Goal: Task Accomplishment & Management: Manage account settings

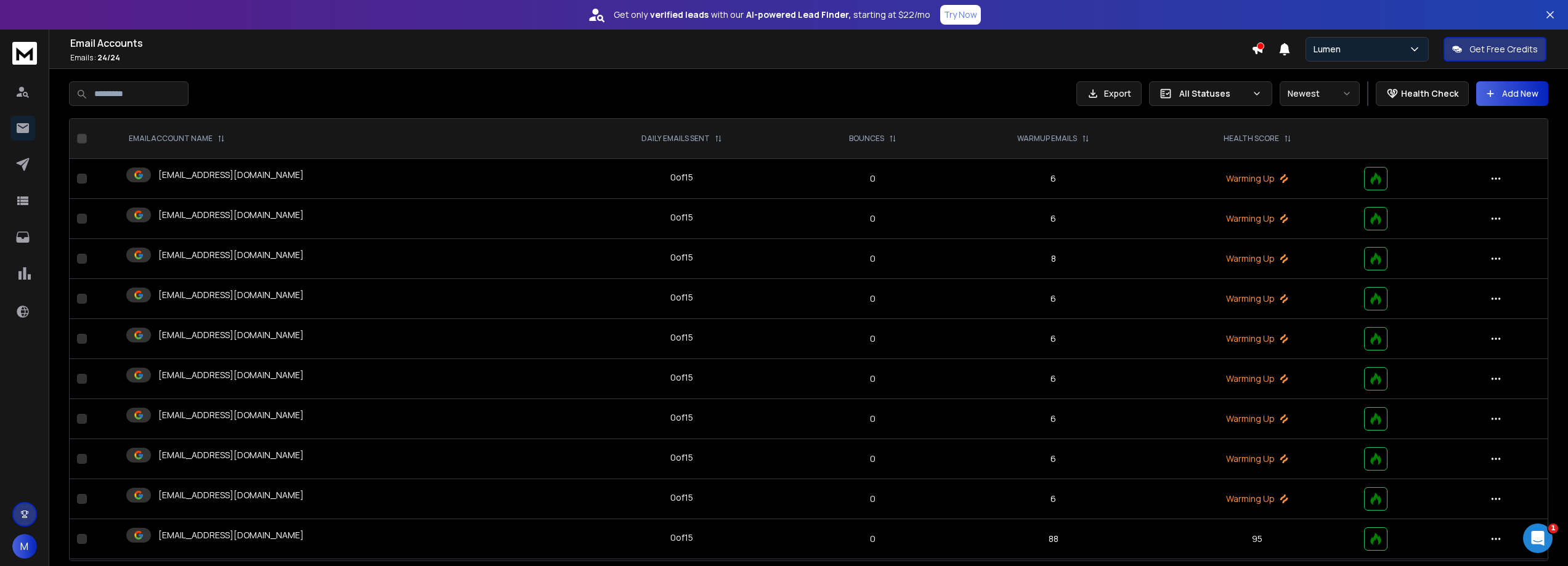
click at [1363, 50] on div "Lumen" at bounding box center [1367, 49] width 108 height 13
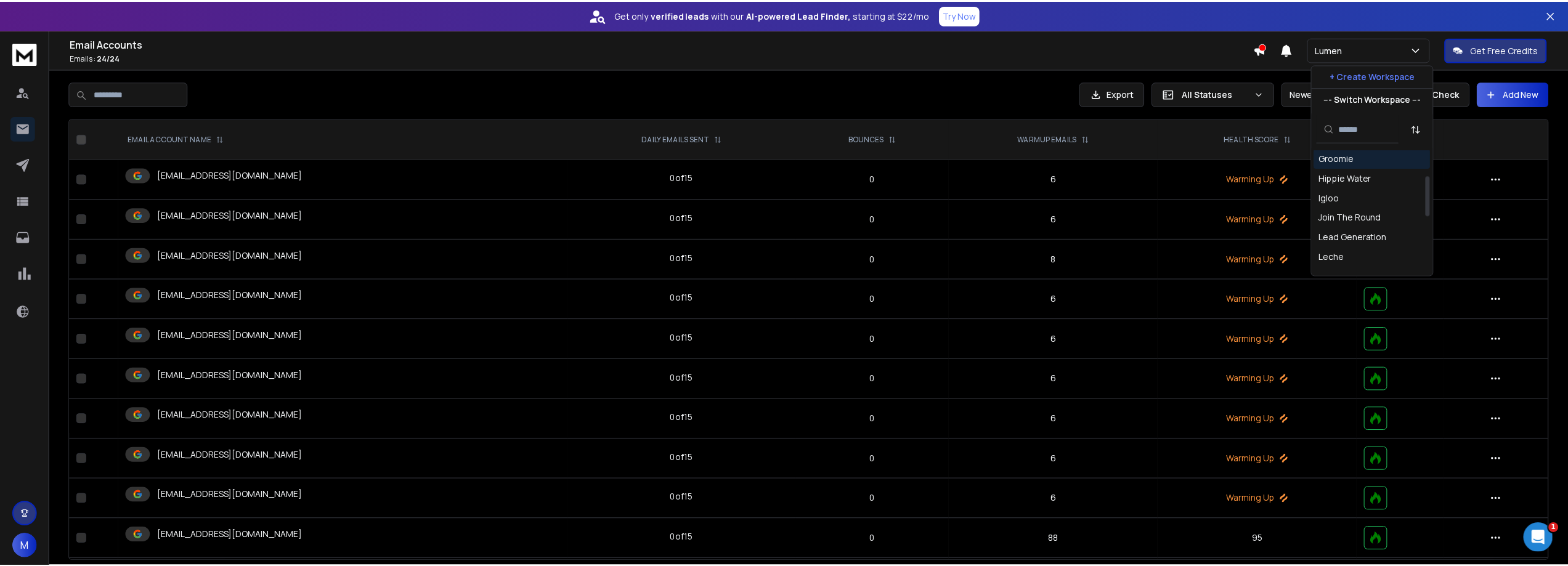
scroll to position [246, 0]
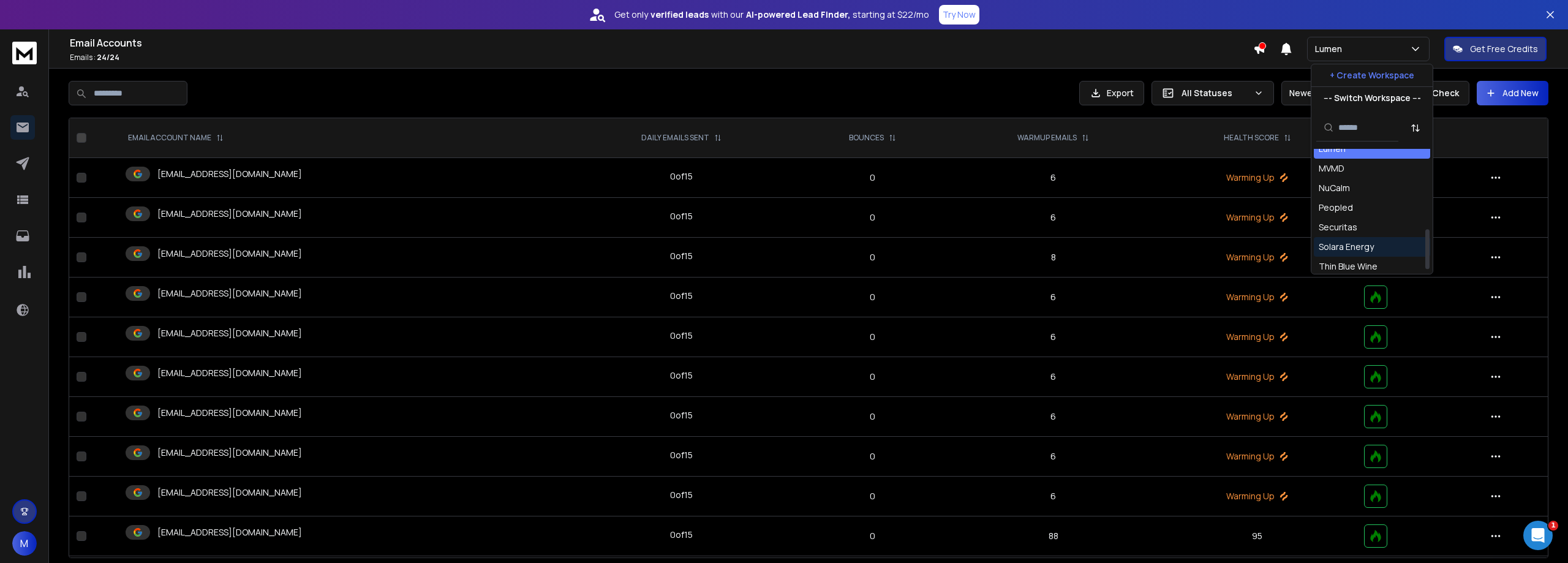
click at [1375, 241] on div "Solara Energy" at bounding box center [1372, 246] width 116 height 19
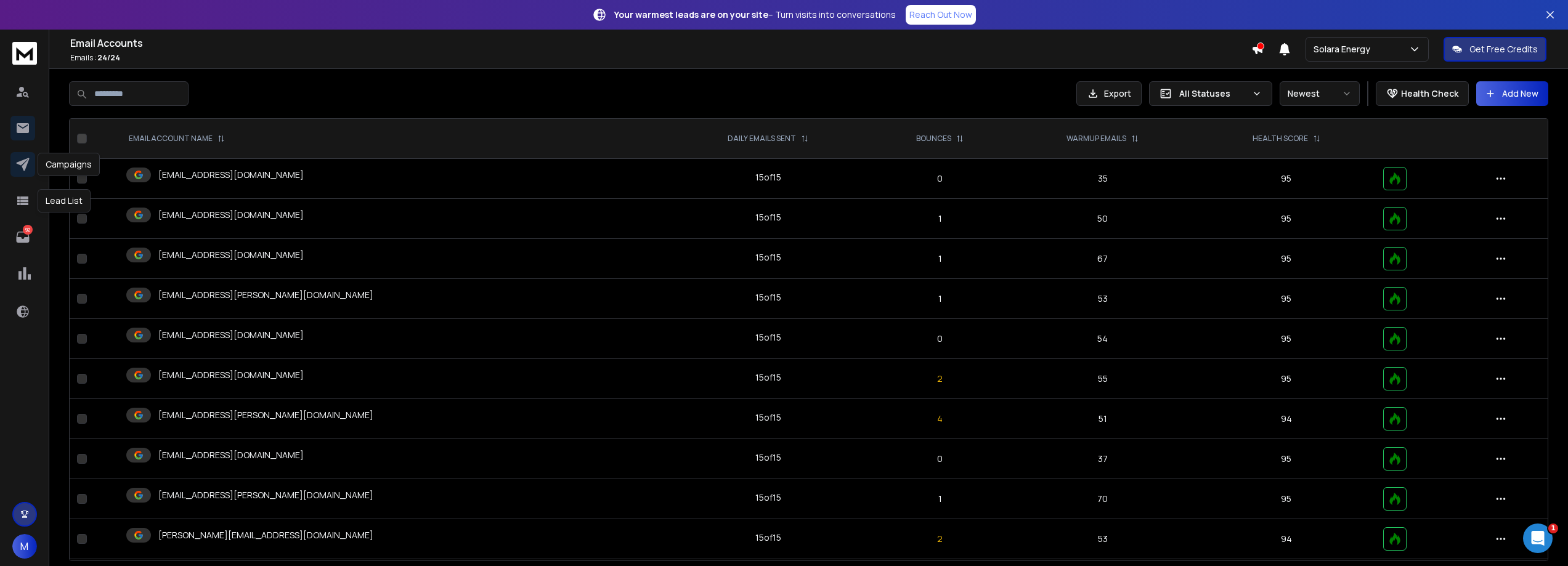
click at [22, 164] on icon at bounding box center [22, 164] width 13 height 13
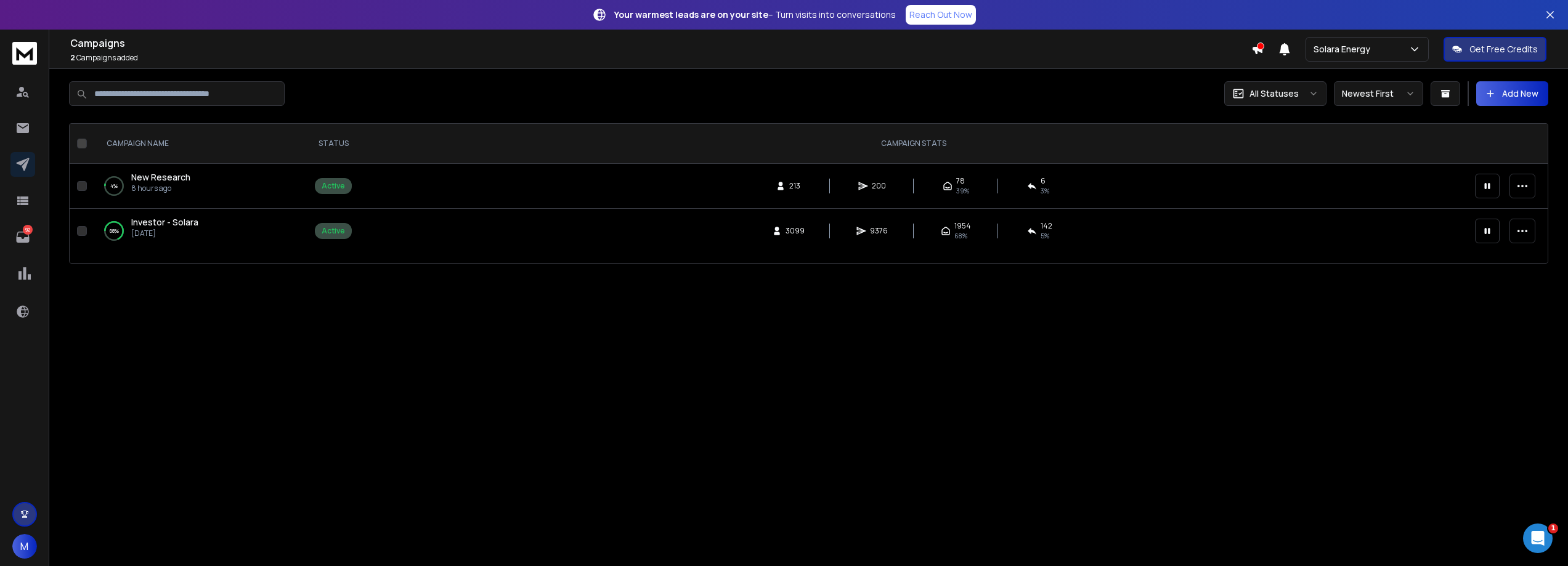
click at [851, 407] on div "Campaigns 2 Campaigns Added All Statuses Newest First Add New CAMPAIGN NAME STA…" at bounding box center [808, 364] width 1479 height 566
click at [203, 188] on div "4 % New Research 8 hours ago" at bounding box center [199, 186] width 191 height 29
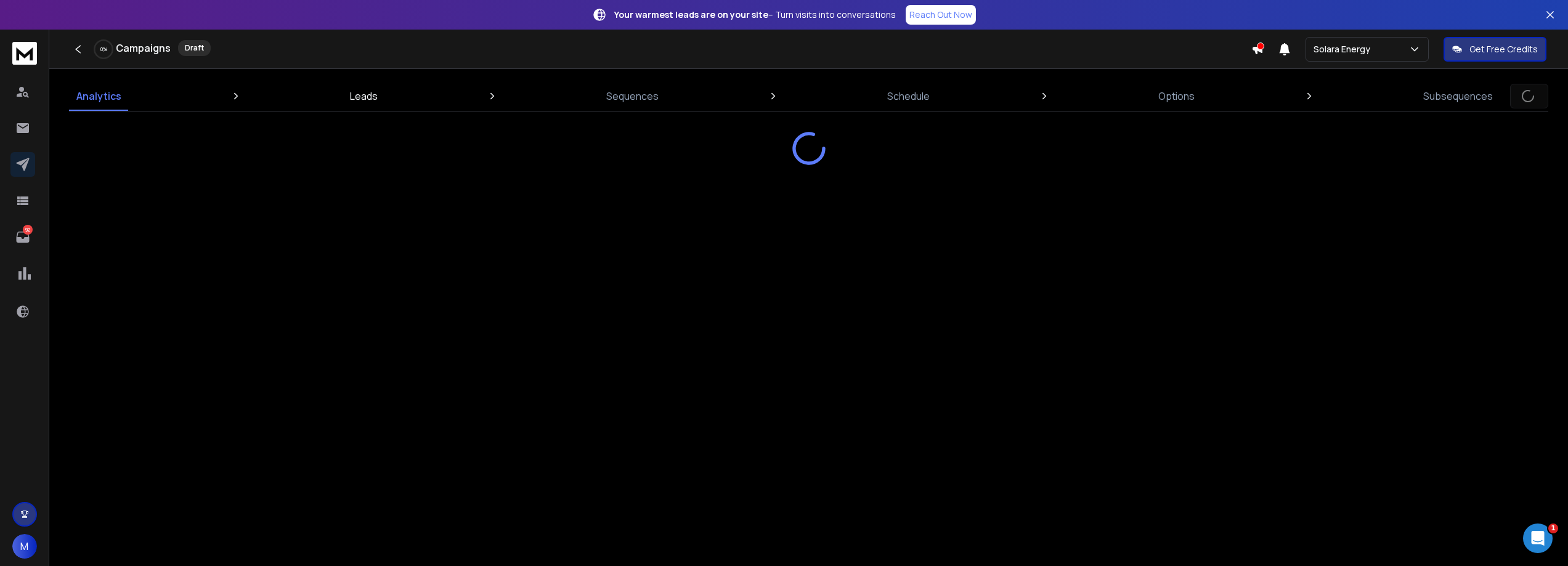
click at [357, 99] on p "Leads" at bounding box center [364, 97] width 28 height 15
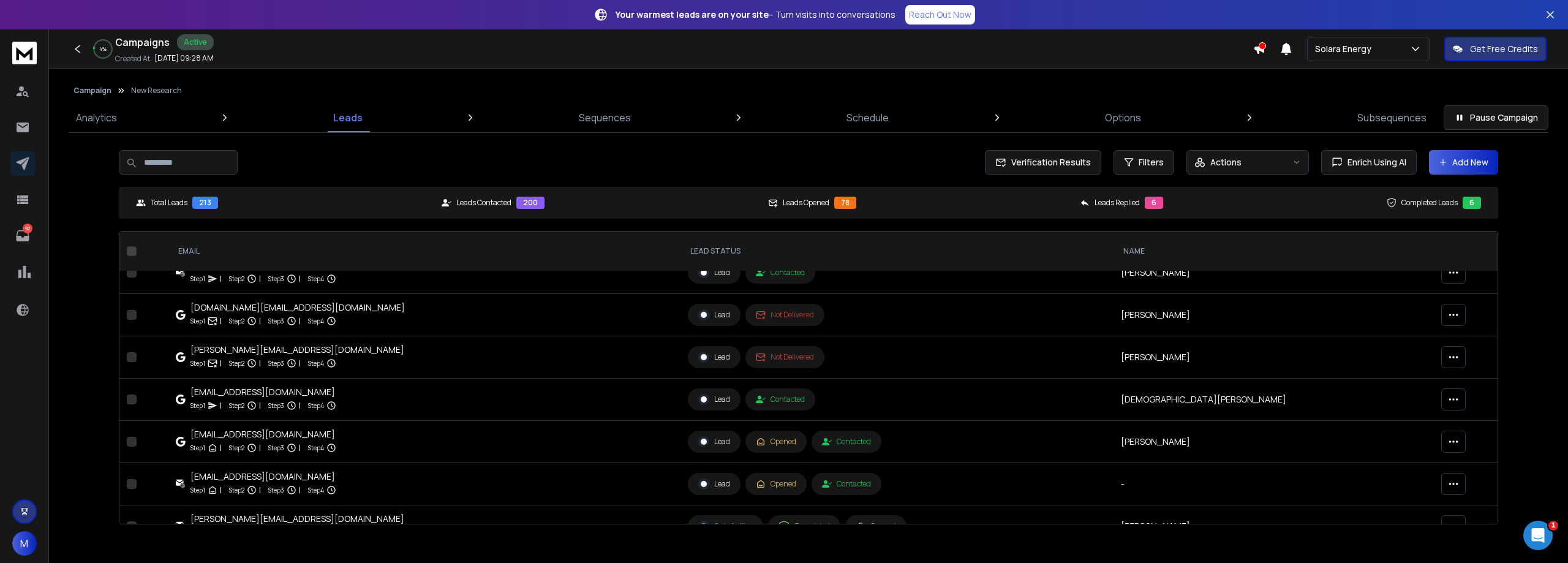
scroll to position [3985, 0]
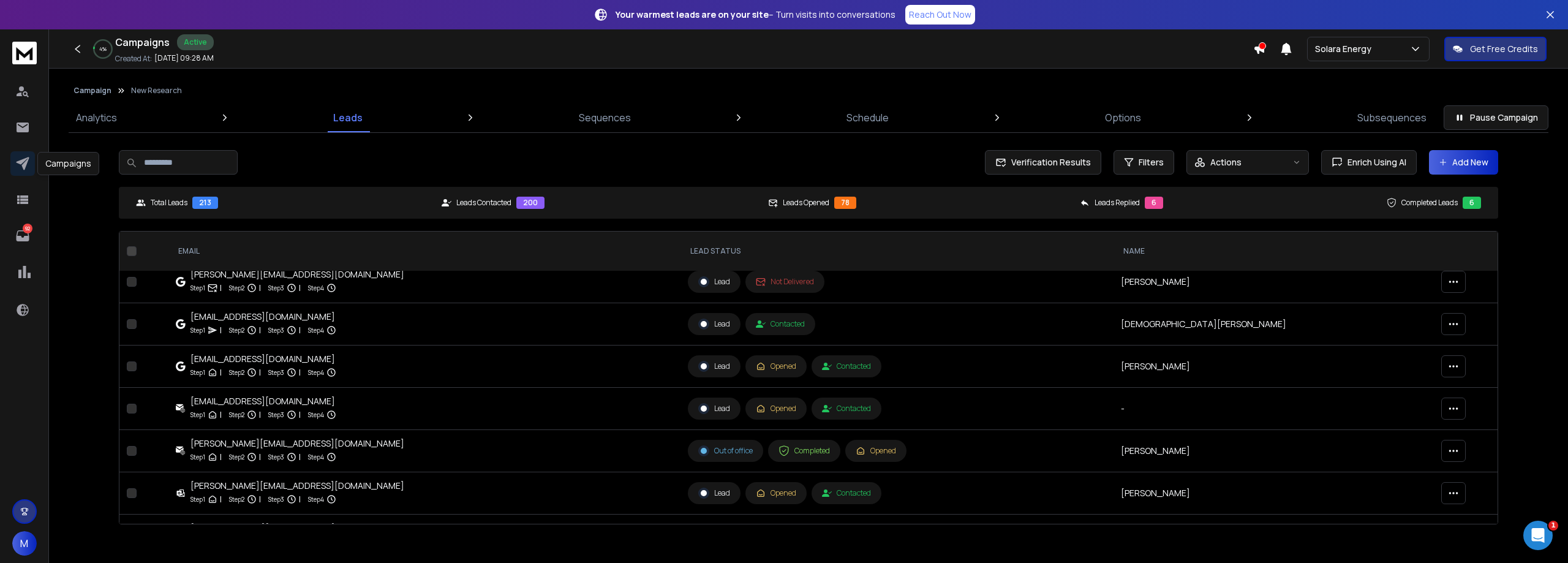
click at [23, 159] on icon at bounding box center [23, 164] width 15 height 15
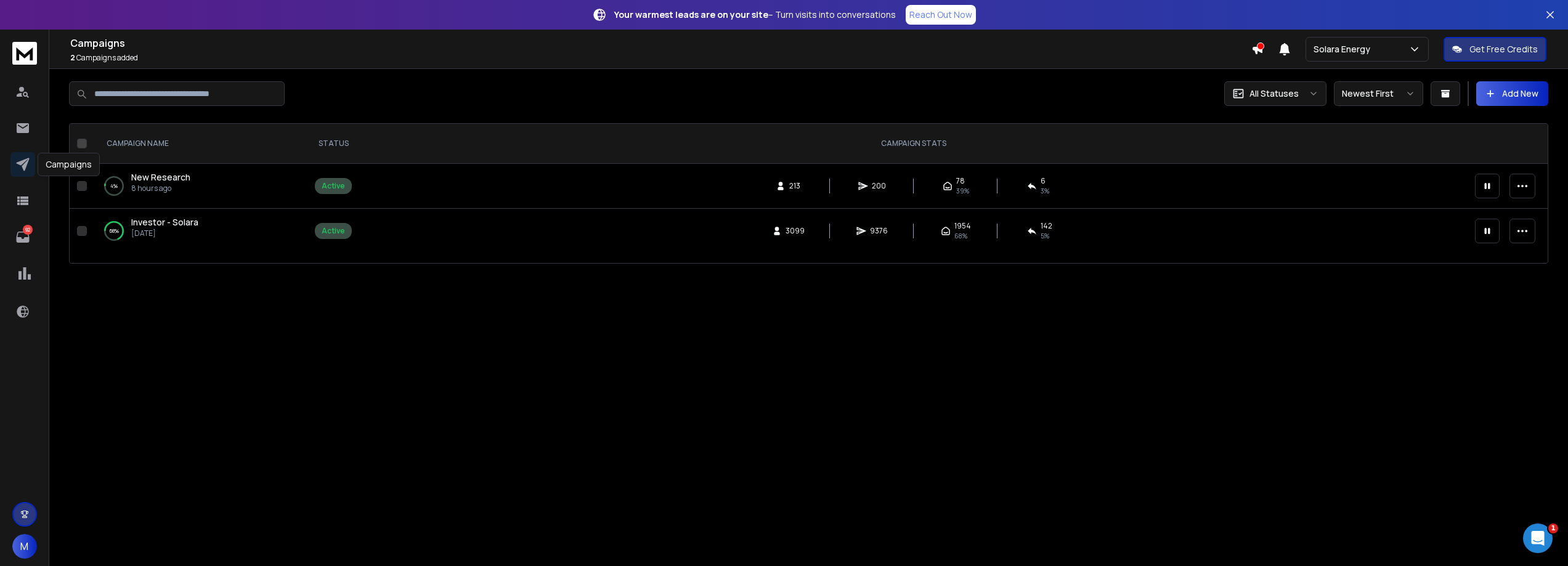
click at [170, 189] on p "8 hours ago" at bounding box center [160, 189] width 59 height 10
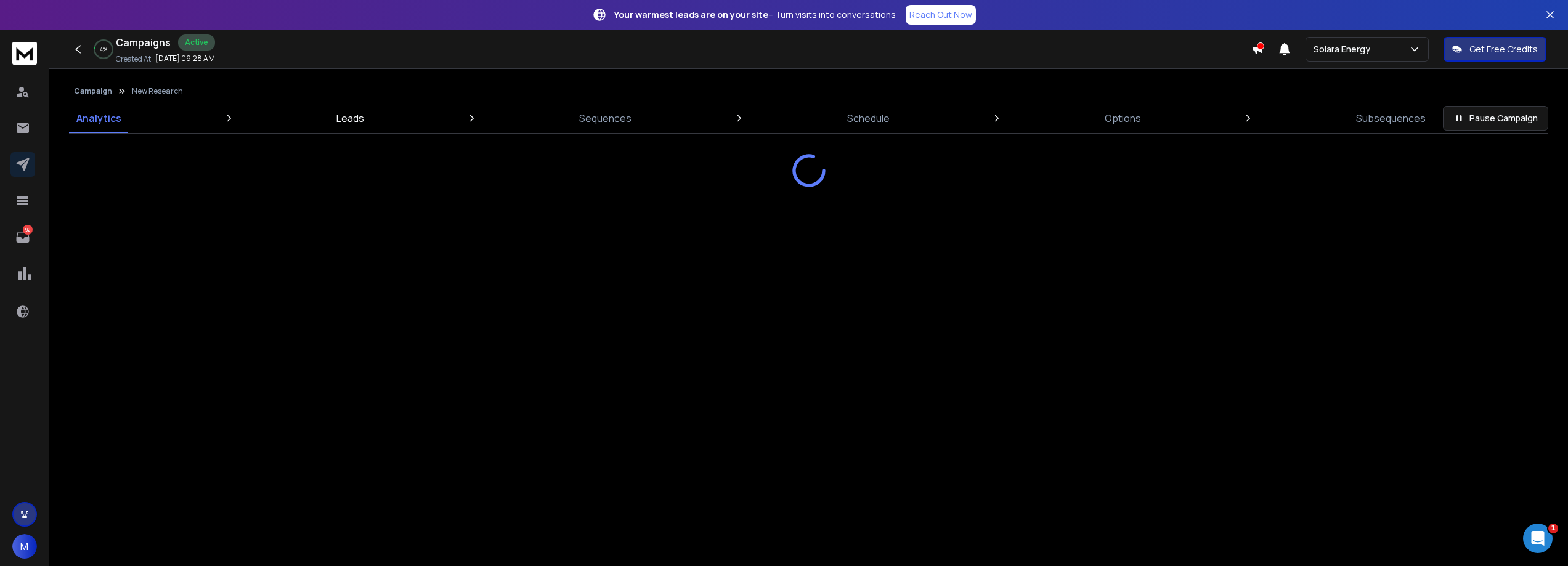
click at [359, 114] on p "Leads" at bounding box center [350, 118] width 28 height 15
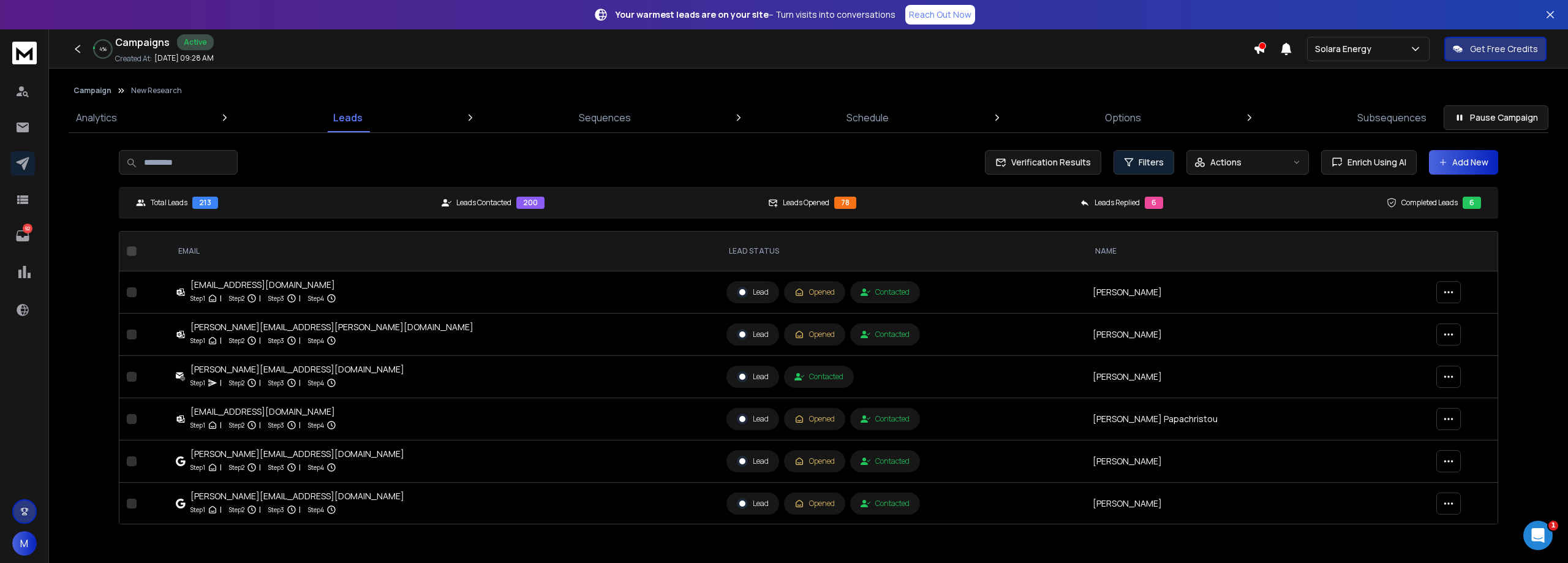
click at [1133, 164] on icon "button" at bounding box center [1129, 163] width 10 height 10
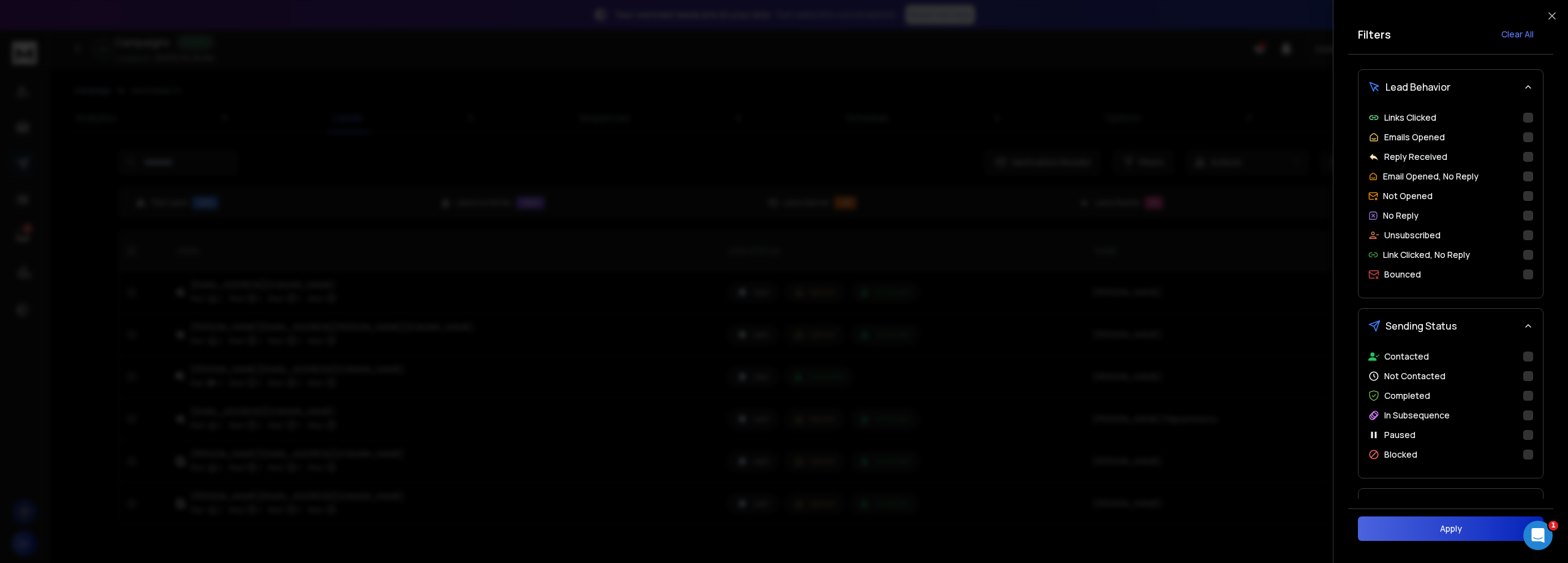
click at [1401, 377] on p "Not Contacted" at bounding box center [1414, 376] width 61 height 13
click at [1523, 377] on button "Not Contacted" at bounding box center [1528, 377] width 10 height 10
click at [1406, 520] on button "Apply" at bounding box center [1450, 528] width 185 height 24
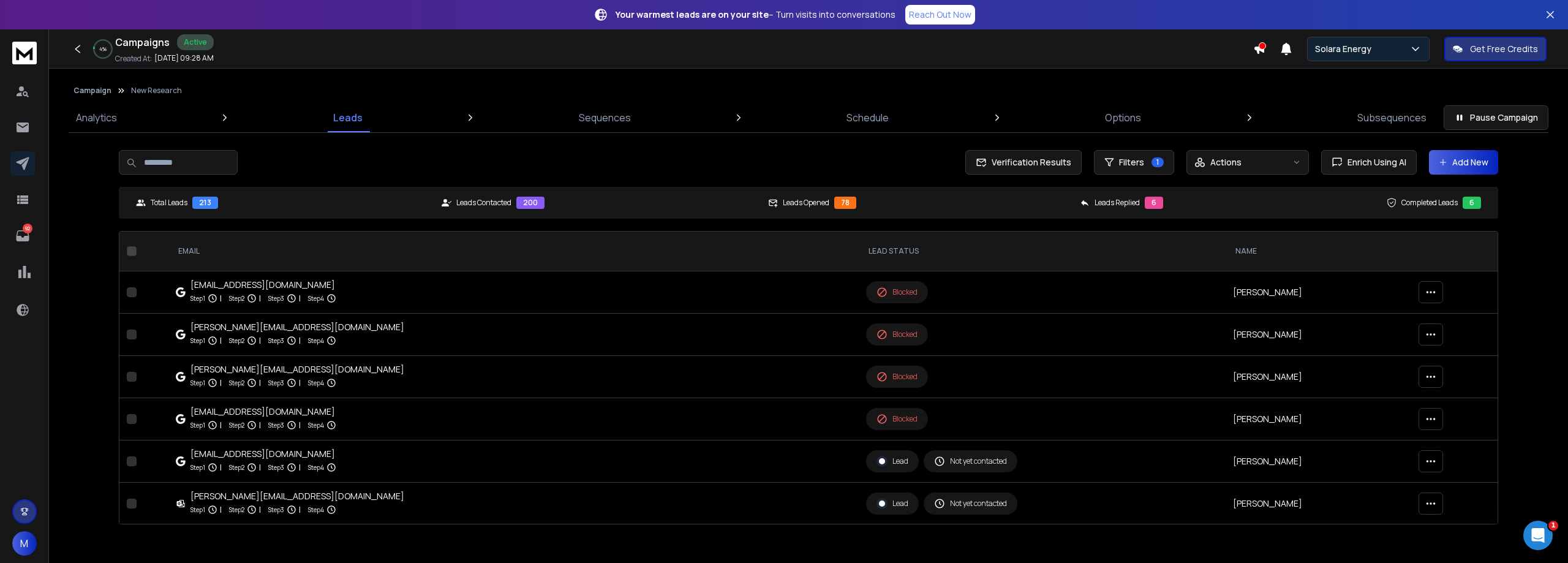
click at [1340, 58] on button "Solara Energy" at bounding box center [1368, 48] width 123 height 24
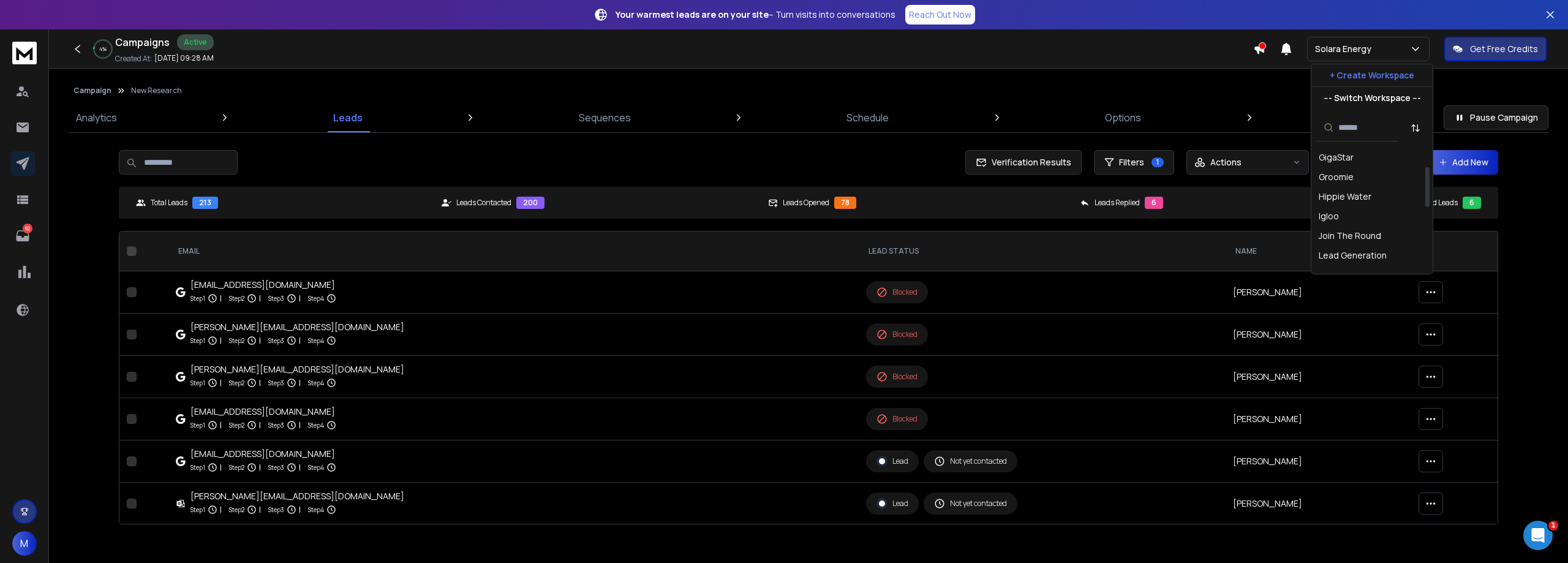
scroll to position [82, 0]
click at [1364, 159] on div "GigaStar" at bounding box center [1372, 155] width 116 height 19
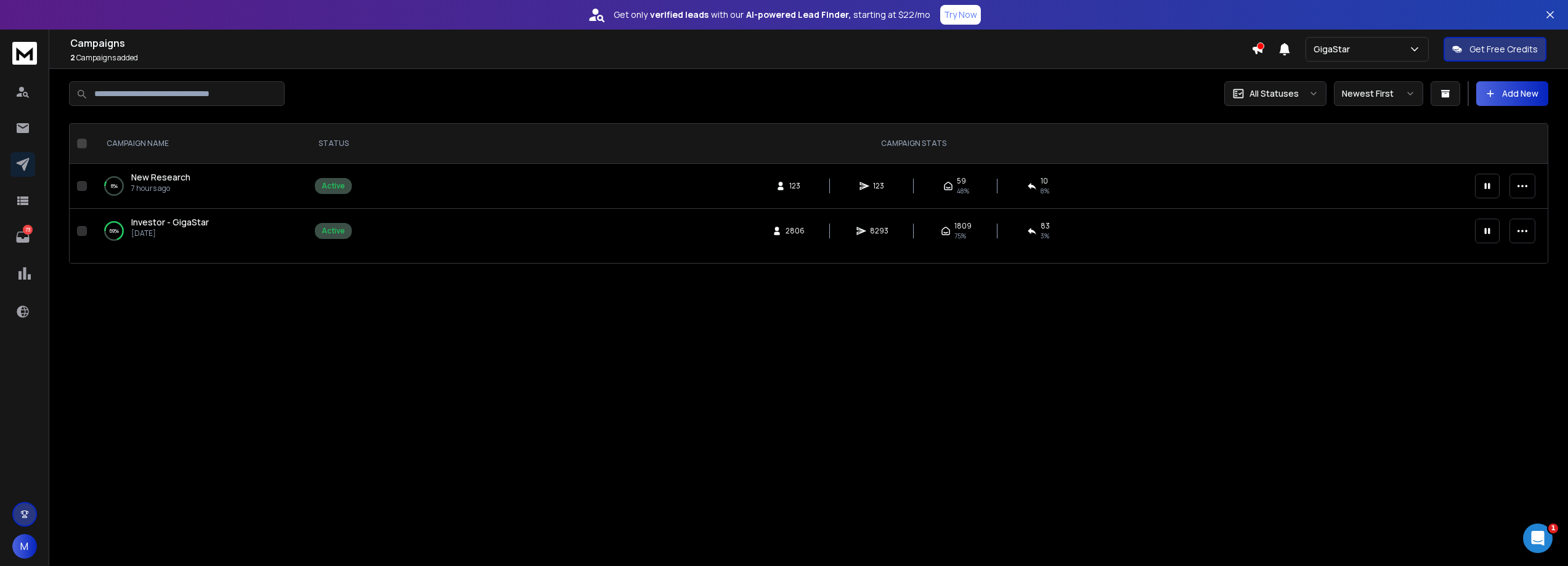
click at [188, 185] on p "7 hours ago" at bounding box center [160, 189] width 59 height 10
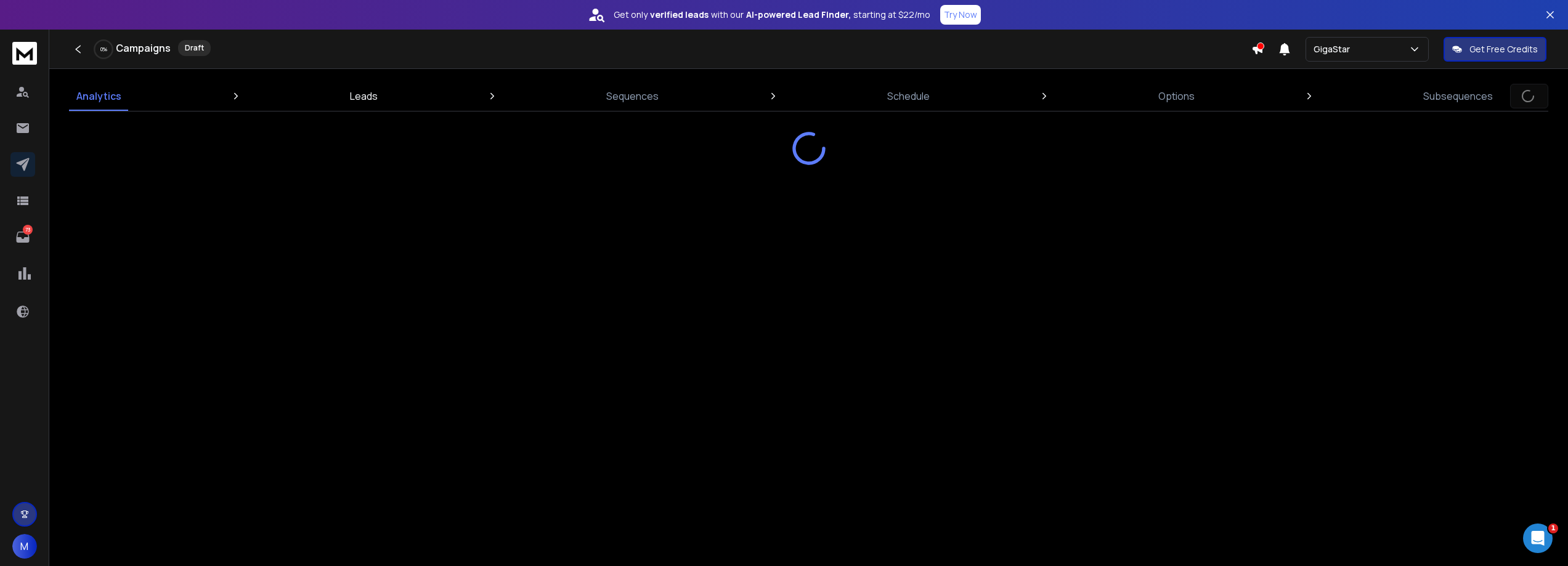
click at [370, 94] on p "Leads" at bounding box center [364, 97] width 28 height 15
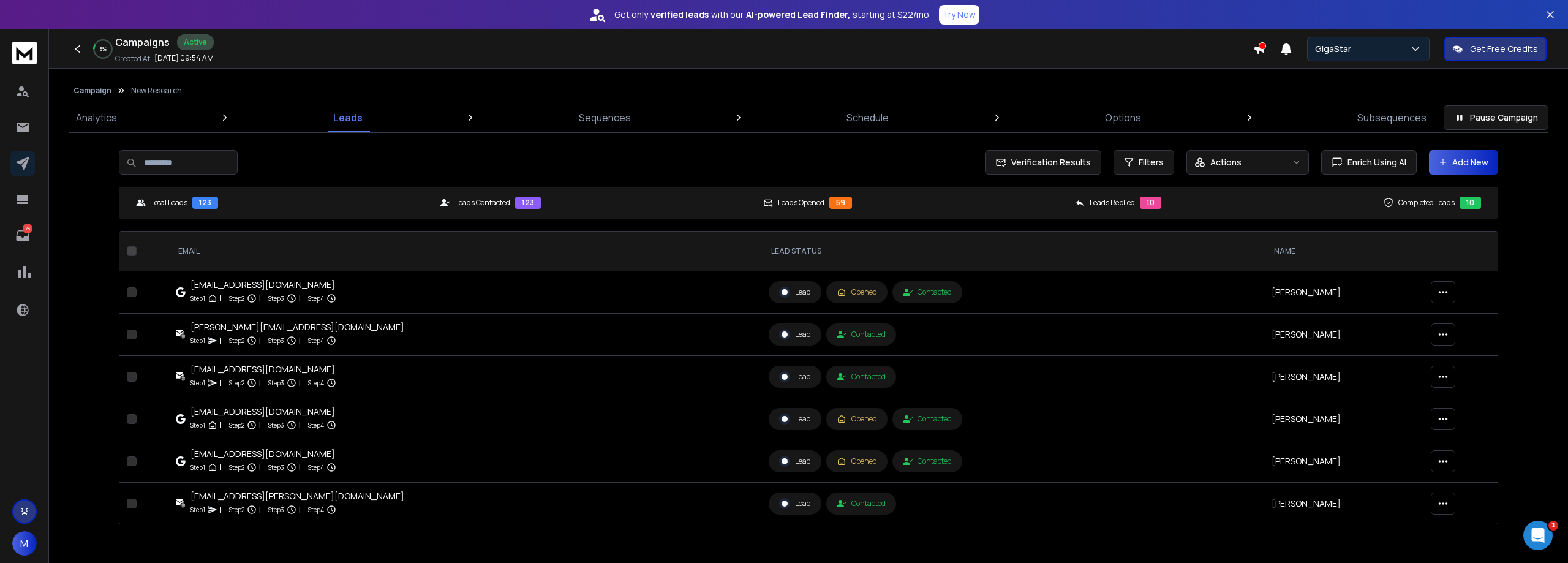
click at [1363, 52] on div "GigaStar" at bounding box center [1368, 48] width 107 height 13
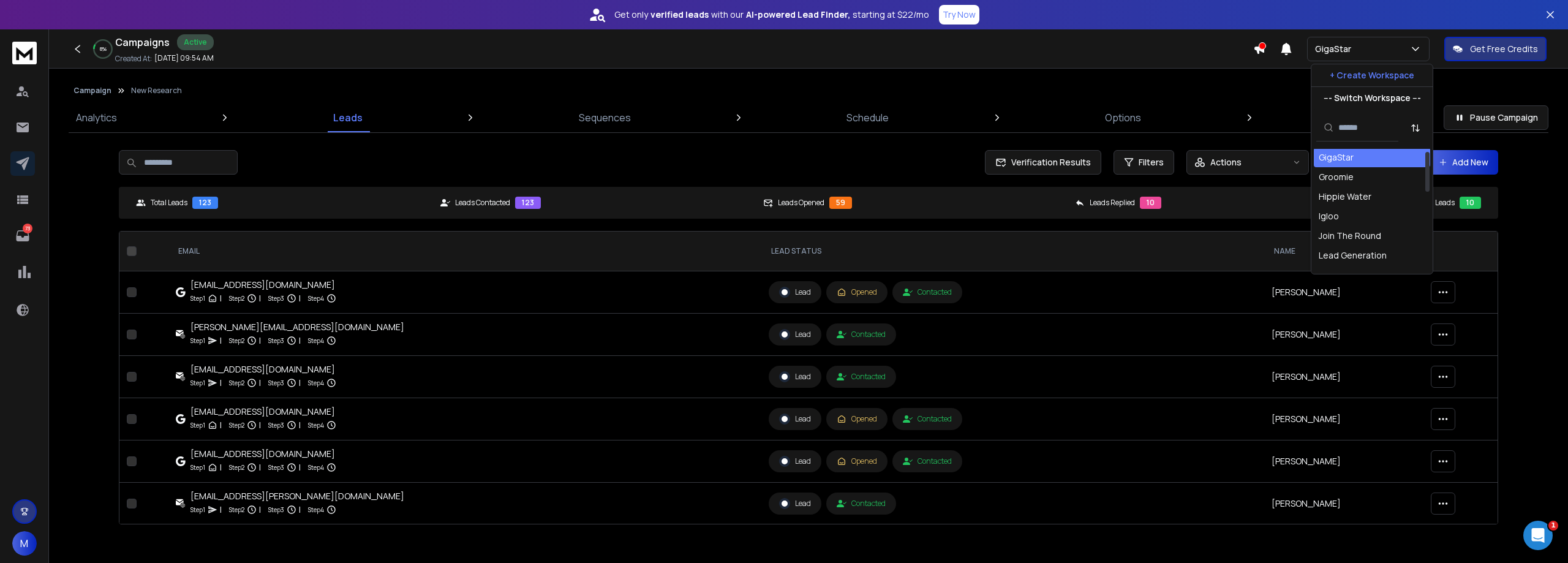
scroll to position [82, 0]
click at [1372, 201] on div "Hippie Water" at bounding box center [1372, 195] width 116 height 19
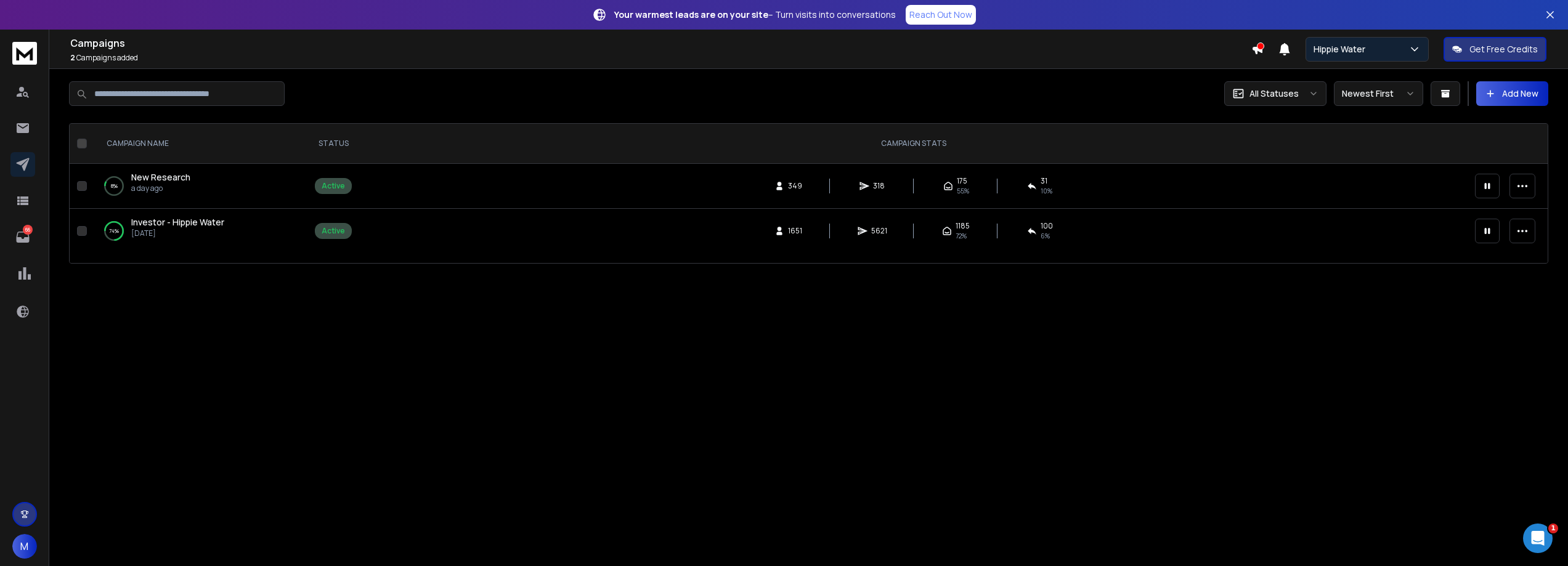
click at [1348, 53] on p "Hippie Water" at bounding box center [1341, 49] width 56 height 13
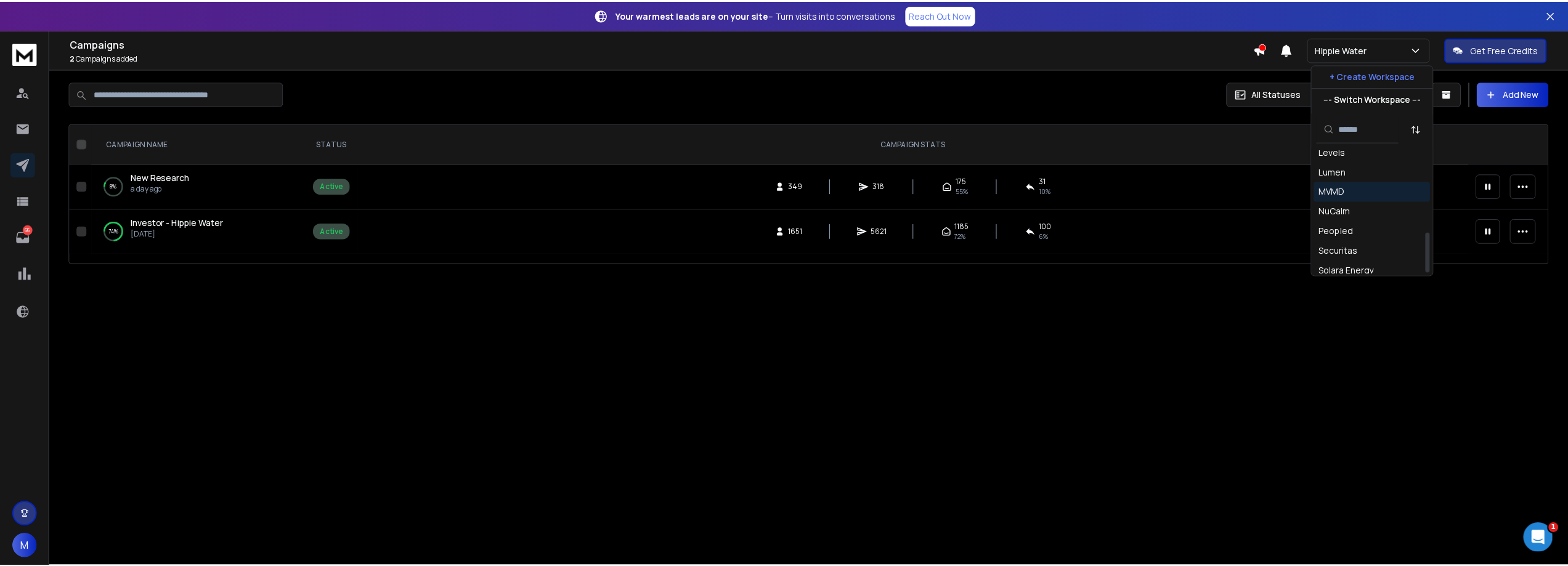
scroll to position [251, 0]
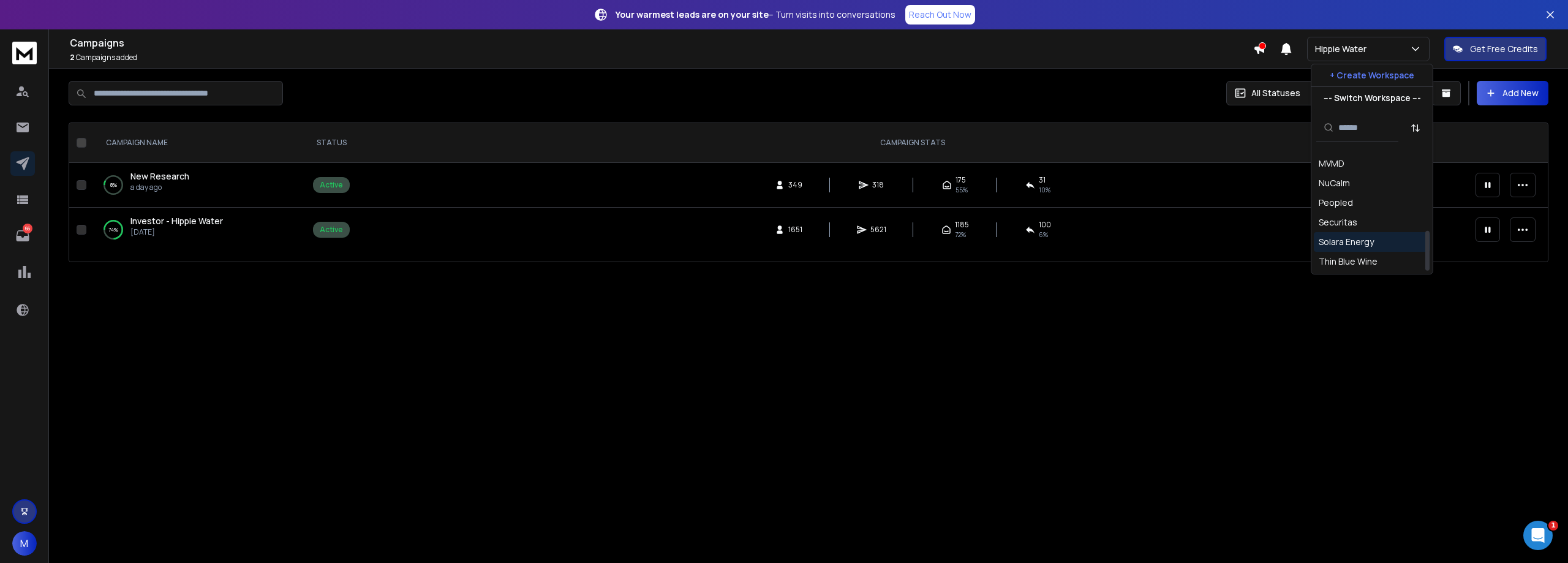
click at [1364, 239] on div "Solara Energy" at bounding box center [1346, 241] width 55 height 13
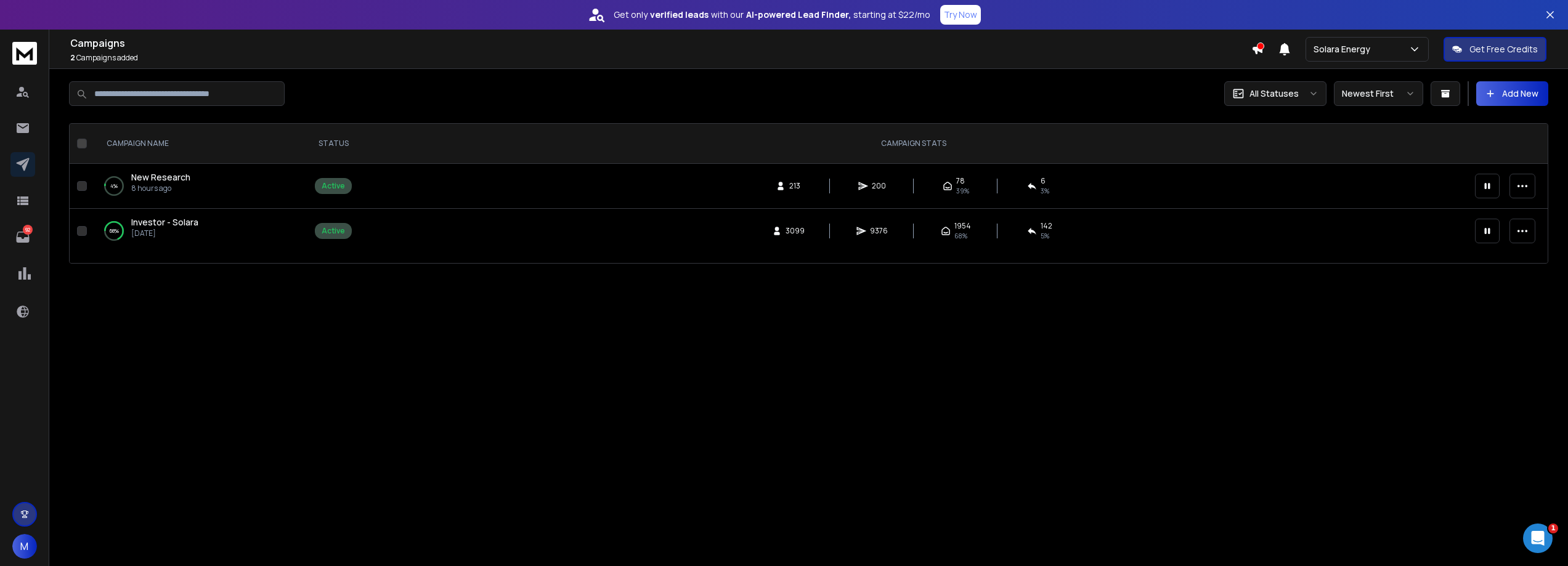
click at [170, 235] on p "[DATE]" at bounding box center [165, 233] width 67 height 10
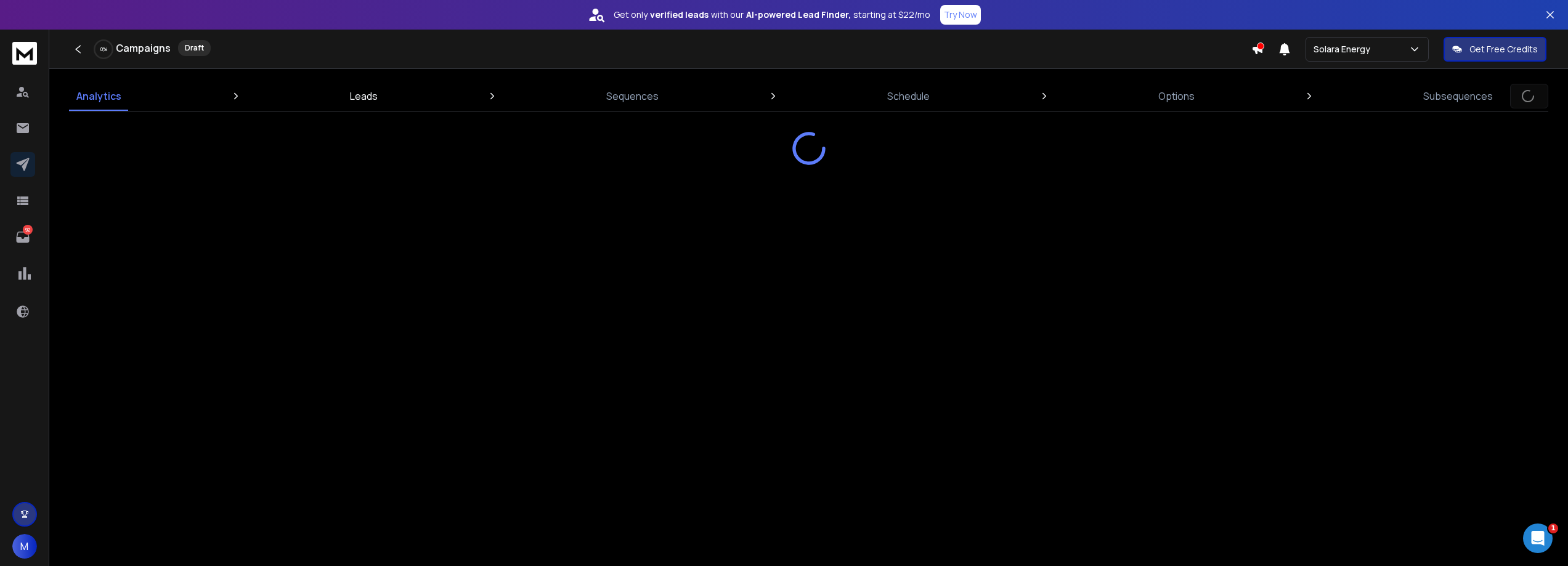
click at [354, 97] on p "Leads" at bounding box center [364, 97] width 28 height 15
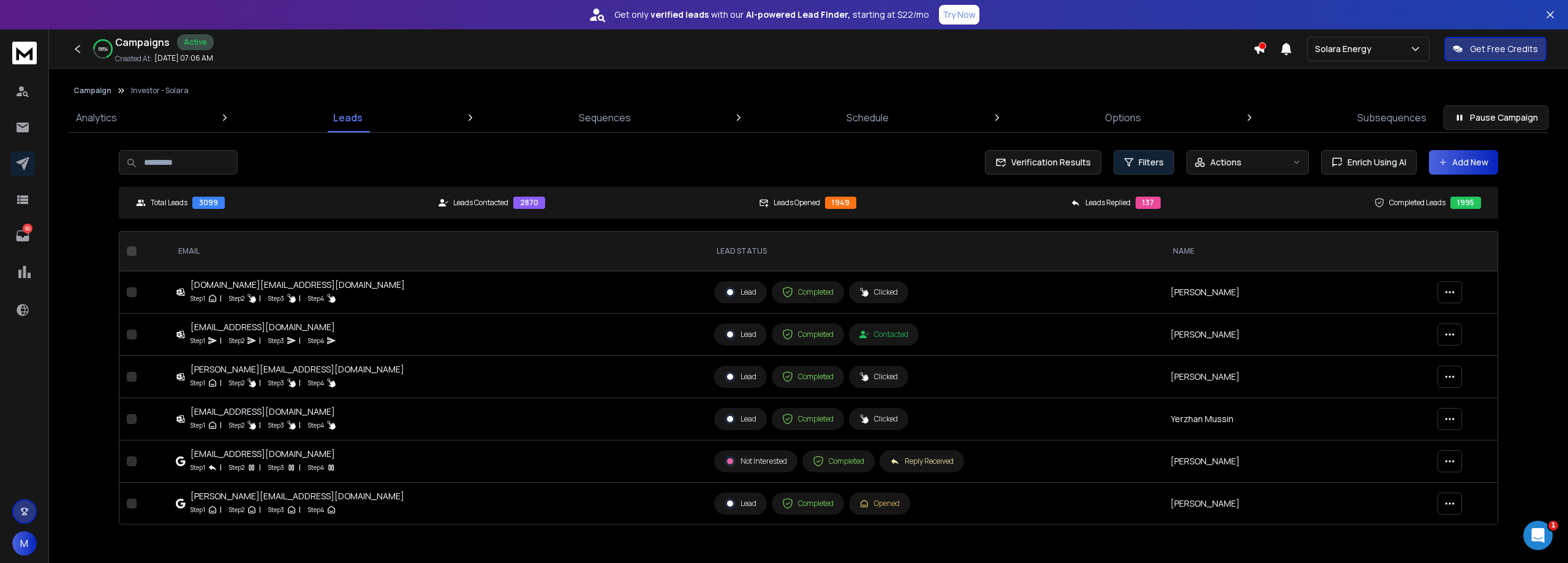
click at [1153, 162] on span "Filters" at bounding box center [1151, 162] width 25 height 13
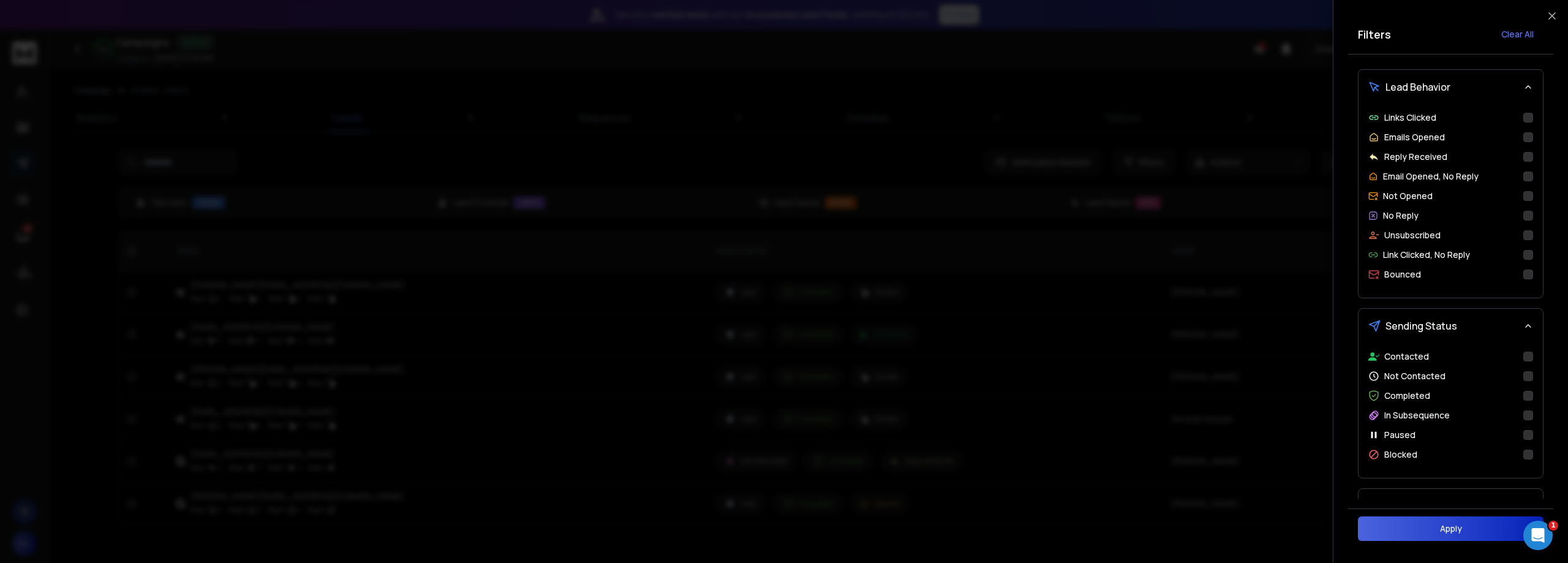
click at [1415, 375] on p "Not Contacted" at bounding box center [1414, 376] width 61 height 13
click at [1523, 375] on button "Not Contacted" at bounding box center [1528, 377] width 10 height 10
click at [1434, 525] on button "Apply" at bounding box center [1450, 528] width 185 height 24
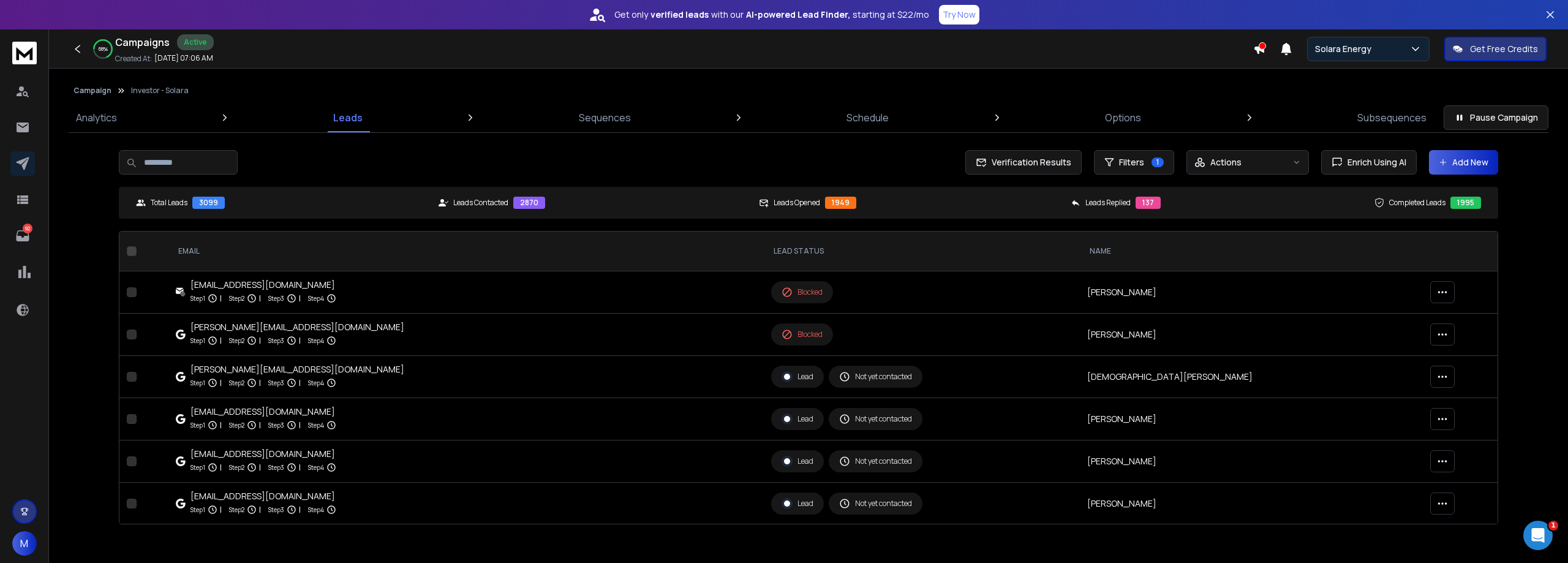
click at [1380, 54] on div "Solara Energy" at bounding box center [1368, 48] width 107 height 13
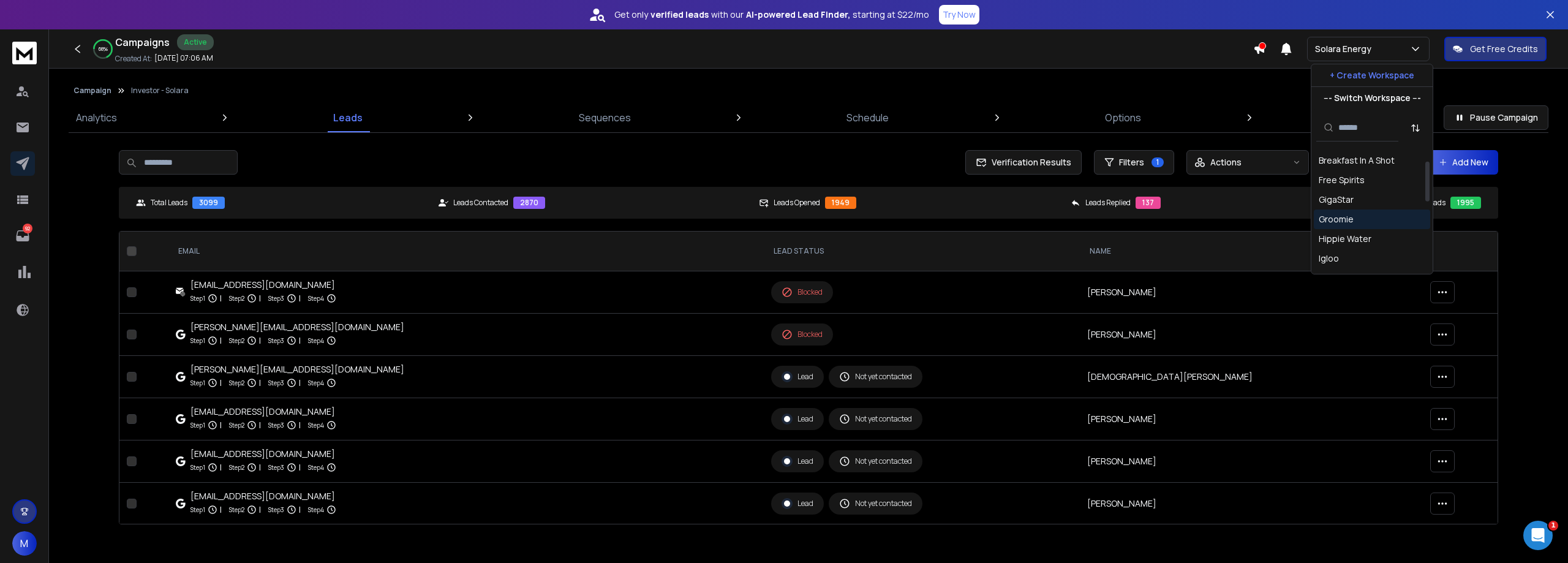
scroll to position [82, 0]
click at [1344, 155] on div "GigaStar" at bounding box center [1336, 155] width 35 height 13
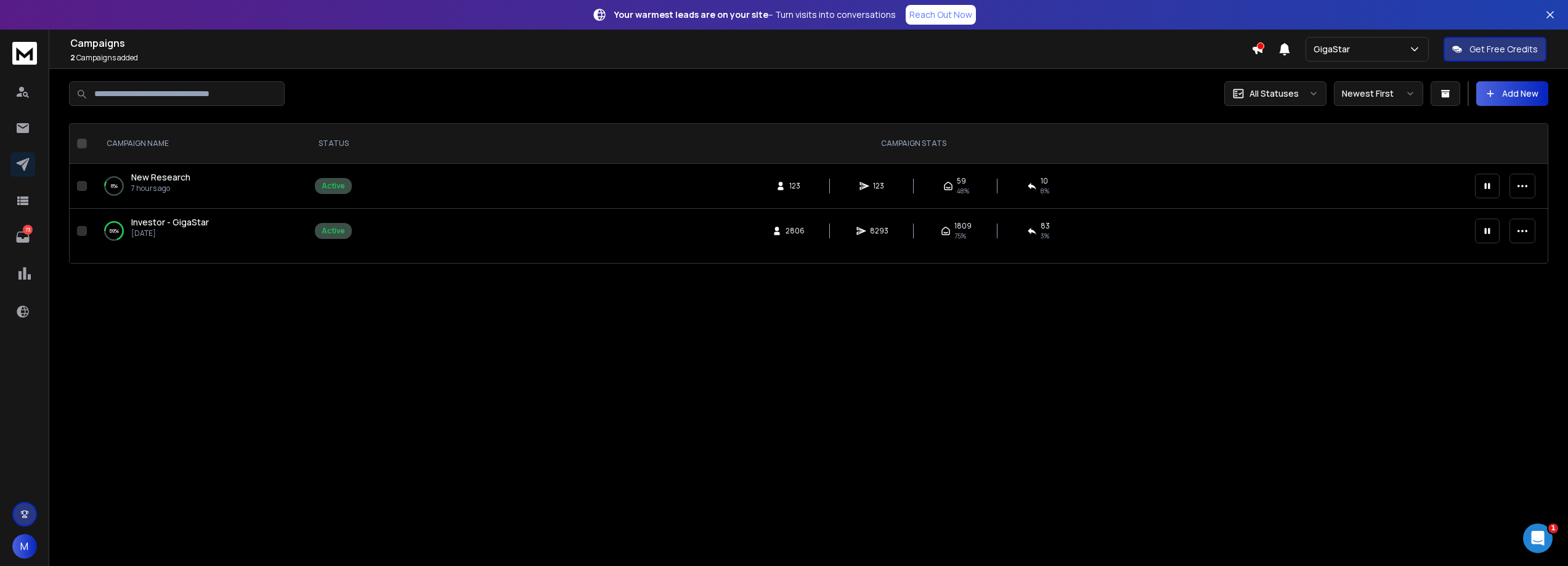
click at [181, 244] on div "Investor - GigaStar [DATE]" at bounding box center [170, 230] width 77 height 29
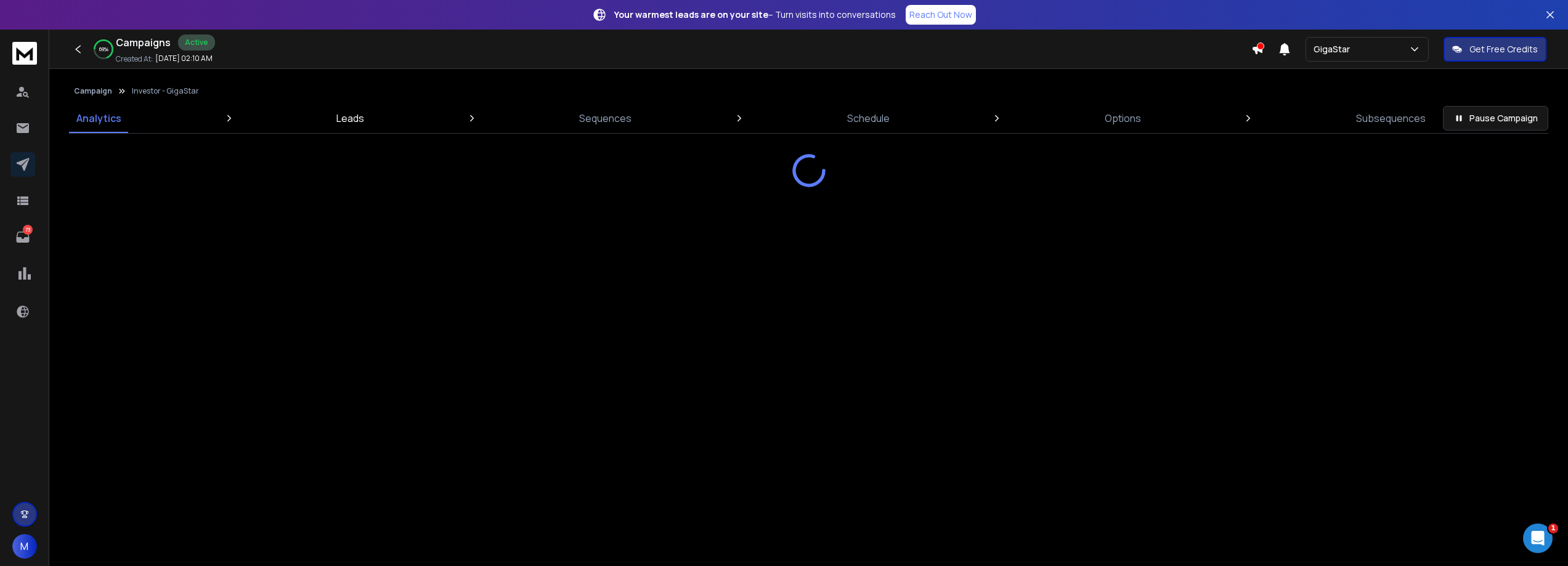
click at [355, 115] on p "Leads" at bounding box center [350, 118] width 28 height 15
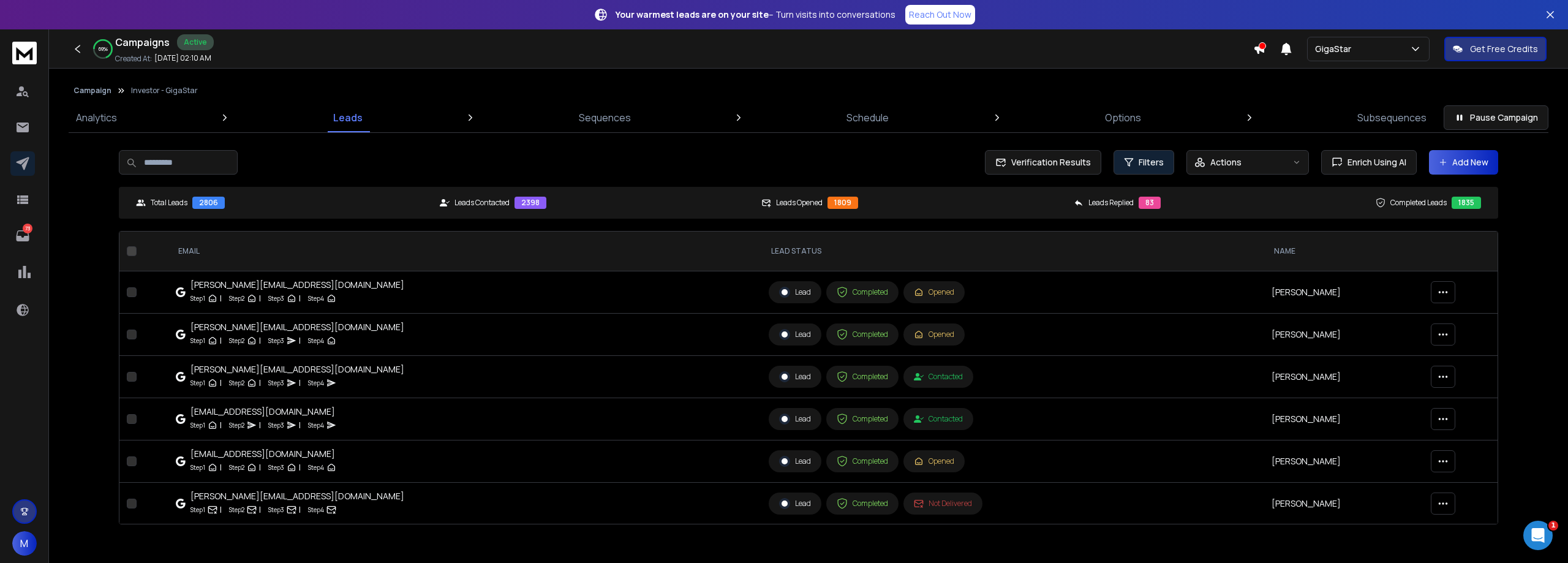
click at [1135, 170] on button "Filters" at bounding box center [1144, 162] width 61 height 24
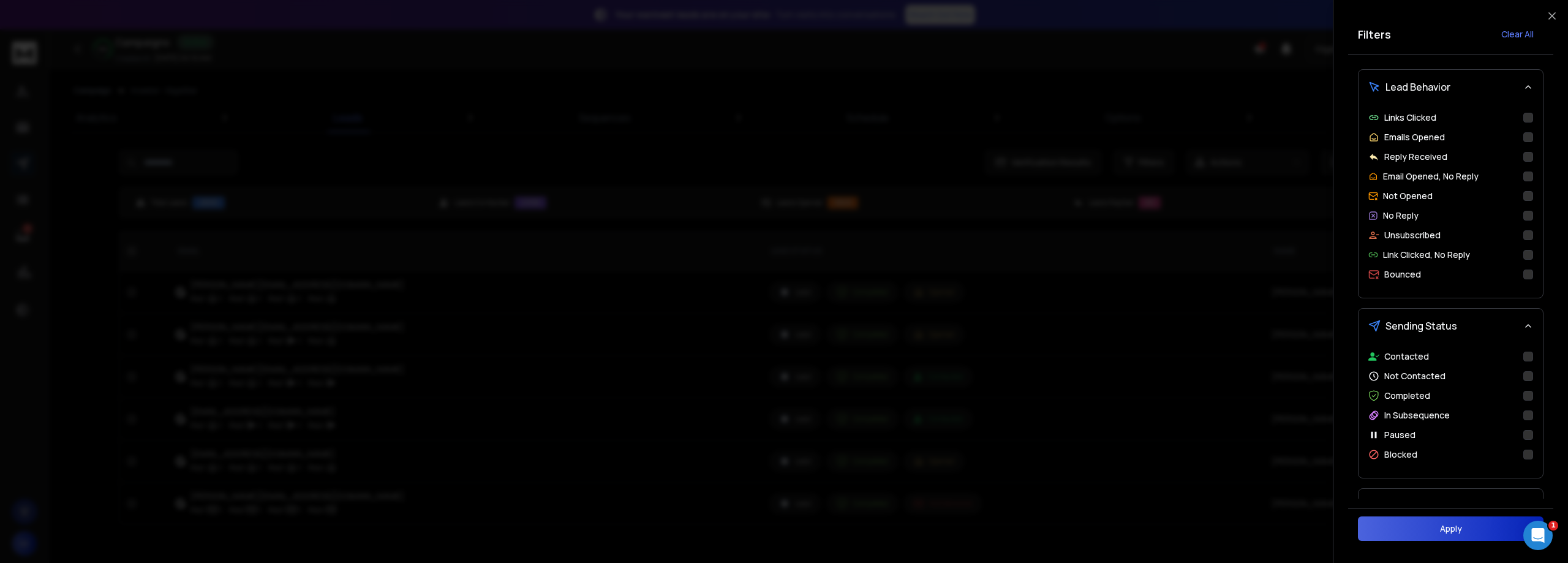
click at [1410, 373] on p "Not Contacted" at bounding box center [1414, 376] width 61 height 13
click at [1523, 373] on button "Not Contacted" at bounding box center [1528, 377] width 10 height 10
click at [1430, 530] on button "Apply" at bounding box center [1450, 528] width 185 height 24
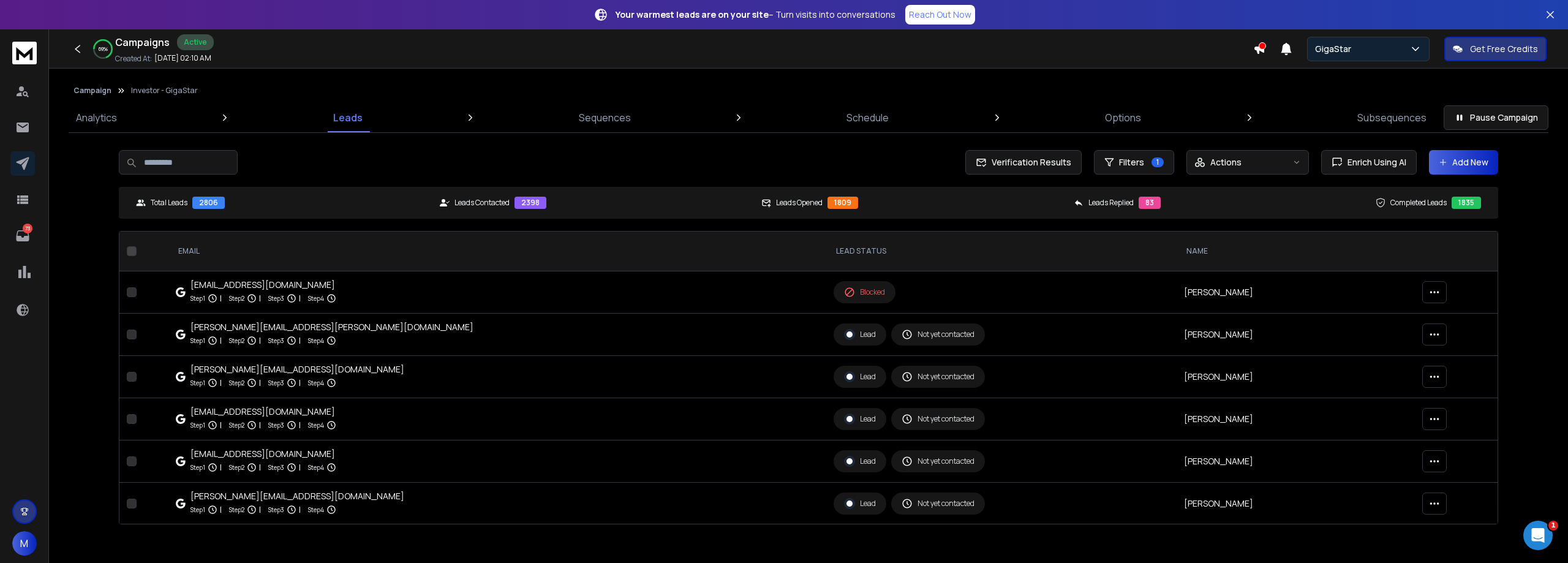
click at [1351, 52] on p "GigaStar" at bounding box center [1335, 48] width 41 height 13
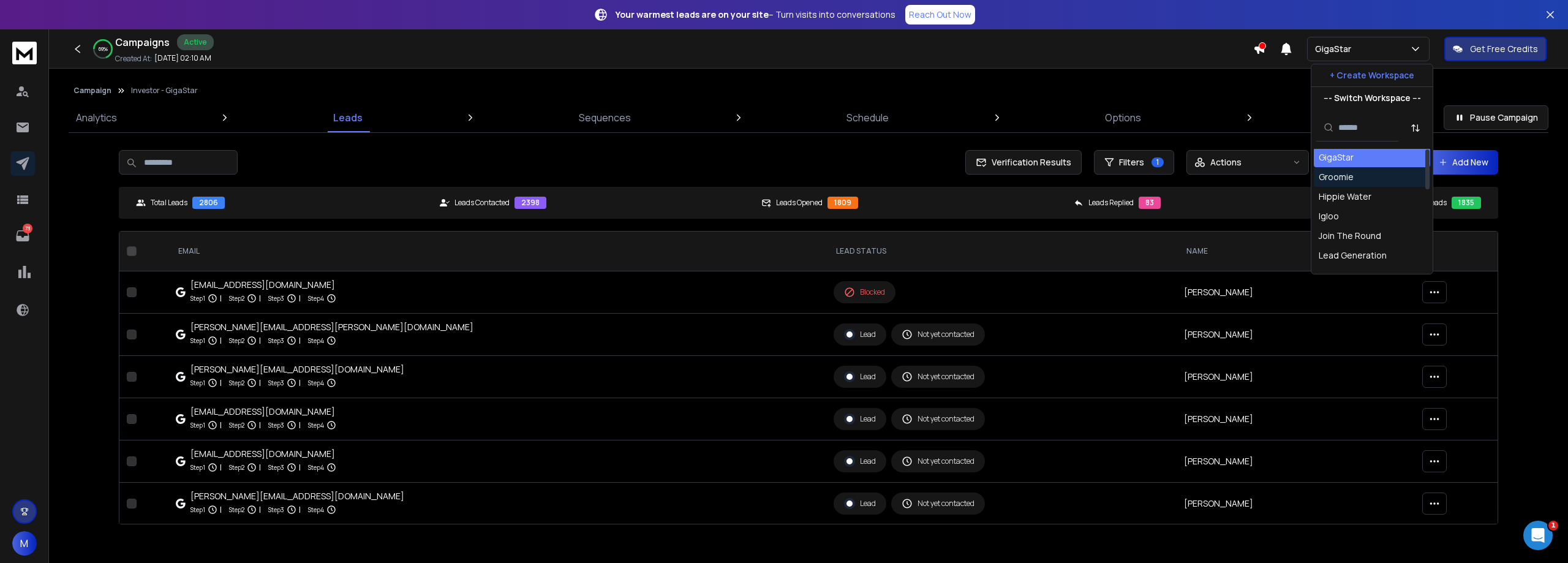
scroll to position [82, 0]
click at [1358, 201] on div "Hippie Water" at bounding box center [1372, 195] width 116 height 19
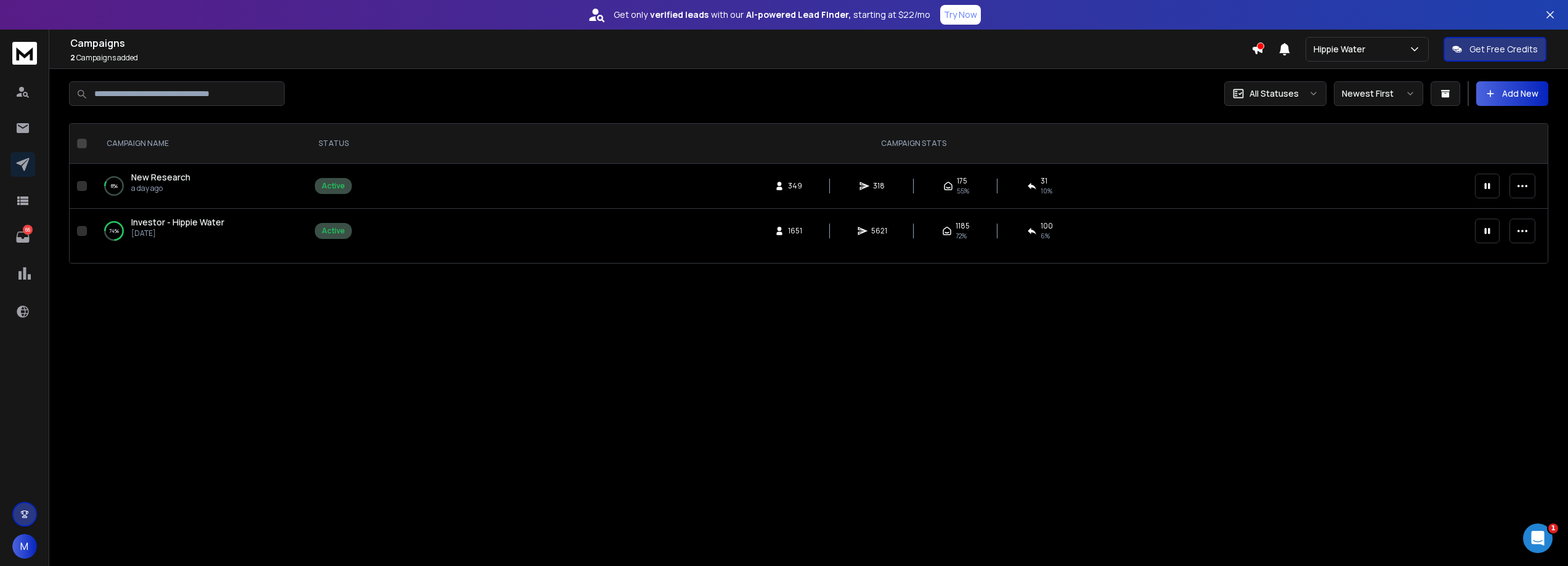
click at [167, 238] on div "Investor - Hippie Water [DATE]" at bounding box center [177, 230] width 93 height 29
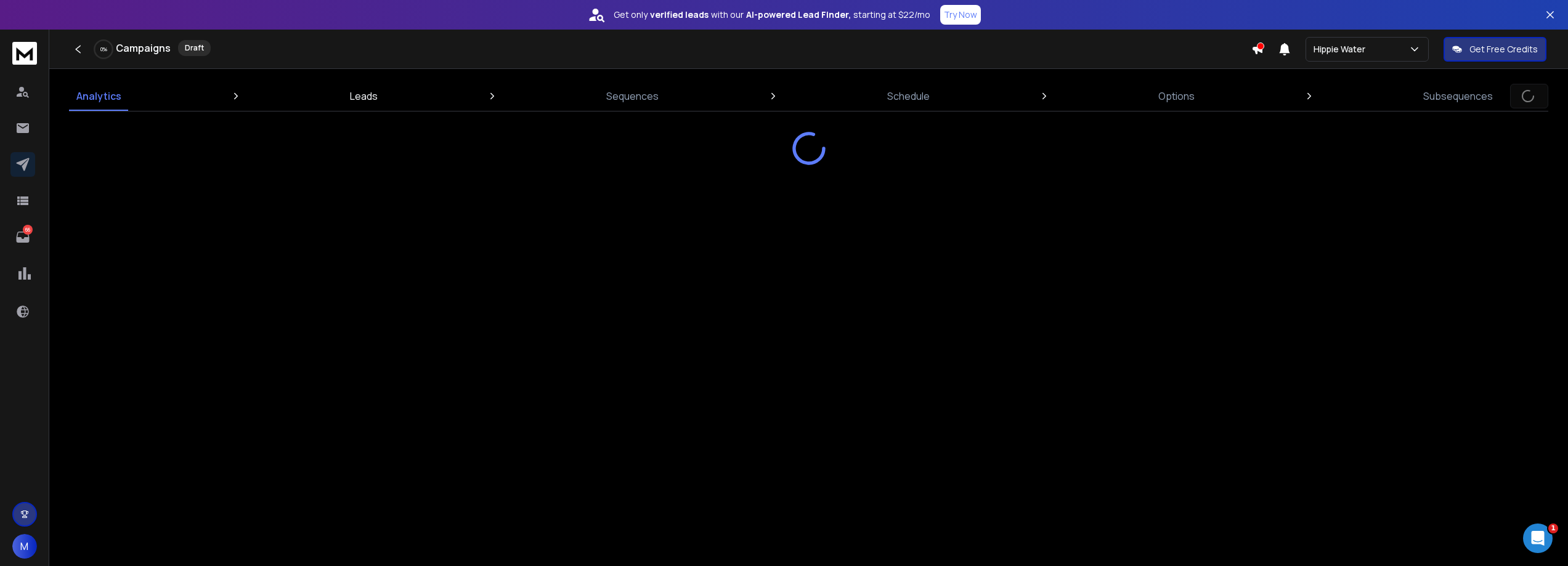
click at [344, 89] on link "Leads" at bounding box center [364, 96] width 43 height 29
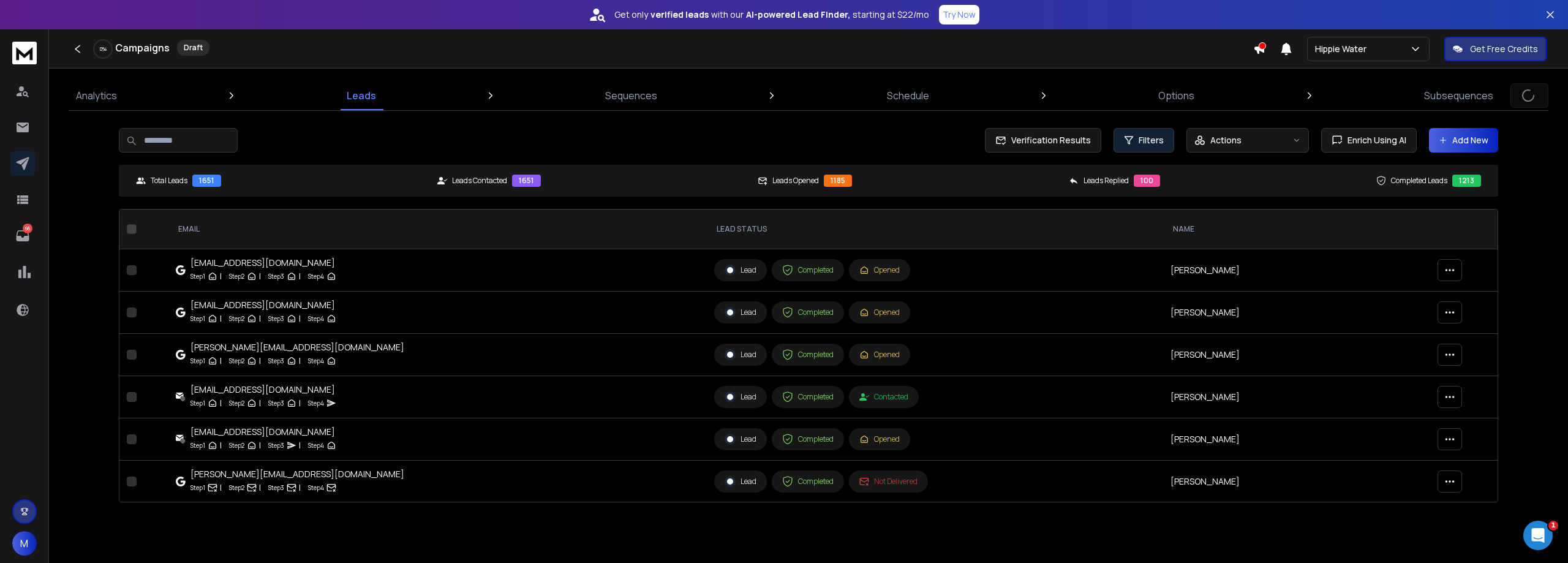
click at [1150, 133] on button "Filters" at bounding box center [1144, 139] width 61 height 24
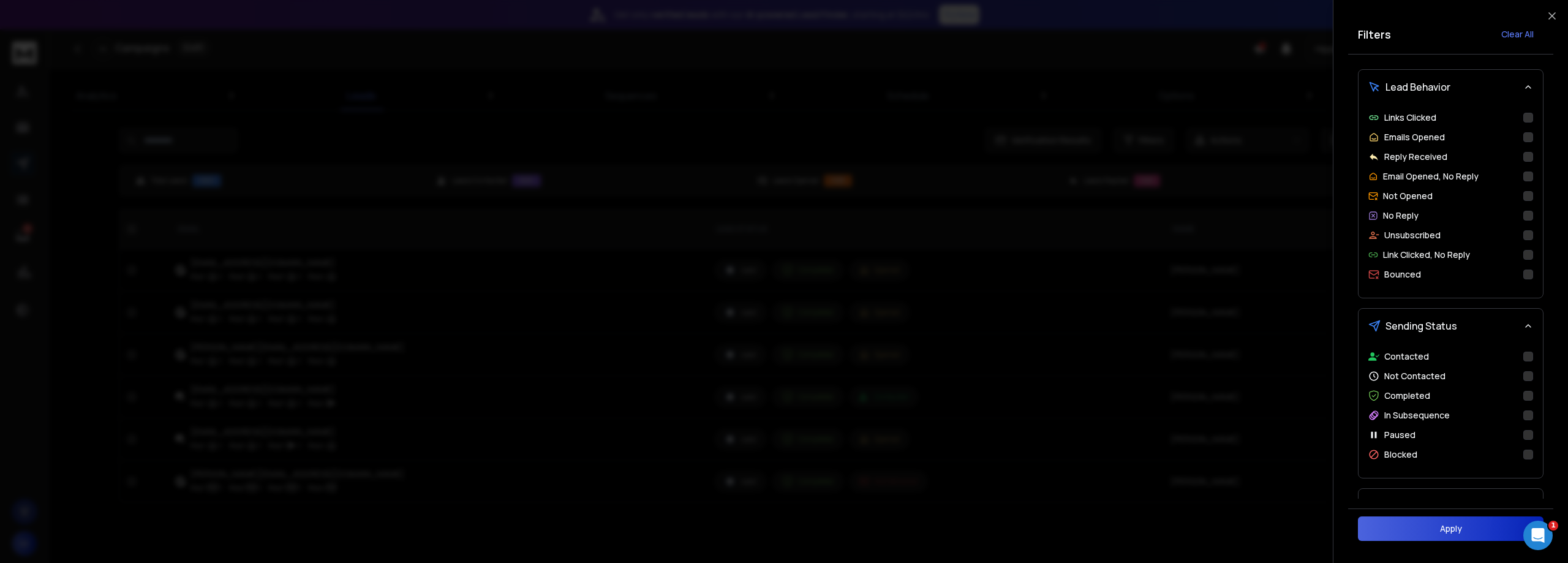
click at [1414, 377] on p "Not Contacted" at bounding box center [1414, 376] width 61 height 13
click at [1523, 377] on button "Not Contacted" at bounding box center [1528, 377] width 10 height 10
click at [1423, 530] on button "Apply" at bounding box center [1450, 528] width 185 height 24
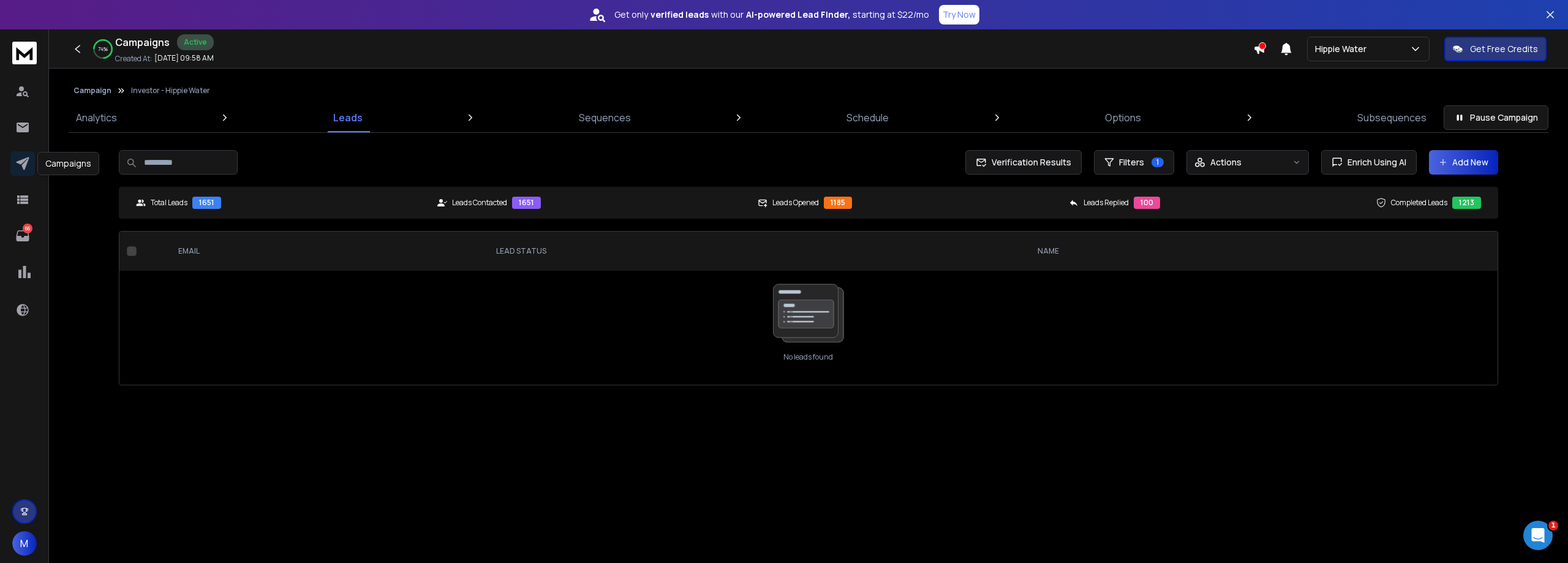
click at [28, 165] on icon at bounding box center [23, 164] width 15 height 15
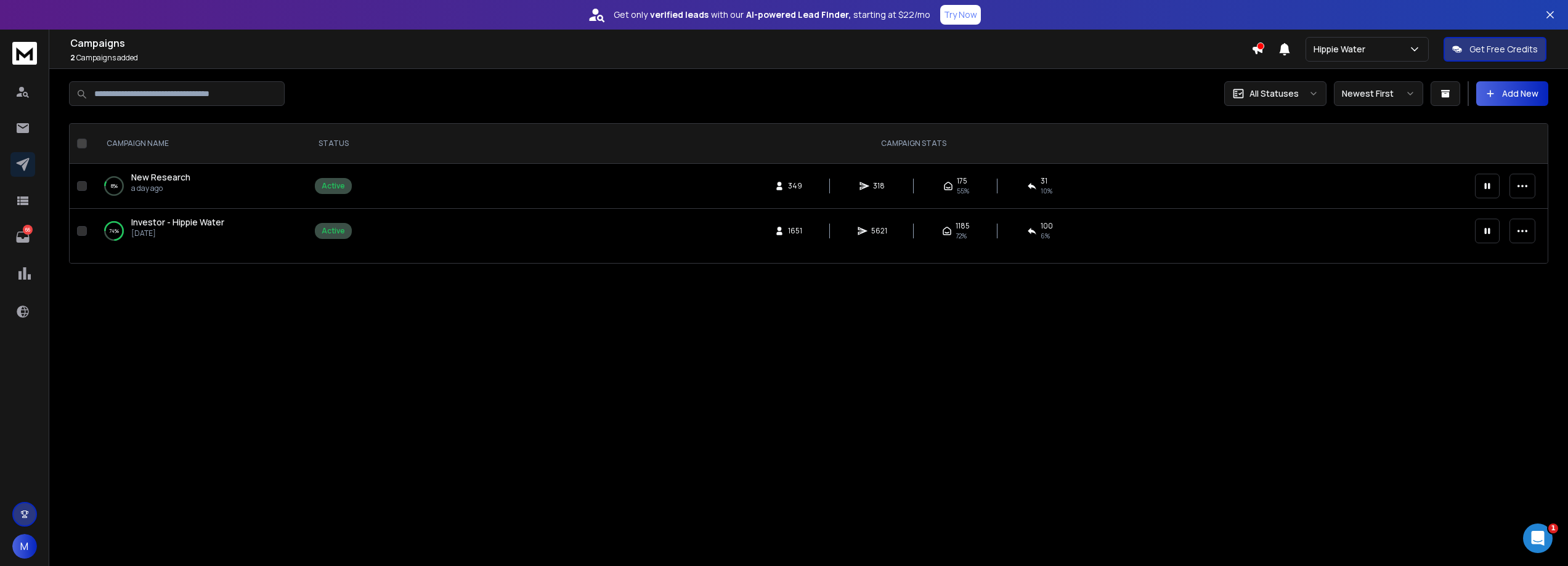
click at [197, 180] on div "8 % New Research a day ago" at bounding box center [199, 186] width 191 height 29
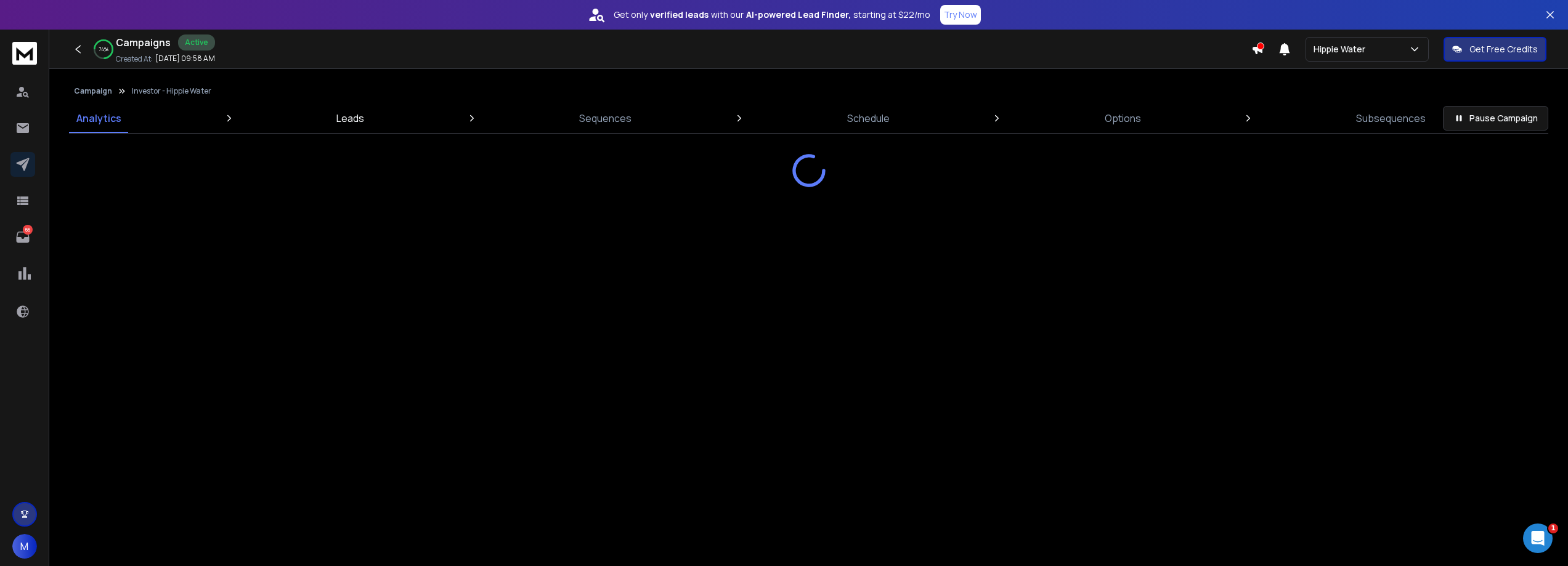
click at [349, 126] on link "Leads" at bounding box center [350, 118] width 43 height 29
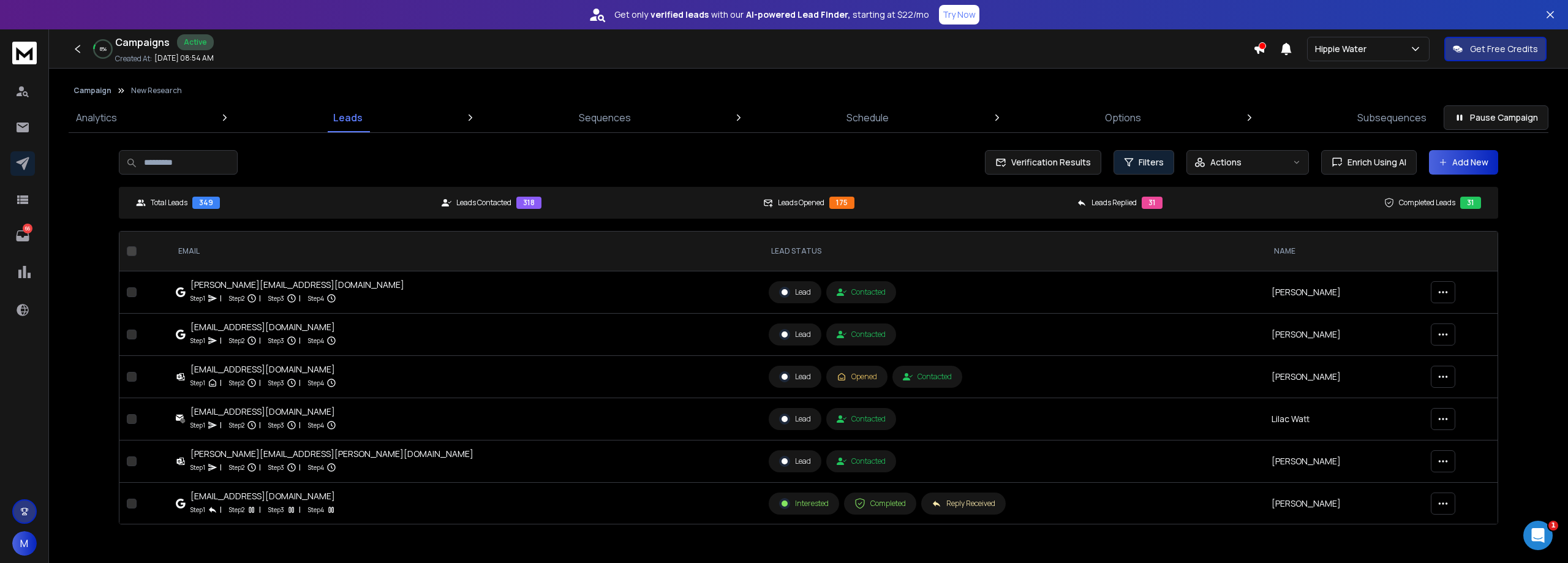
click at [1125, 162] on icon "button" at bounding box center [1129, 163] width 10 height 10
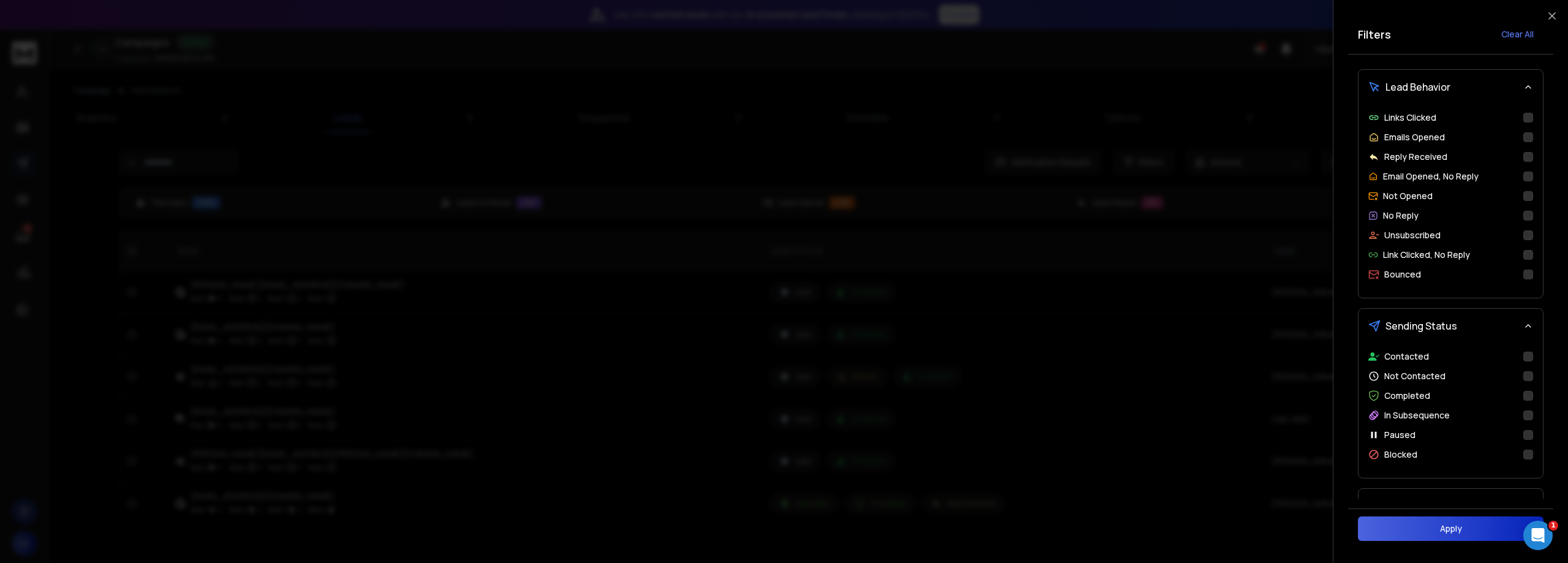
click at [1402, 373] on p "Not Contacted" at bounding box center [1414, 376] width 61 height 13
click at [1523, 373] on button "Not Contacted" at bounding box center [1528, 377] width 10 height 10
click at [1428, 527] on button "Apply" at bounding box center [1450, 528] width 185 height 24
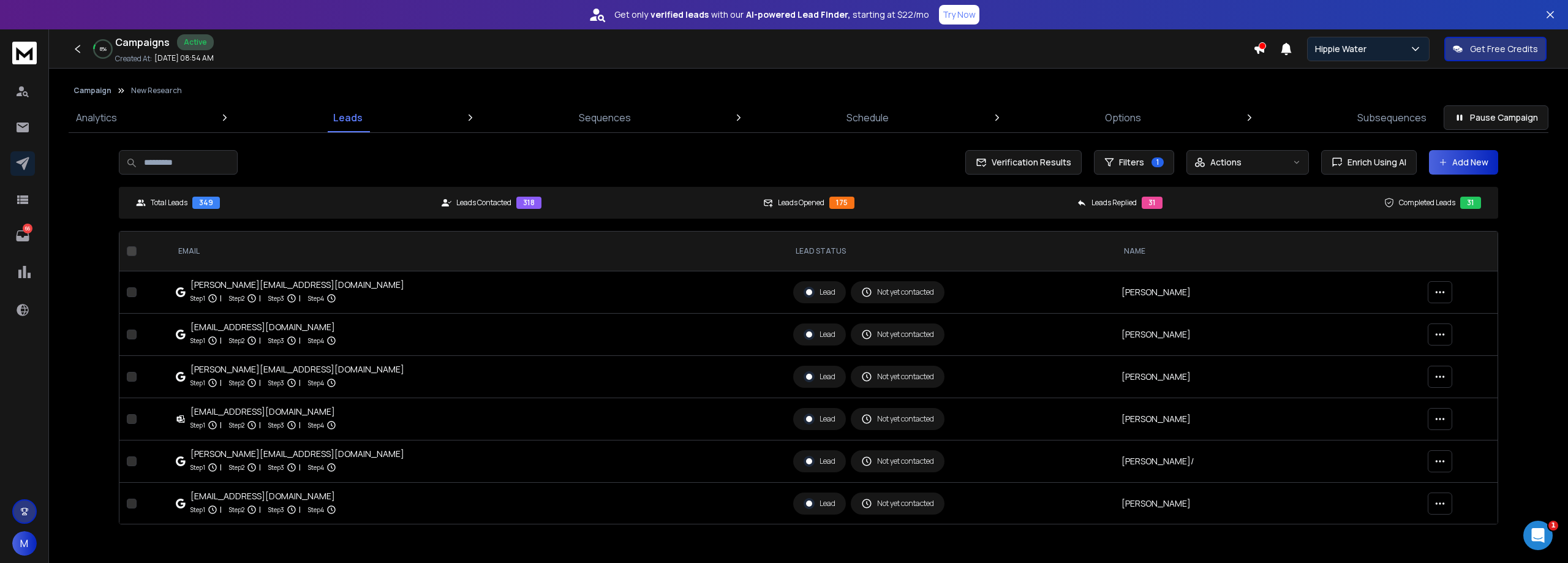
click at [1351, 55] on button "Hippie Water" at bounding box center [1368, 48] width 123 height 24
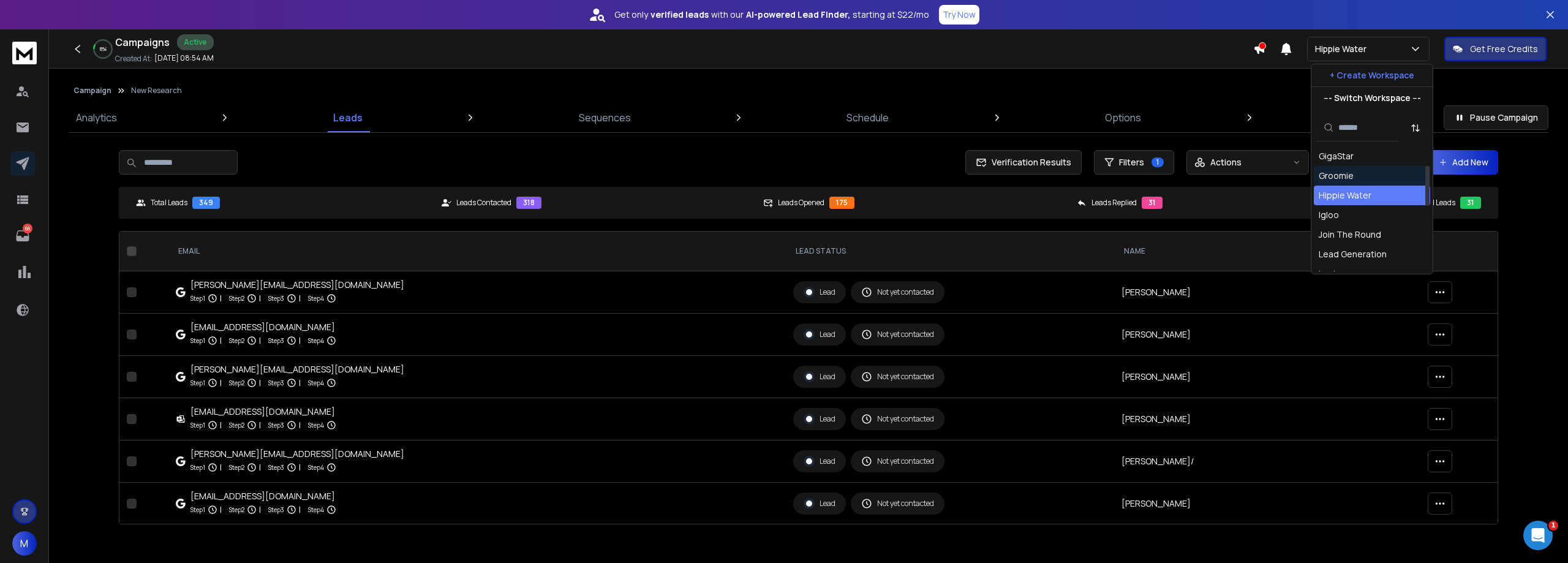
scroll to position [82, 0]
click at [1345, 218] on div "Igloo" at bounding box center [1372, 214] width 116 height 19
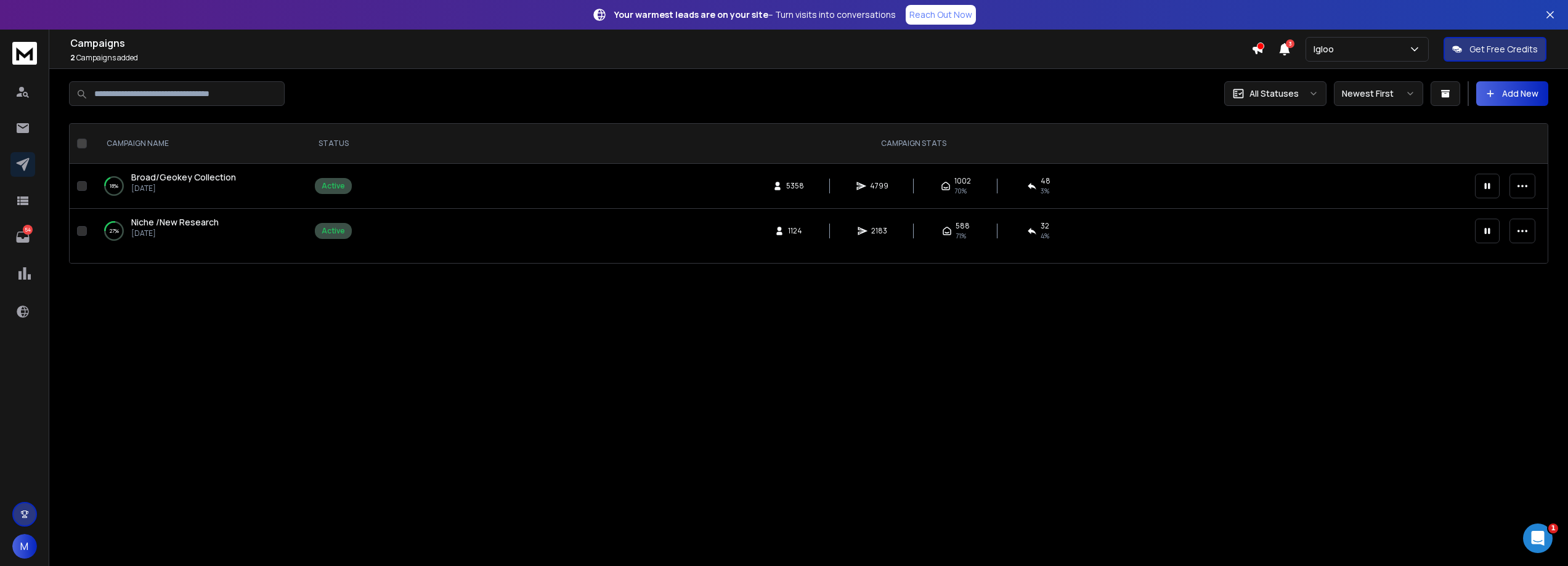
click at [246, 242] on div "27 % Niche /New Research [DATE]" at bounding box center [199, 230] width 191 height 29
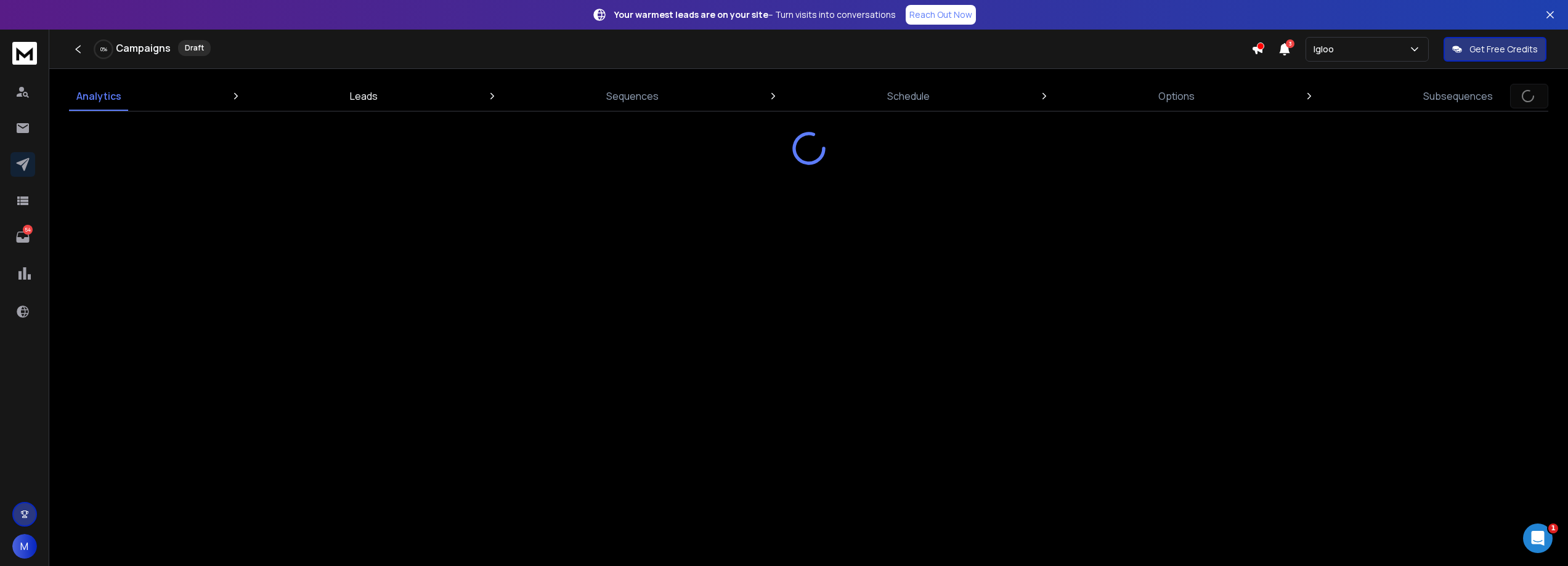
click at [361, 100] on p "Leads" at bounding box center [364, 97] width 28 height 15
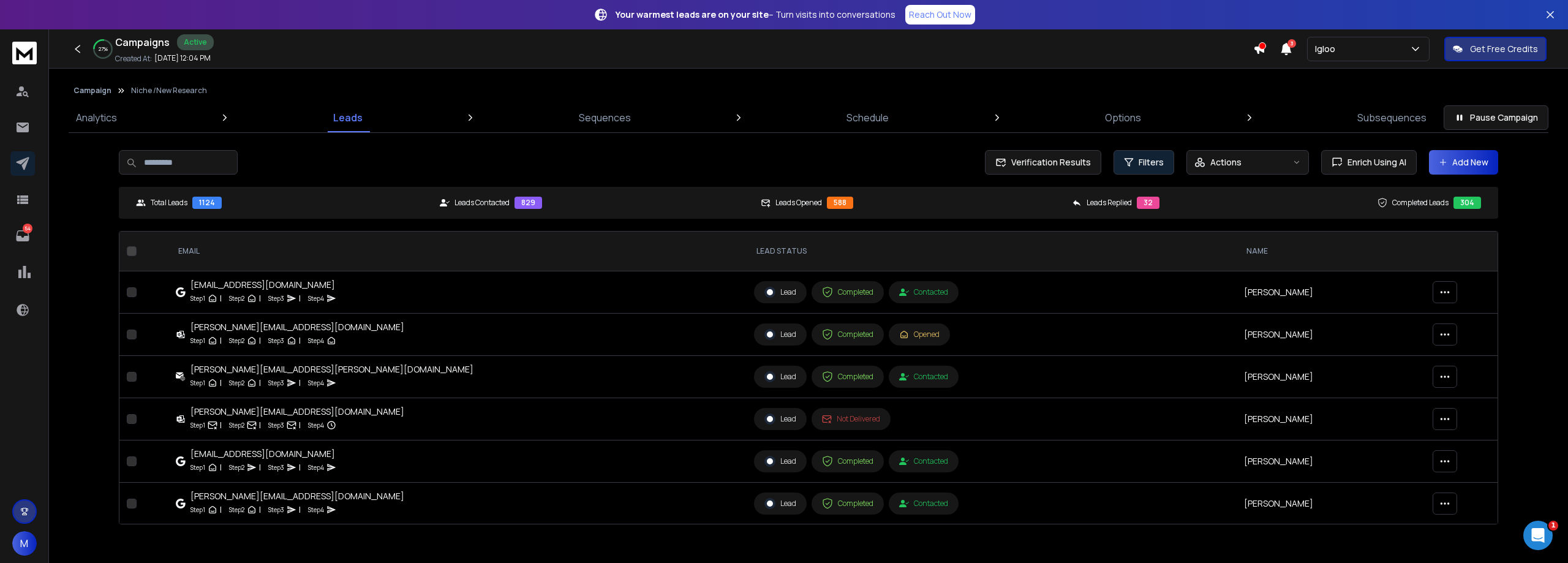
click at [1139, 169] on button "Filters" at bounding box center [1144, 162] width 61 height 24
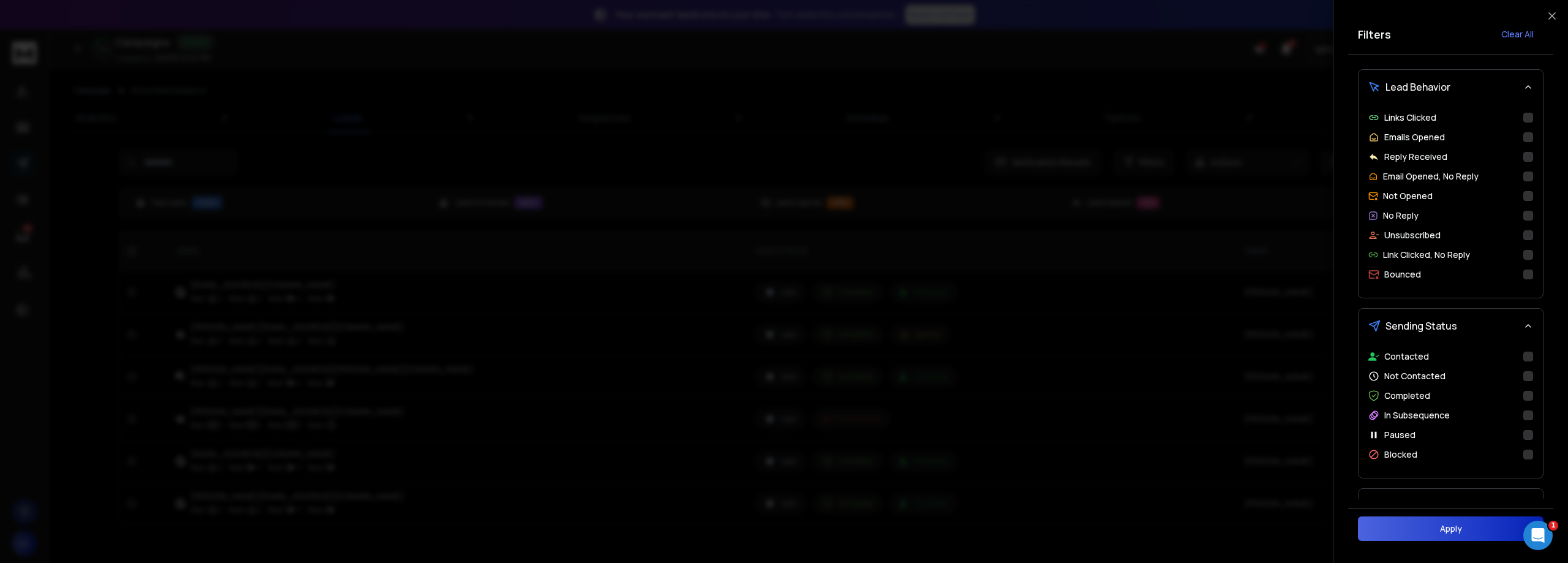
click at [1422, 375] on p "Not Contacted" at bounding box center [1414, 376] width 61 height 13
click at [1523, 375] on button "Not Contacted" at bounding box center [1528, 377] width 10 height 10
click at [1429, 523] on button "Apply" at bounding box center [1450, 528] width 185 height 24
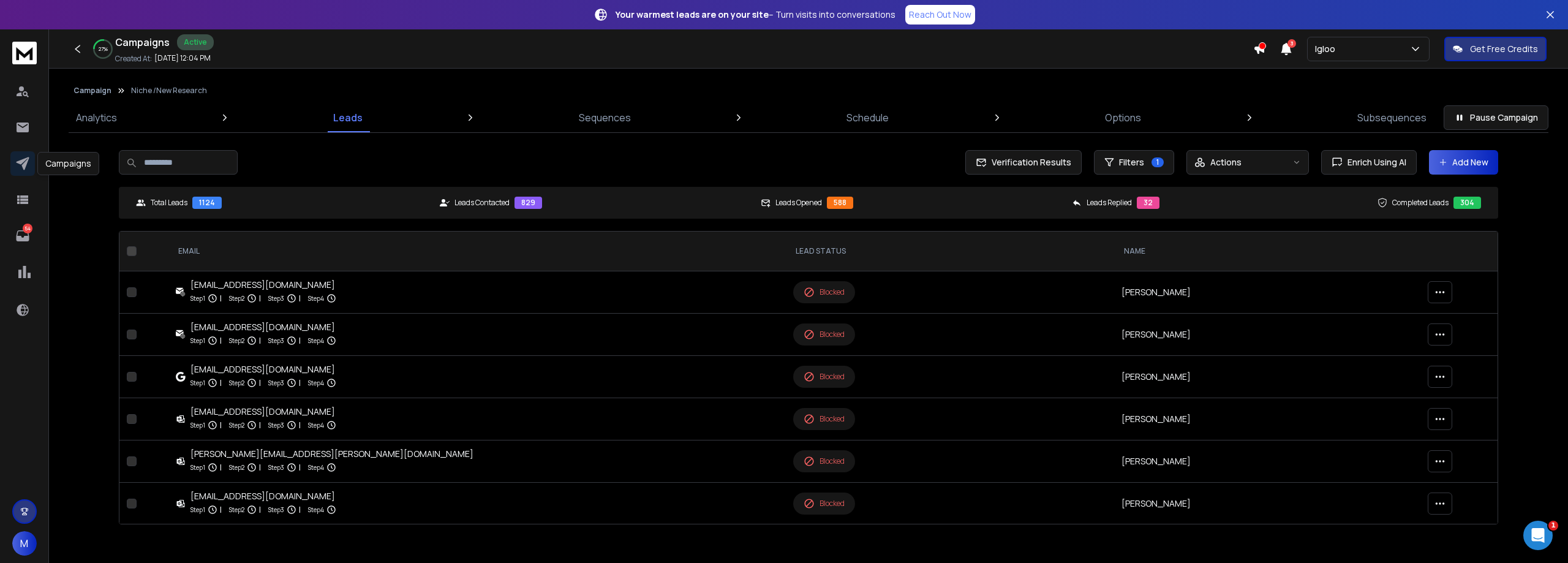
click at [27, 159] on icon at bounding box center [23, 164] width 15 height 15
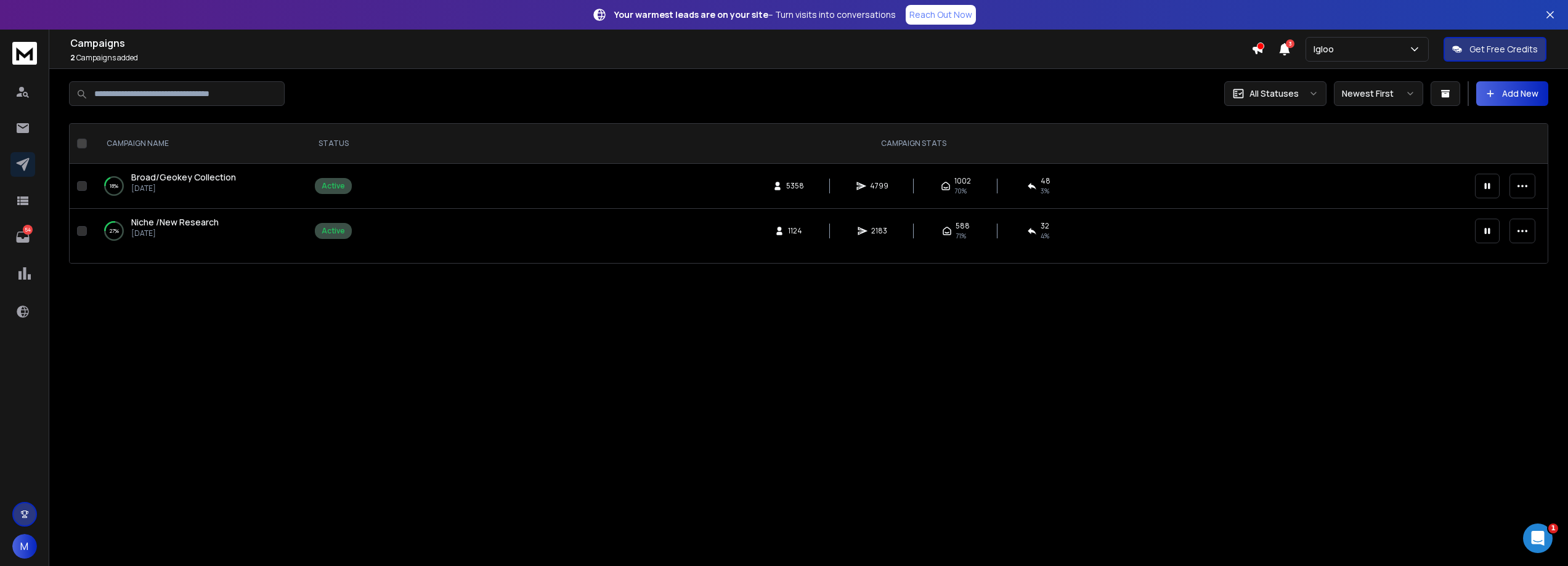
click at [172, 184] on p "[DATE]" at bounding box center [183, 189] width 105 height 10
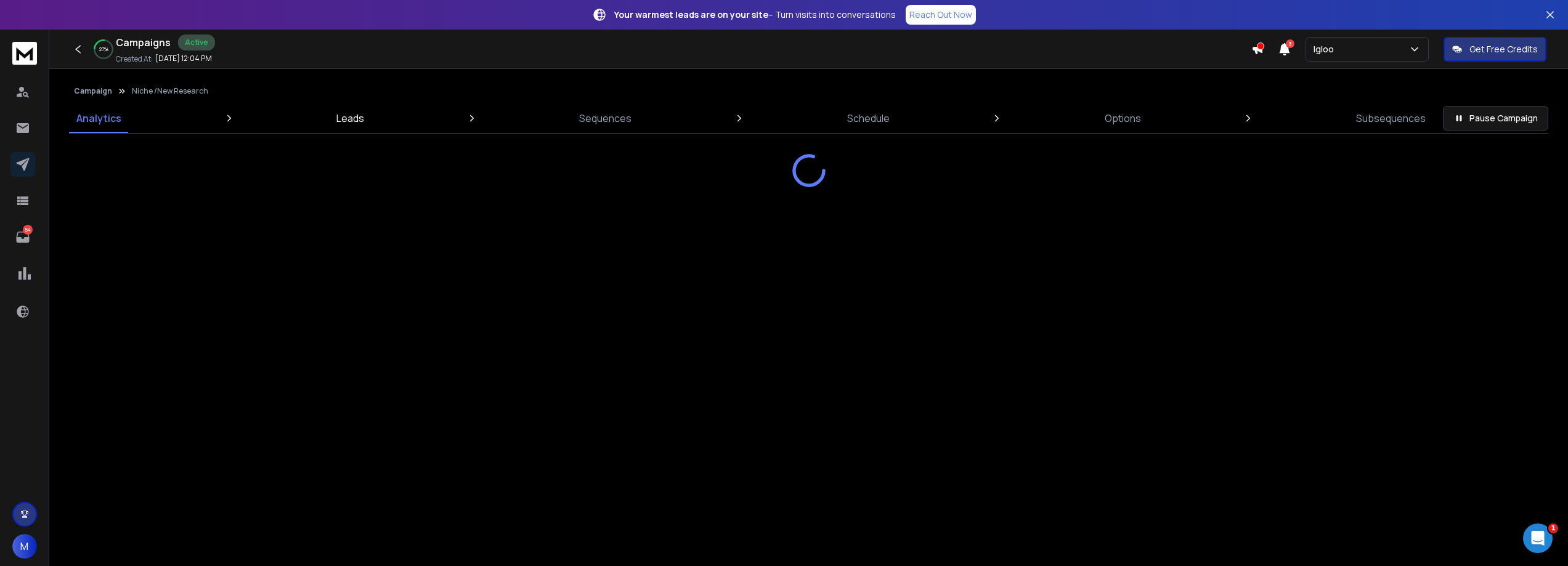
click at [364, 117] on link "Leads" at bounding box center [350, 118] width 43 height 29
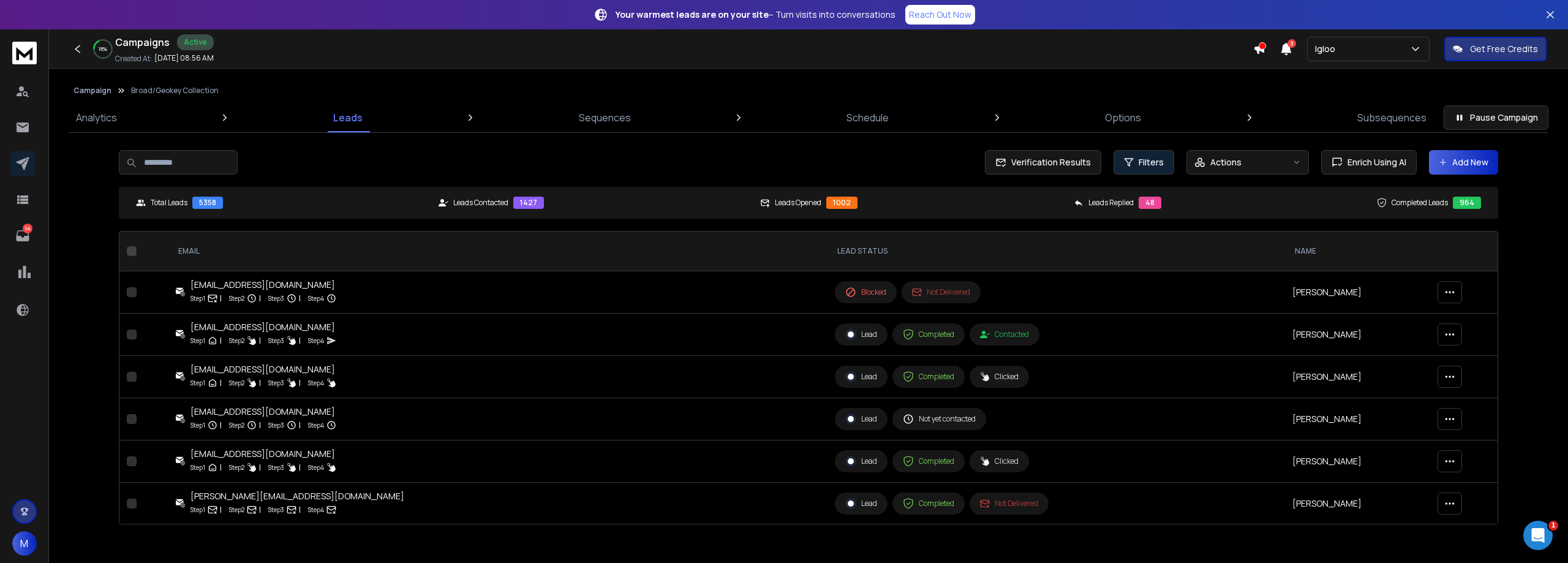
click at [1140, 162] on span "Filters" at bounding box center [1151, 162] width 25 height 13
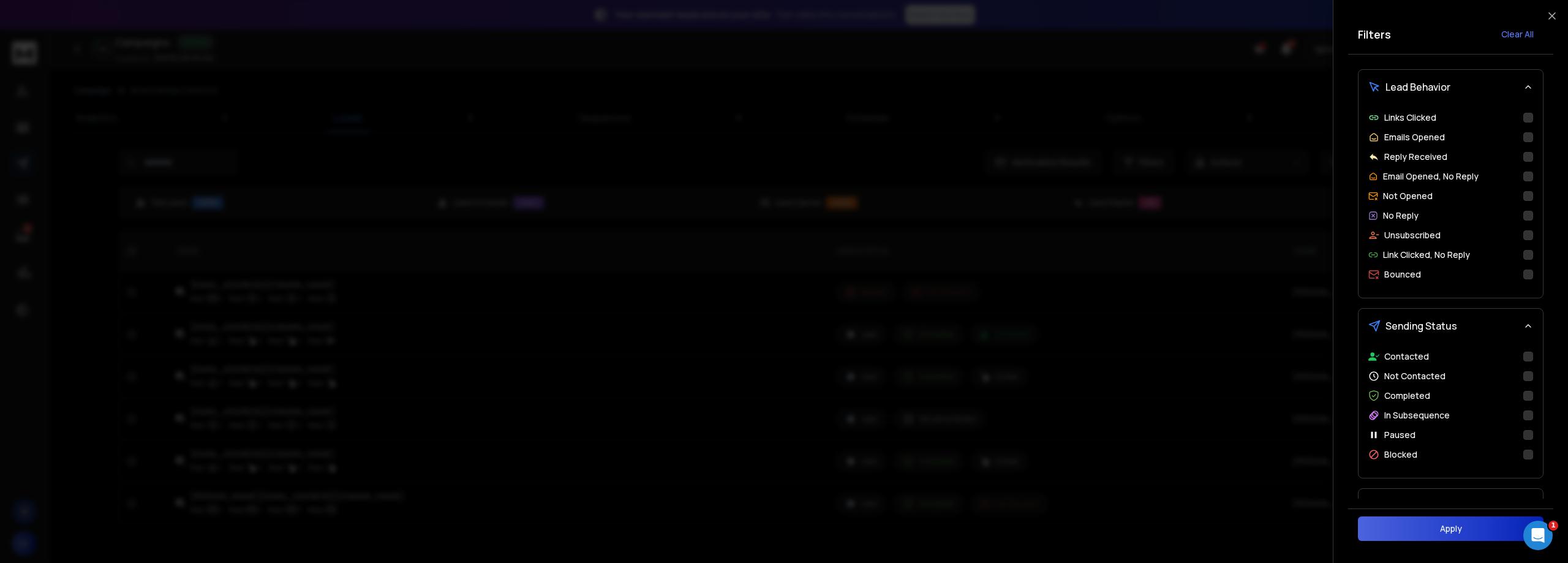
click at [1424, 379] on p "Not Contacted" at bounding box center [1414, 376] width 61 height 13
click at [1523, 379] on button "Not Contacted" at bounding box center [1528, 377] width 10 height 10
click at [1421, 525] on button "Apply" at bounding box center [1450, 528] width 185 height 24
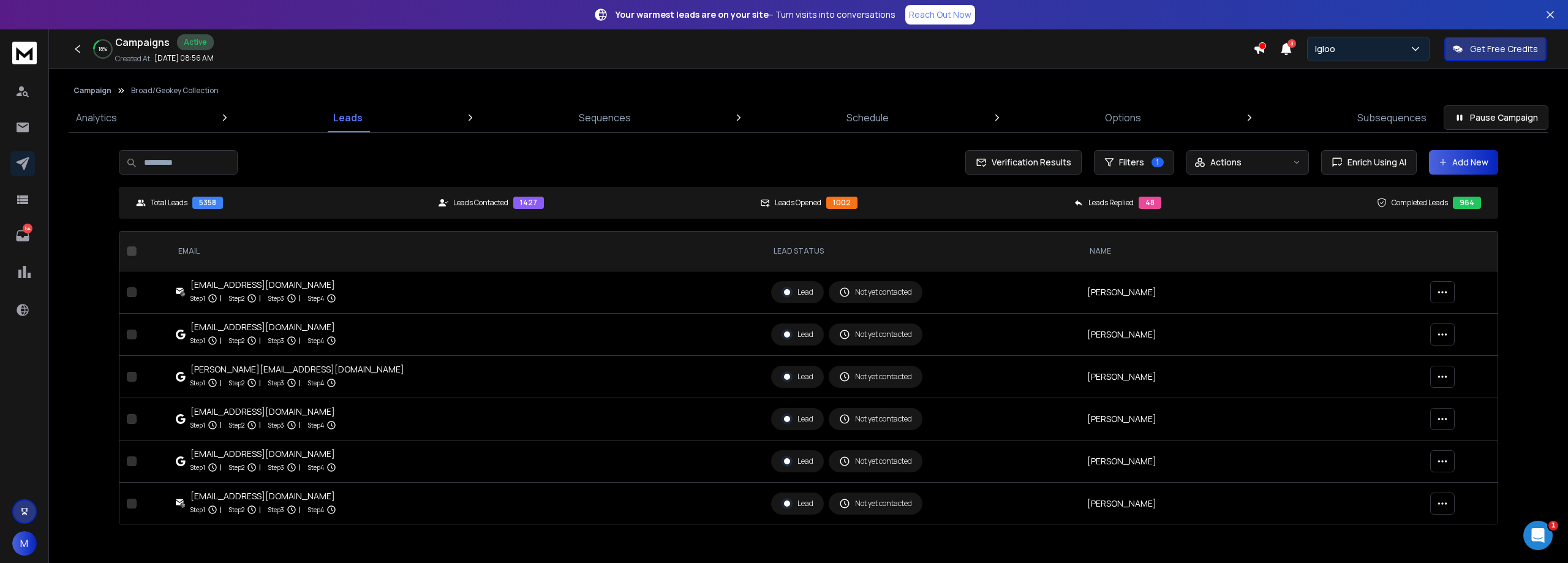
click at [1343, 57] on button "Igloo" at bounding box center [1368, 48] width 123 height 24
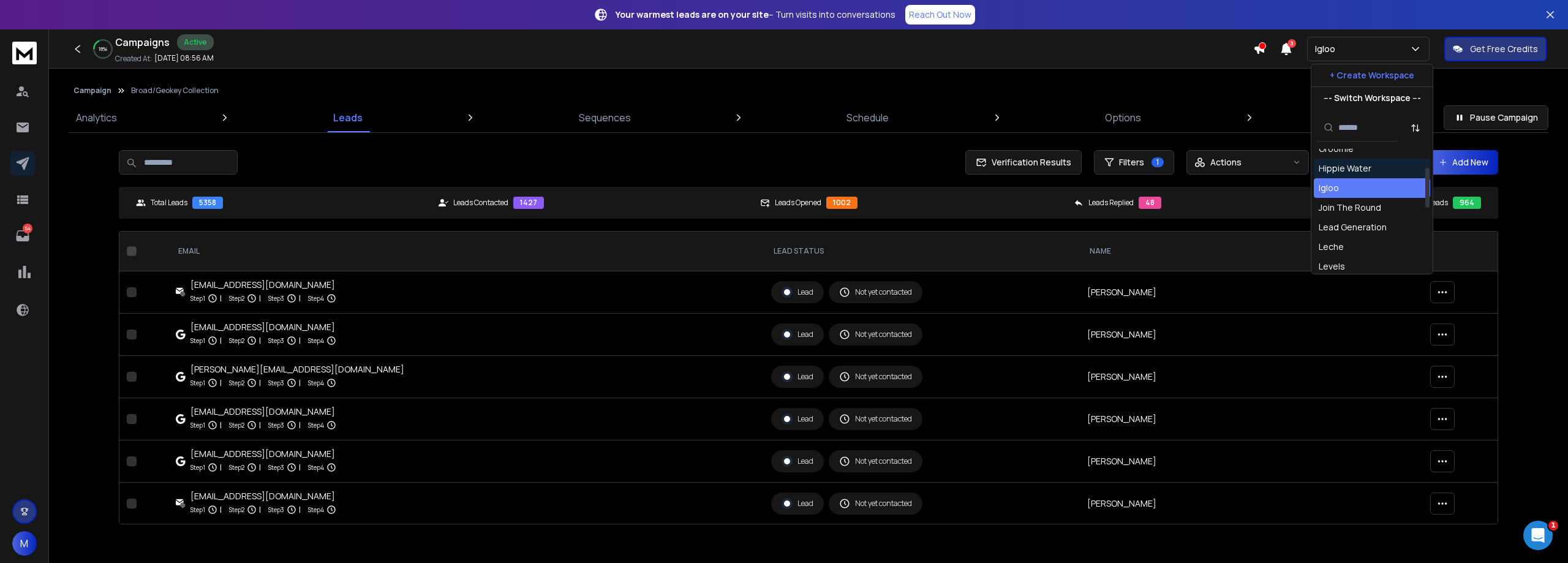
scroll to position [250, 0]
click at [1378, 225] on div "Securitas" at bounding box center [1372, 222] width 116 height 19
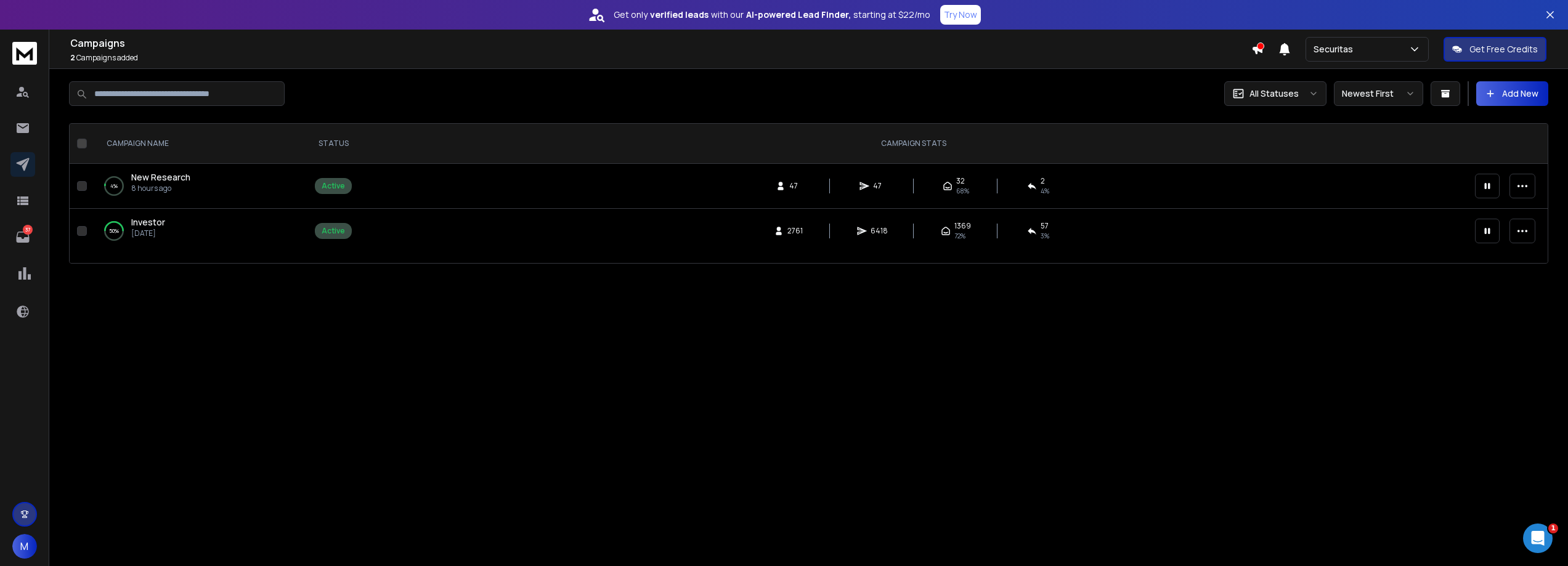
click at [192, 244] on div "50 % Investor [DATE]" at bounding box center [199, 230] width 191 height 29
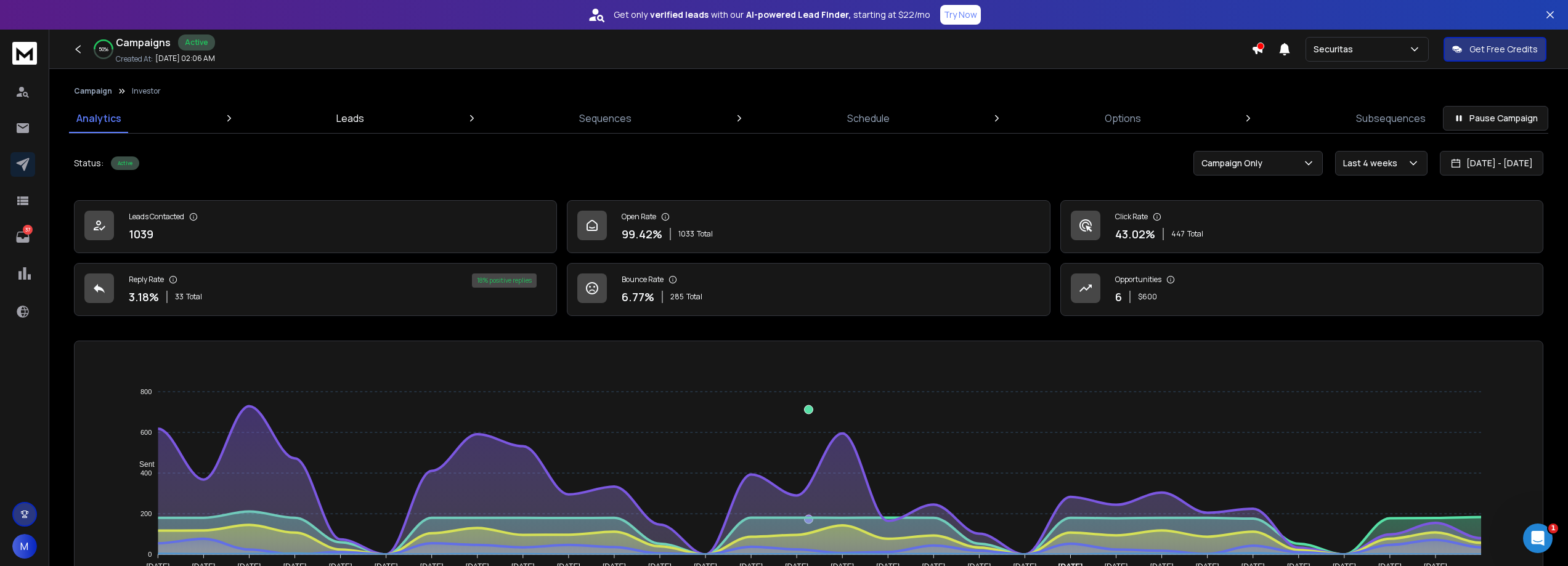
click at [368, 123] on link "Leads" at bounding box center [350, 118] width 43 height 29
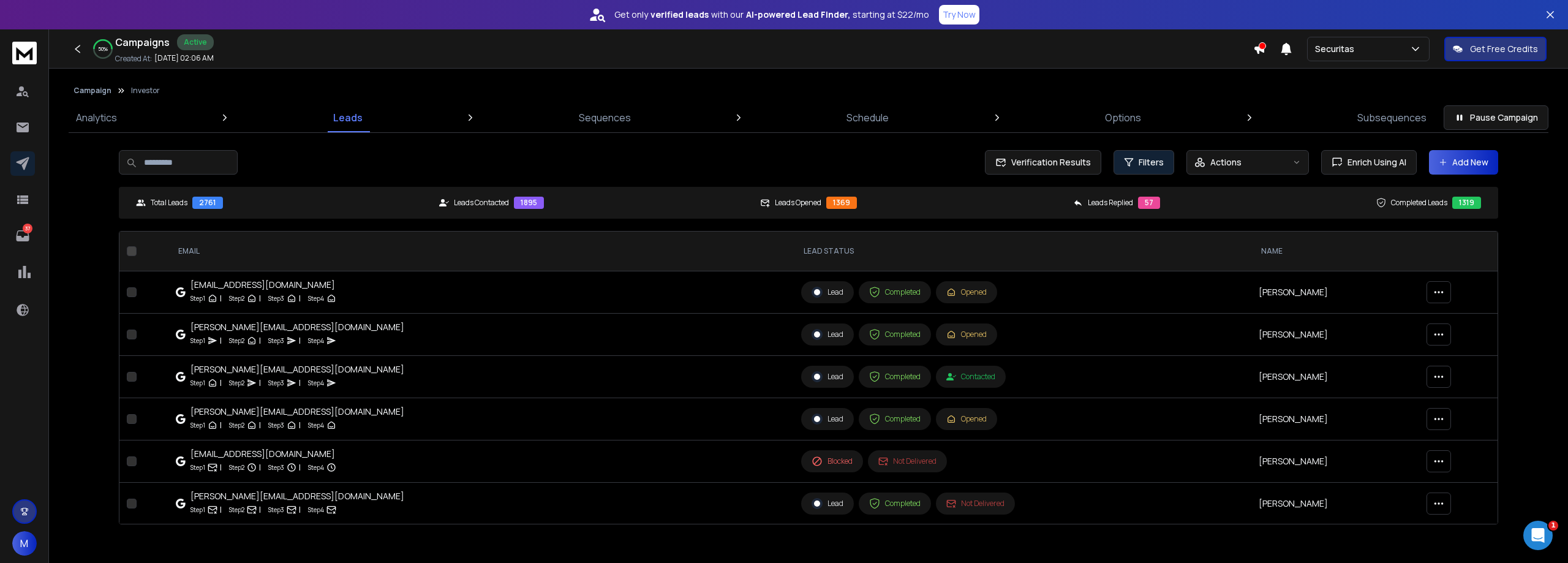
click at [1138, 159] on button "Filters" at bounding box center [1144, 162] width 61 height 24
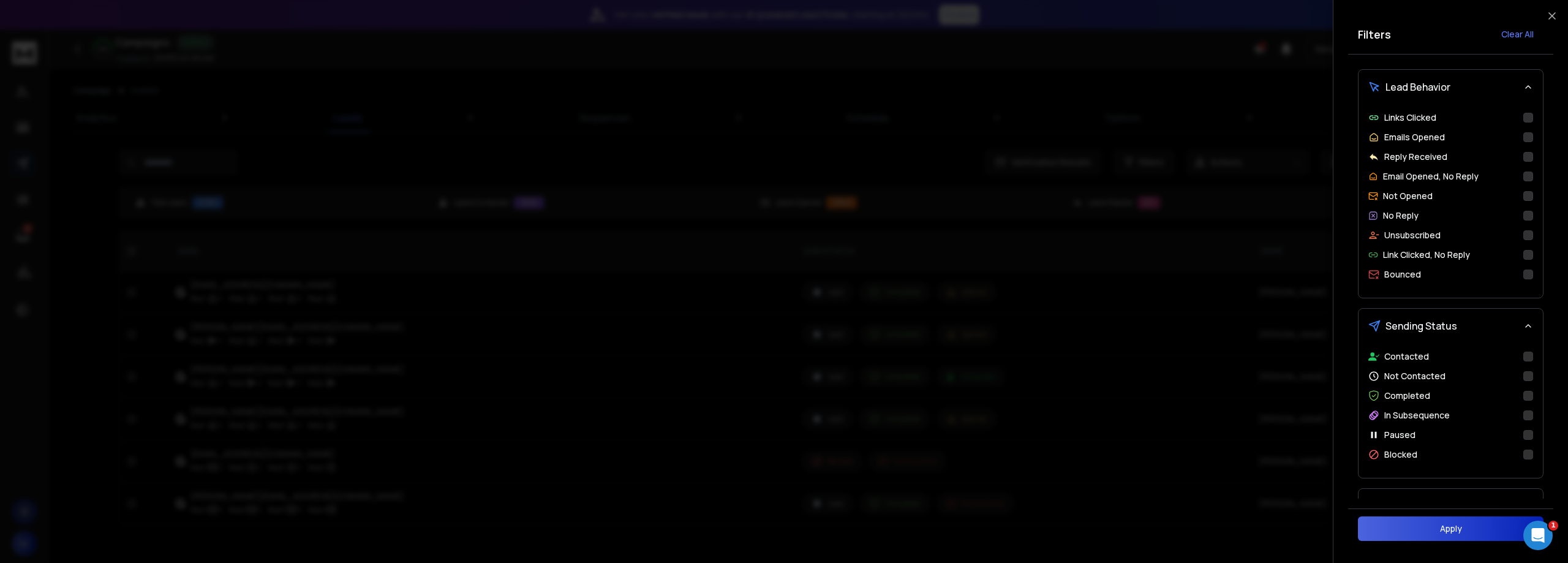
click at [1411, 376] on p "Not Contacted" at bounding box center [1414, 376] width 61 height 13
click at [1523, 376] on button "Not Contacted" at bounding box center [1528, 377] width 10 height 10
click at [1421, 515] on div "Apply" at bounding box center [1451, 529] width 205 height 40
click at [1419, 519] on button "Apply" at bounding box center [1450, 528] width 185 height 24
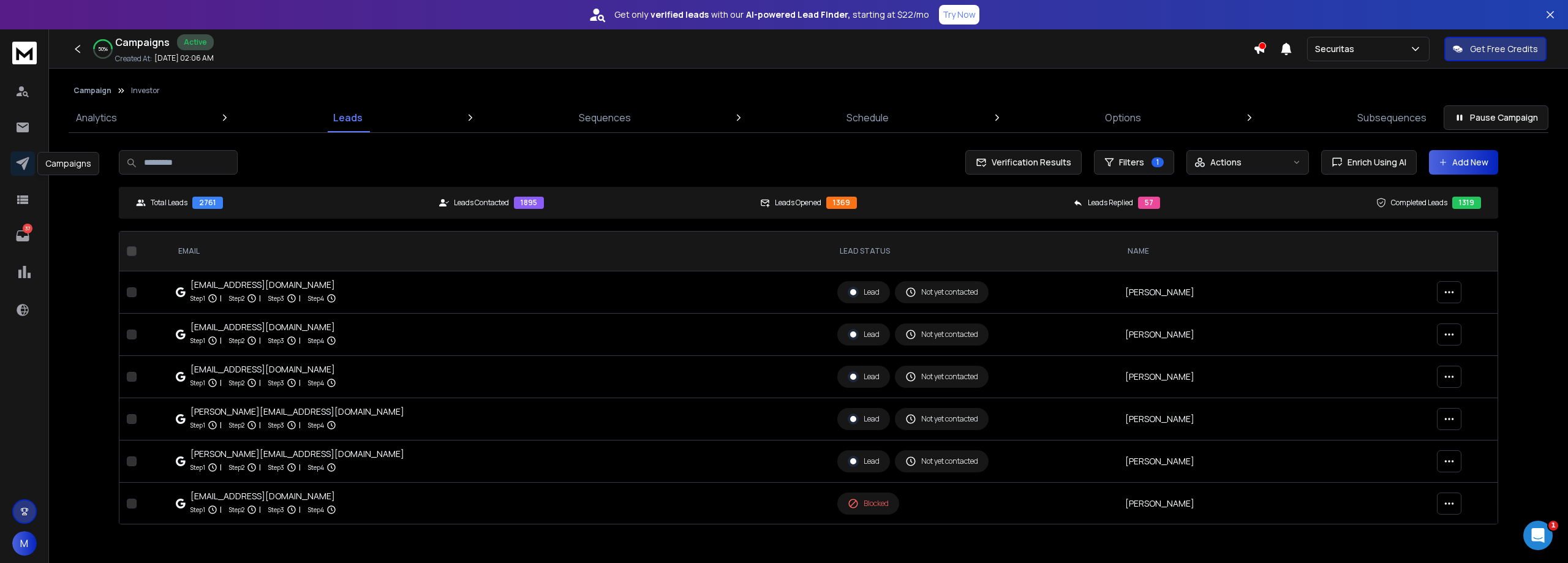
click at [28, 162] on icon at bounding box center [23, 164] width 15 height 15
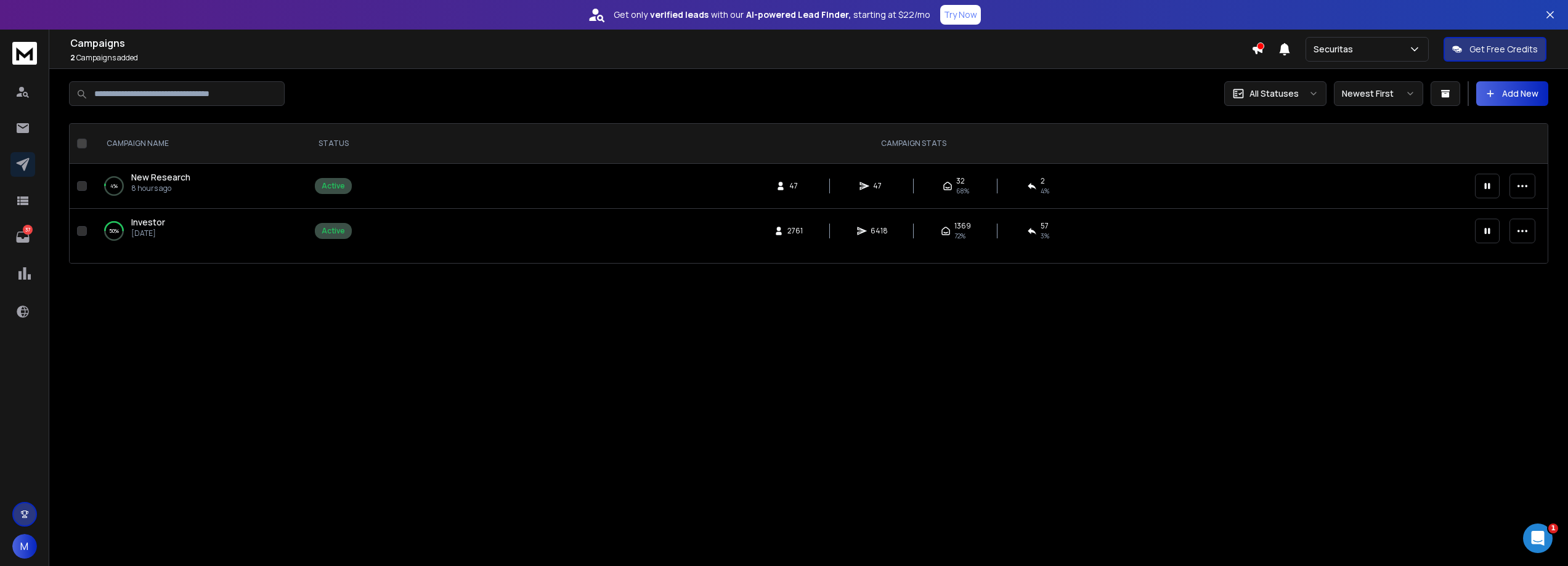
click at [165, 182] on span "New Research" at bounding box center [160, 177] width 59 height 12
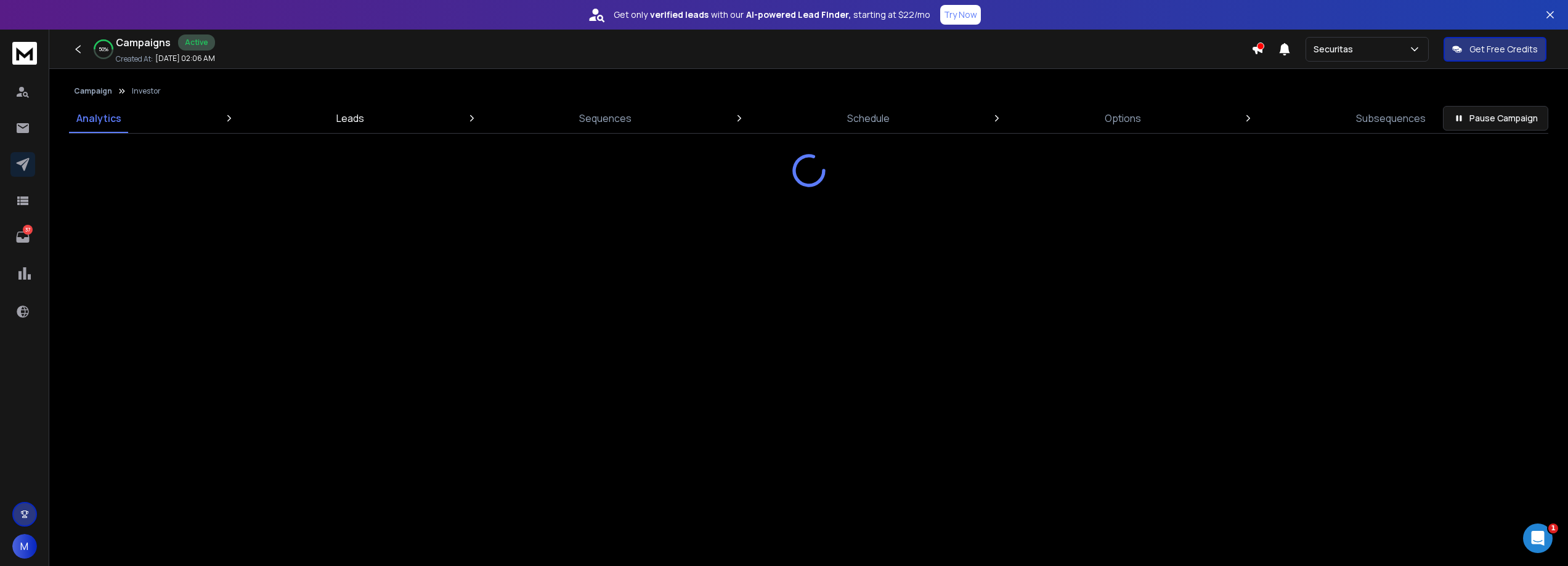
click at [333, 119] on link "Leads" at bounding box center [350, 118] width 43 height 29
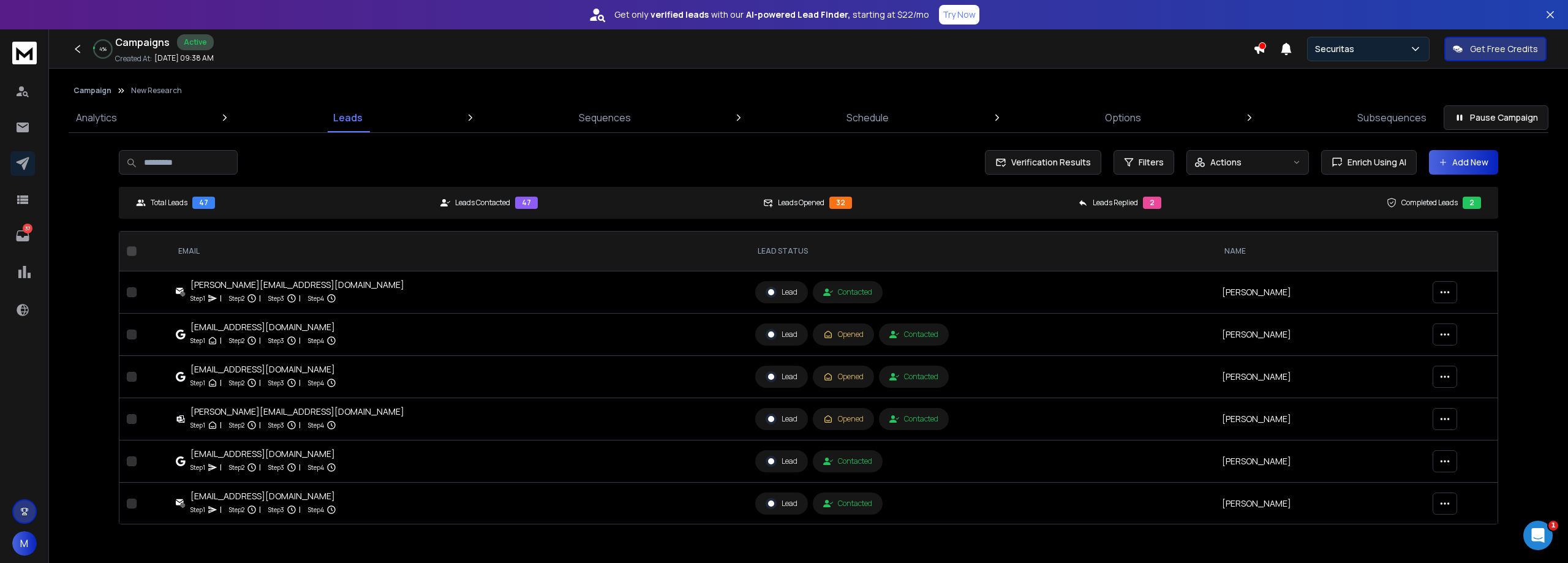
click at [1328, 49] on p "Securitas" at bounding box center [1337, 48] width 44 height 13
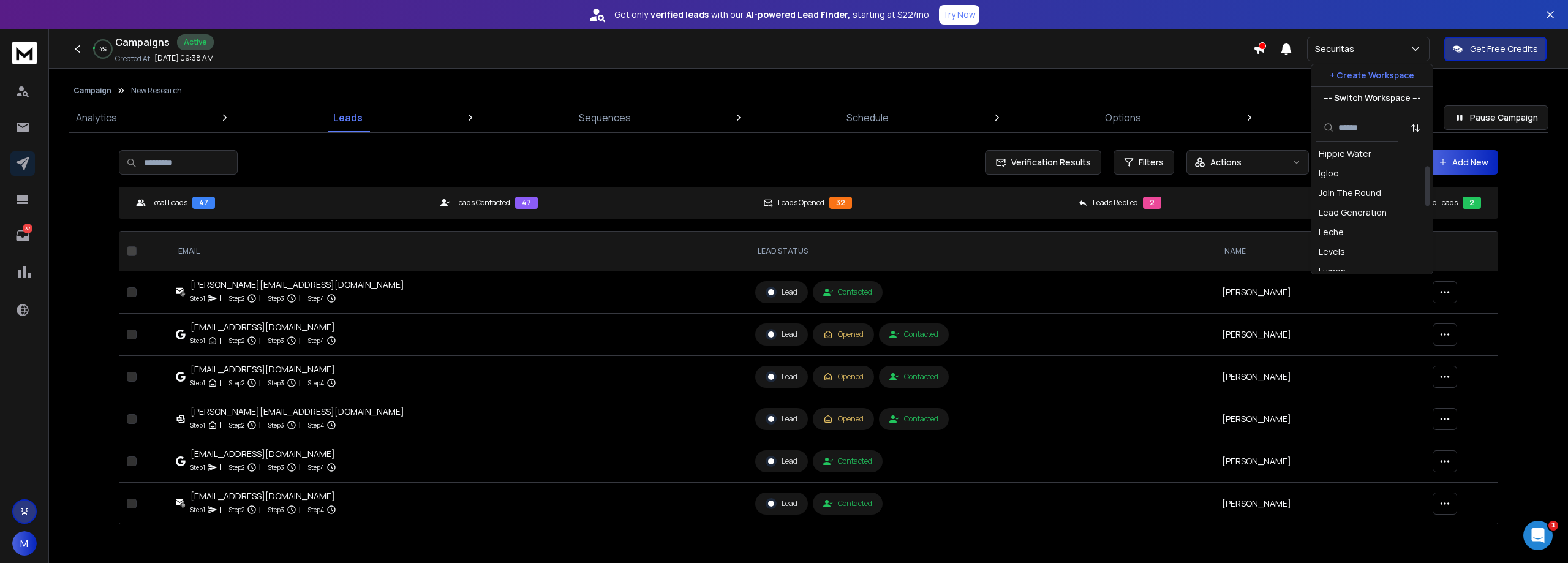
scroll to position [164, 0]
click at [1372, 205] on div "Levels" at bounding box center [1372, 210] width 116 height 19
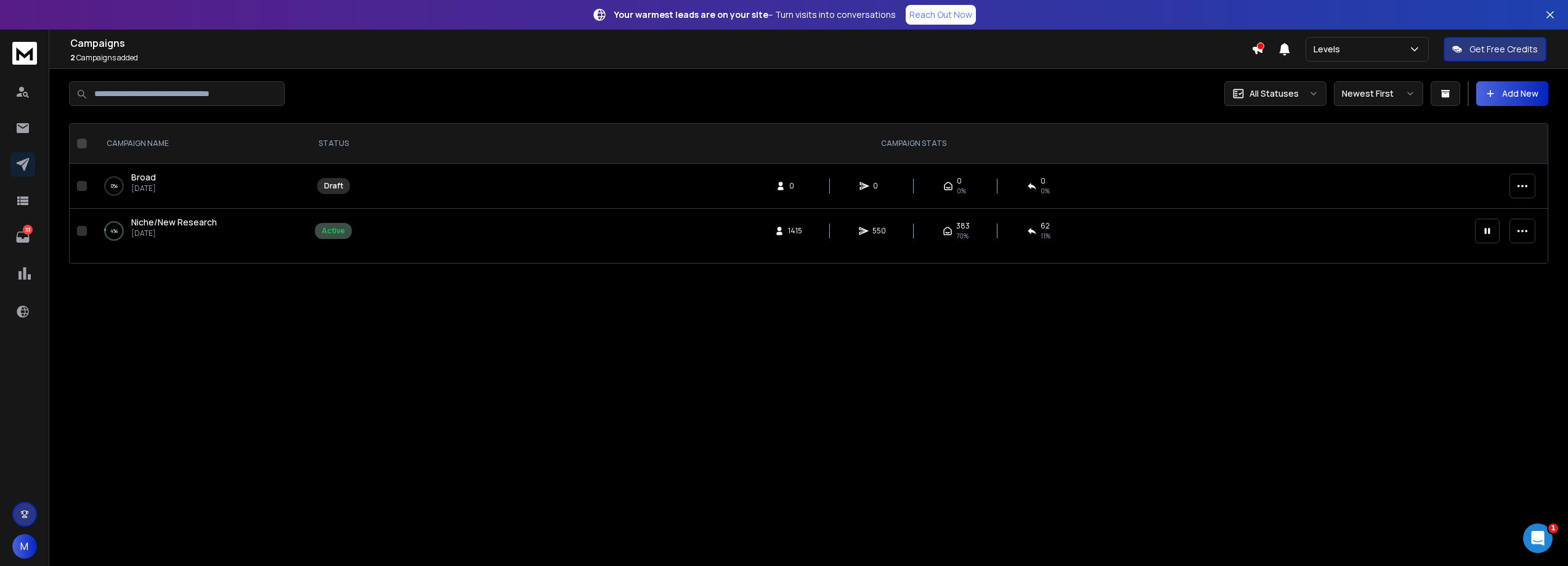
click at [160, 237] on p "[DATE]" at bounding box center [174, 233] width 86 height 10
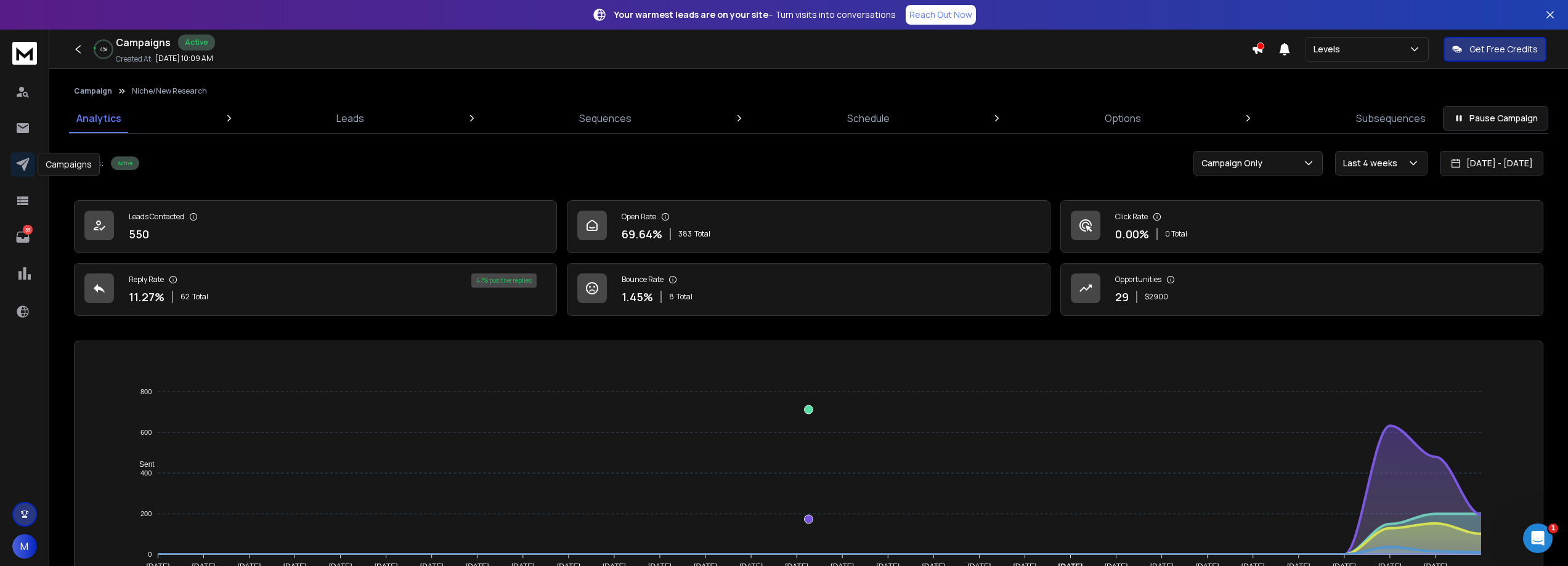
click at [30, 163] on link at bounding box center [22, 164] width 24 height 24
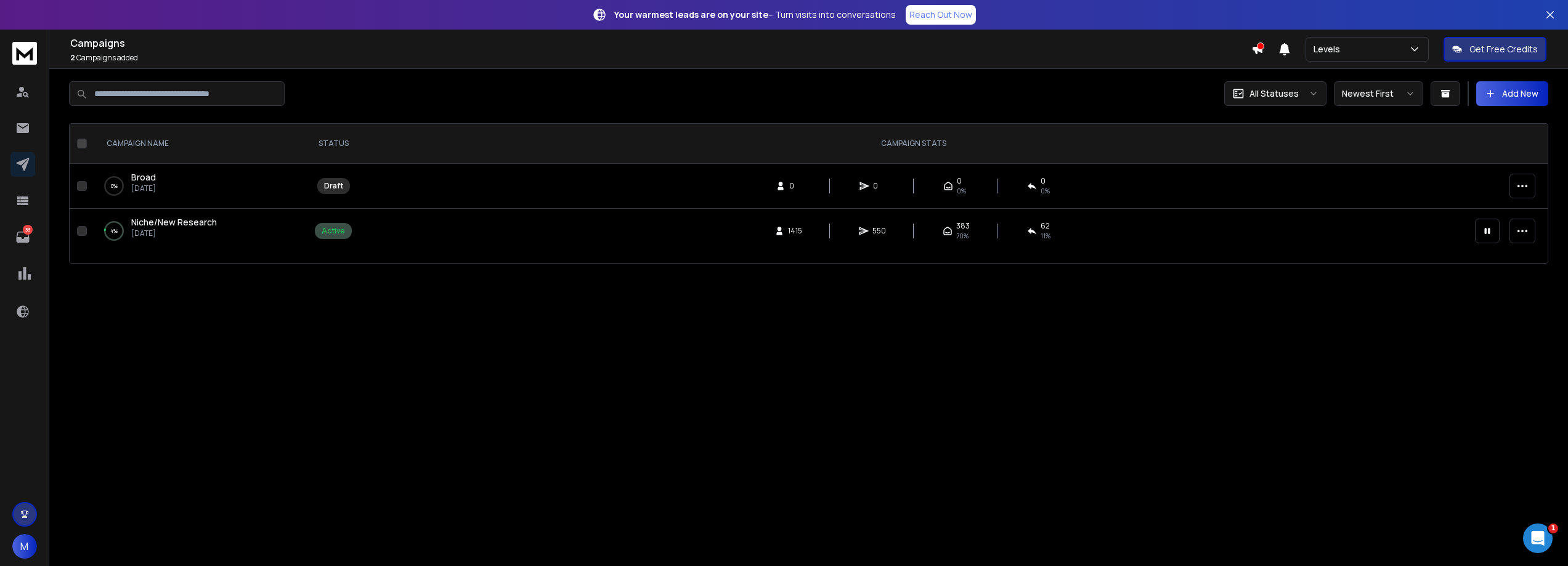
click at [204, 233] on p "3 days ago" at bounding box center [174, 233] width 86 height 10
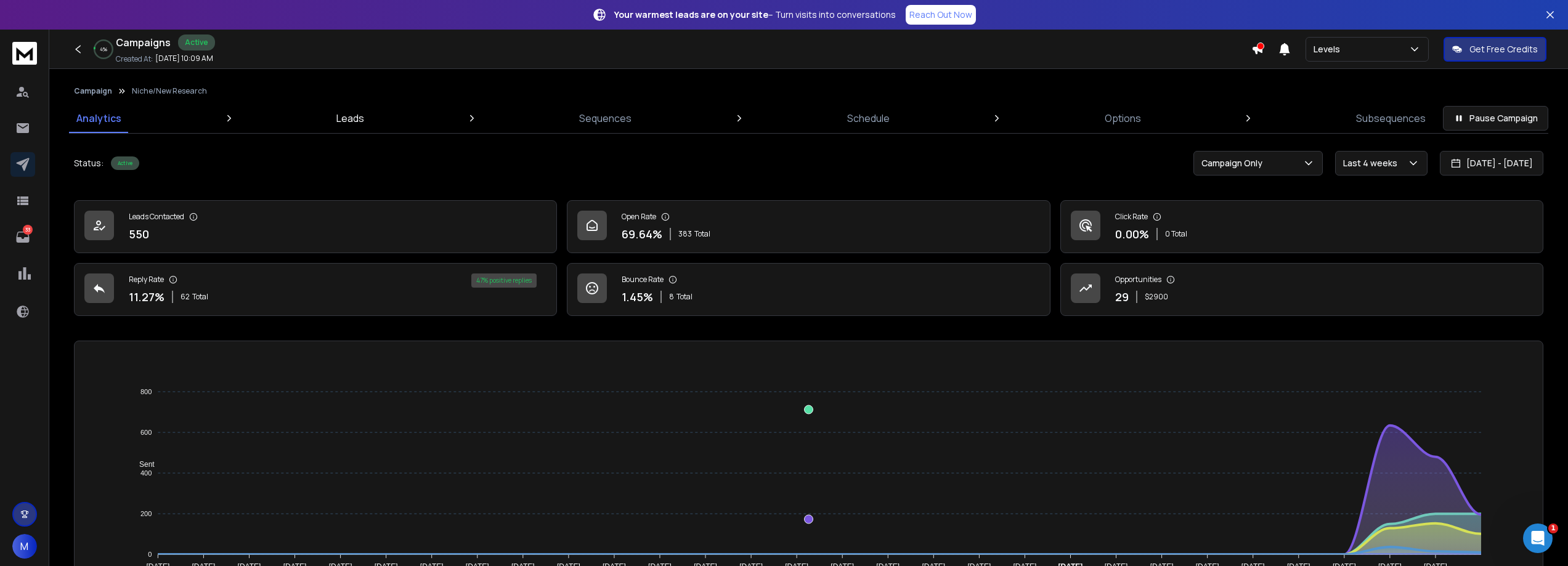
click at [346, 118] on p "Leads" at bounding box center [350, 118] width 28 height 15
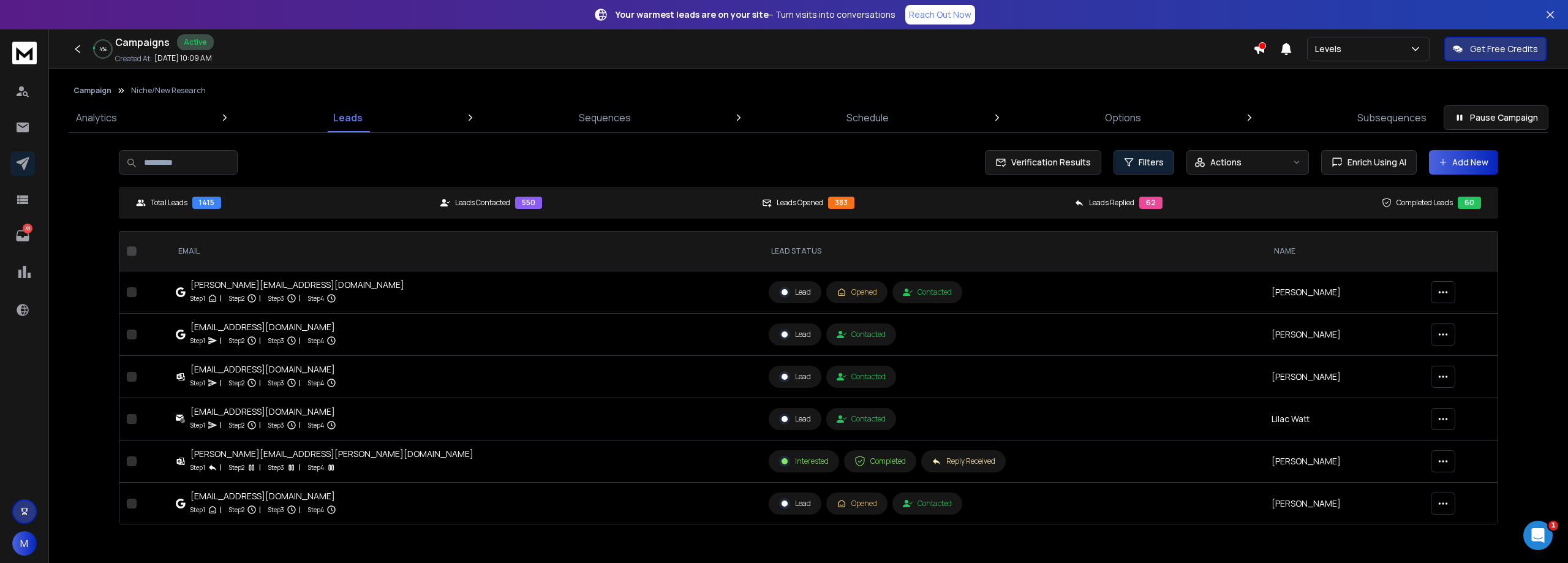
click at [1136, 158] on button "Filters" at bounding box center [1144, 162] width 61 height 24
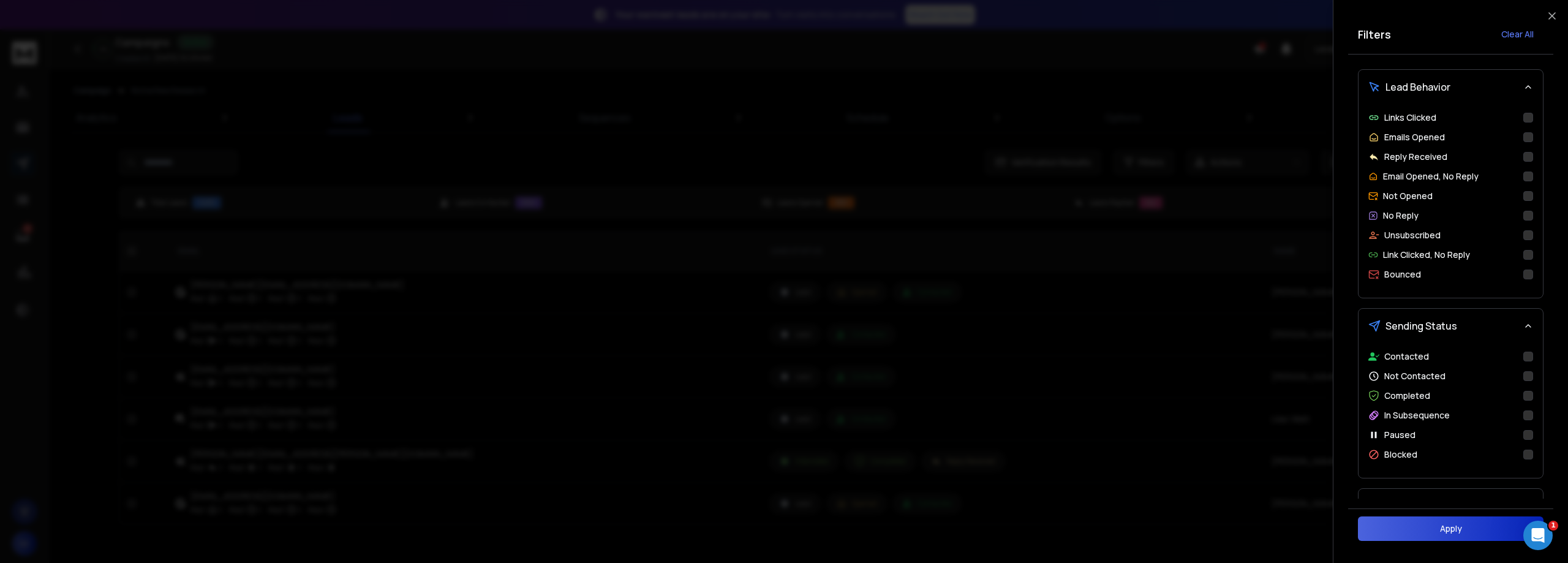
click at [1381, 373] on div "Not Contacted" at bounding box center [1407, 376] width 77 height 13
click at [1523, 373] on button "Not Contacted" at bounding box center [1528, 377] width 10 height 10
click at [1428, 537] on button "Apply" at bounding box center [1450, 528] width 185 height 24
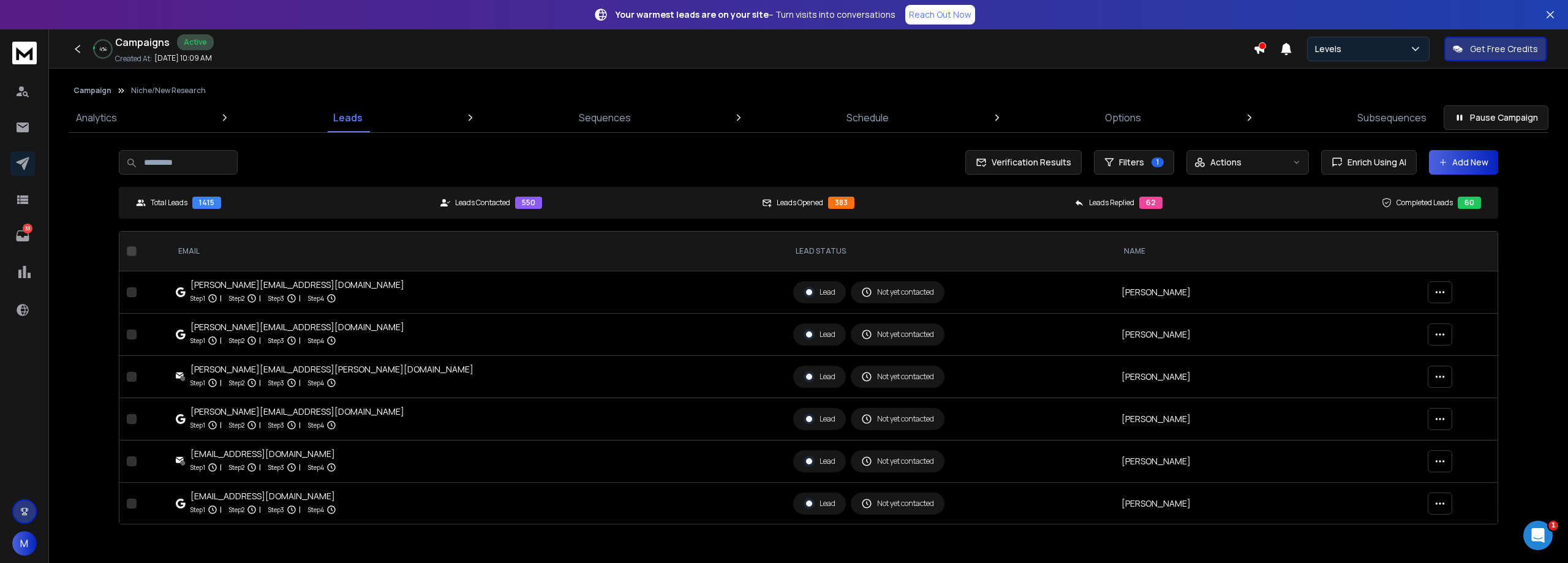
click at [1350, 54] on div "Levels" at bounding box center [1368, 48] width 107 height 13
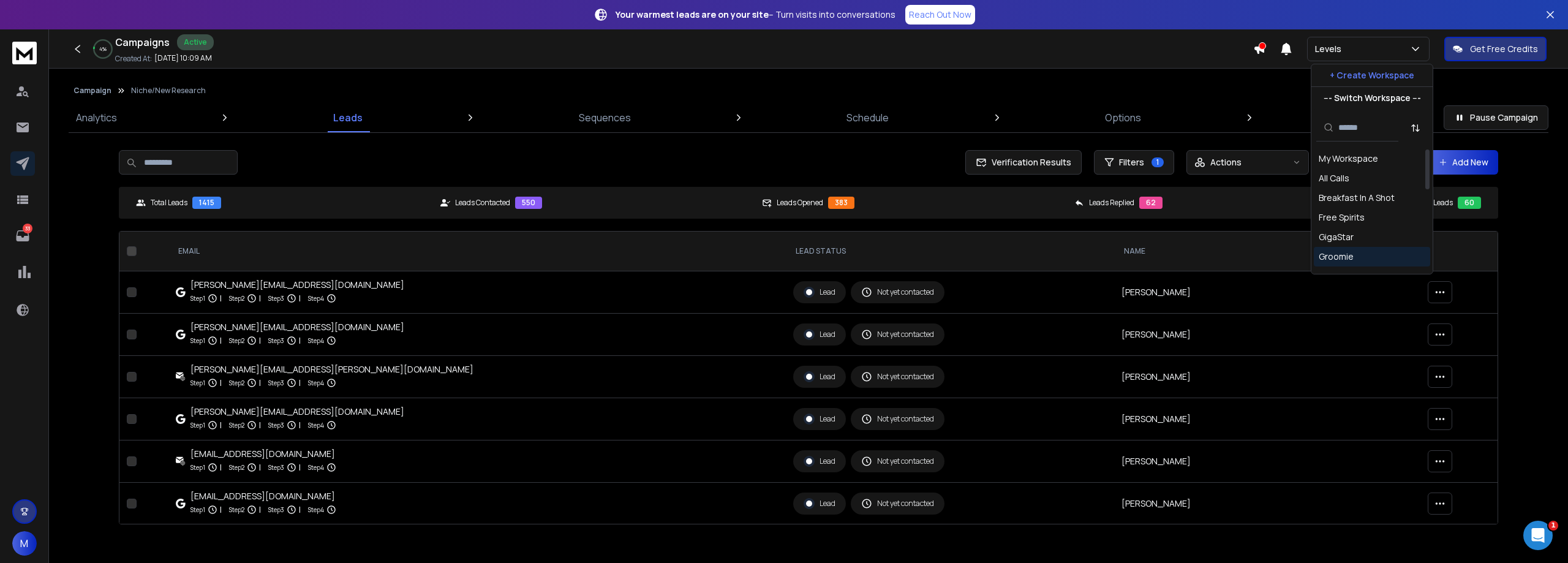
click at [1355, 250] on div "Groomie" at bounding box center [1372, 256] width 116 height 19
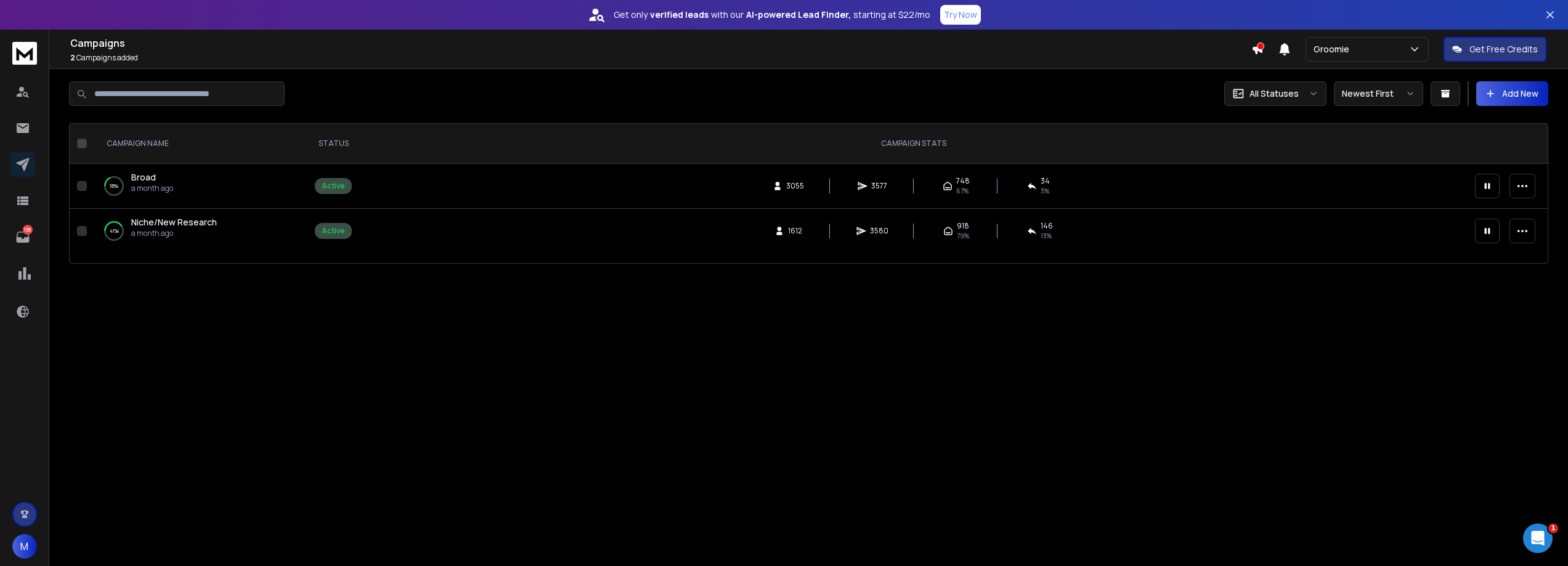
click at [175, 230] on p "a month ago" at bounding box center [174, 233] width 86 height 10
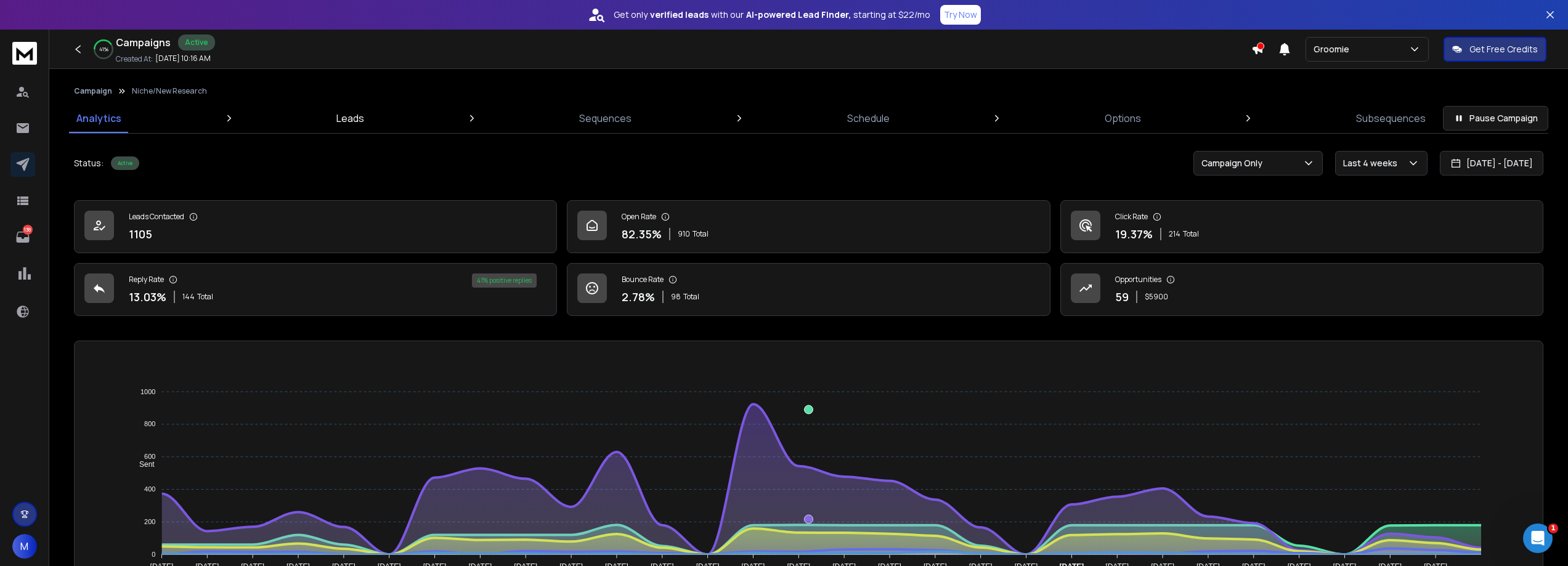
click at [331, 121] on link "Leads" at bounding box center [350, 118] width 43 height 29
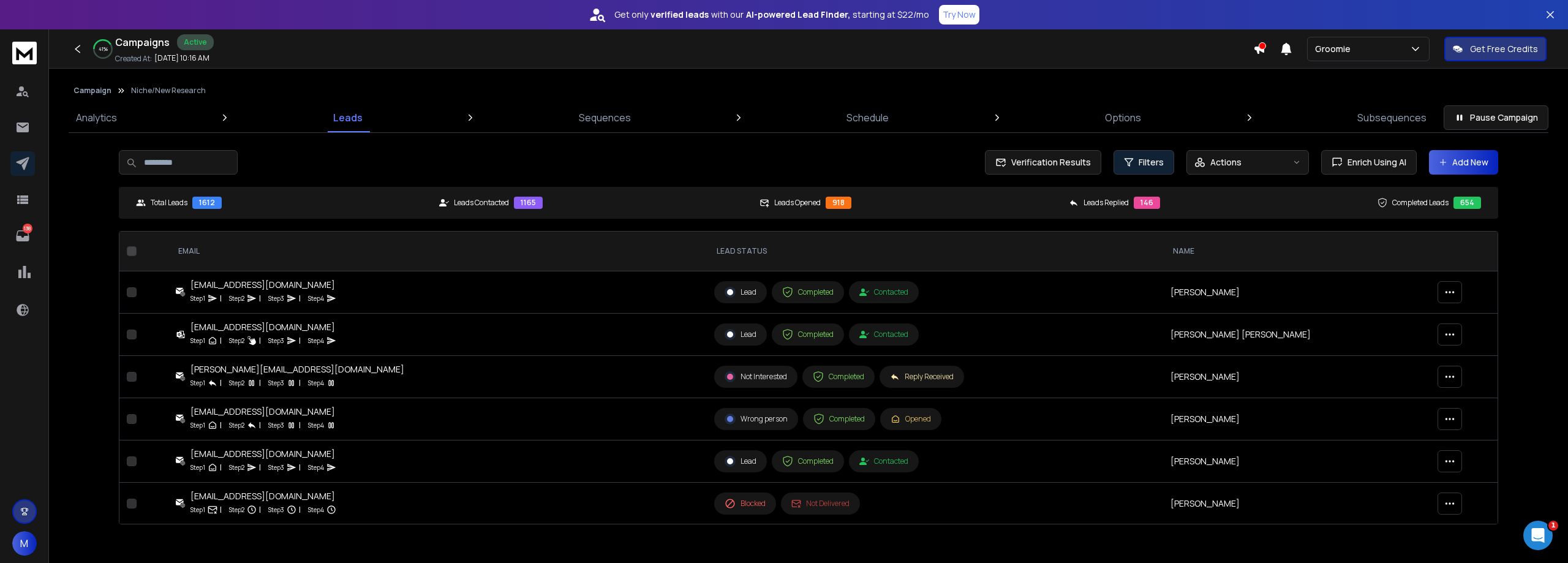
click at [1149, 158] on span "Filters" at bounding box center [1151, 162] width 25 height 13
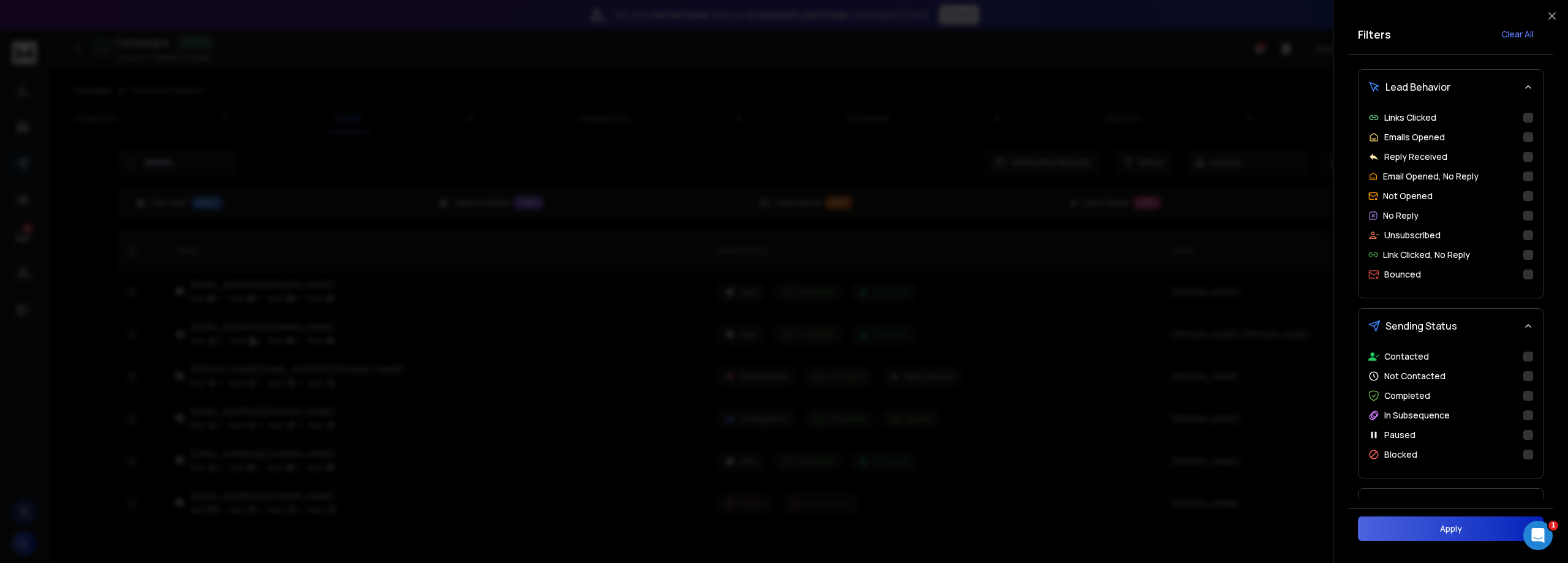
click at [1392, 373] on p "Not Contacted" at bounding box center [1414, 376] width 61 height 13
click at [1523, 373] on button "Not Contacted" at bounding box center [1528, 377] width 10 height 10
click at [1440, 527] on button "Apply" at bounding box center [1450, 528] width 185 height 24
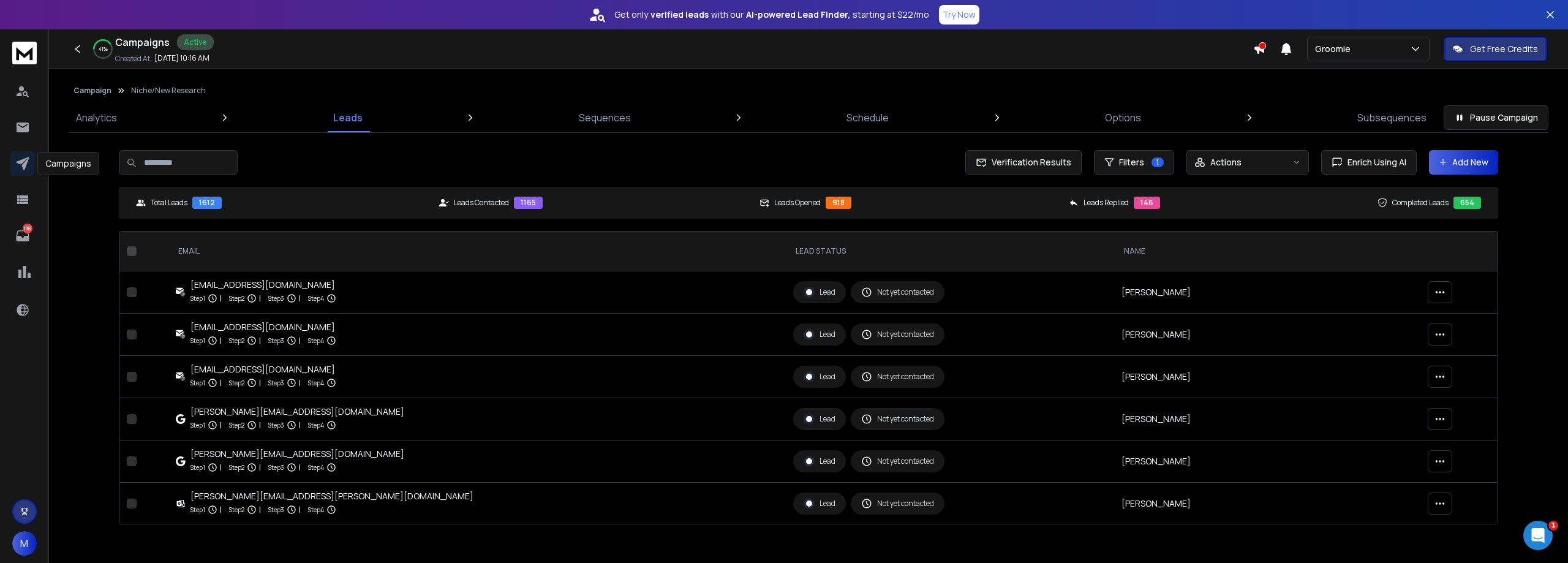
click at [22, 166] on icon at bounding box center [22, 163] width 13 height 13
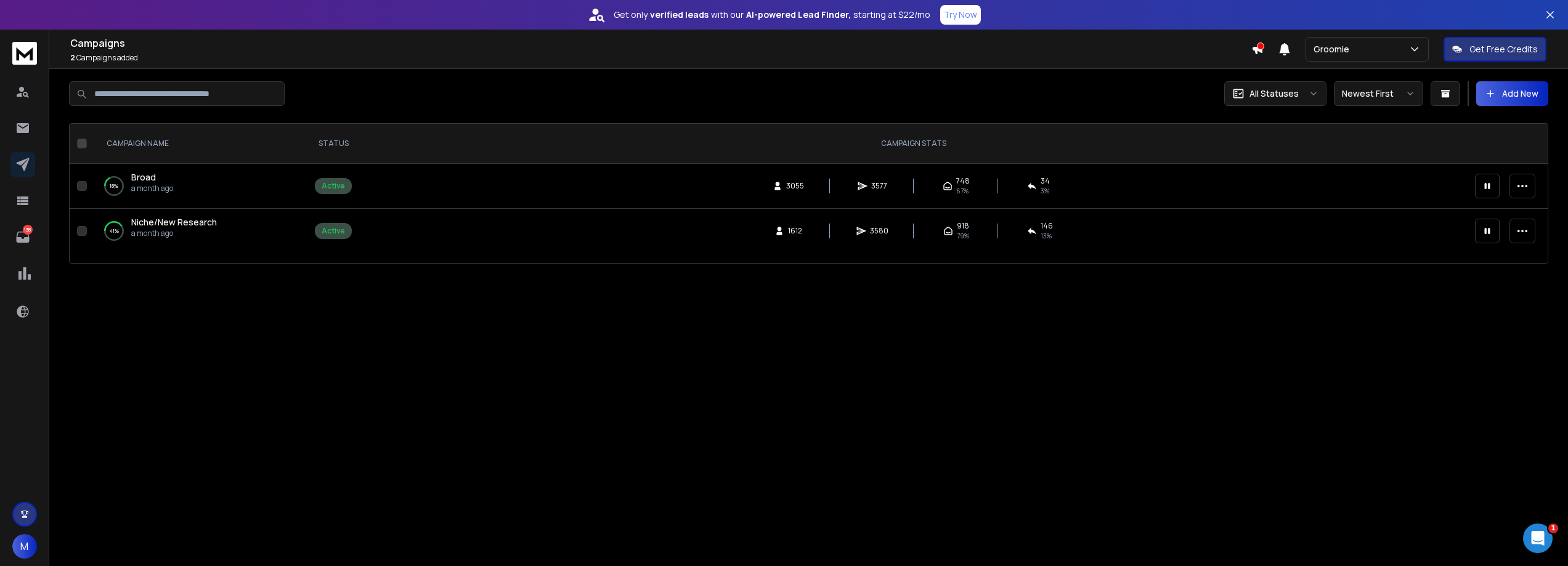
click at [167, 184] on p "a month ago" at bounding box center [152, 189] width 42 height 10
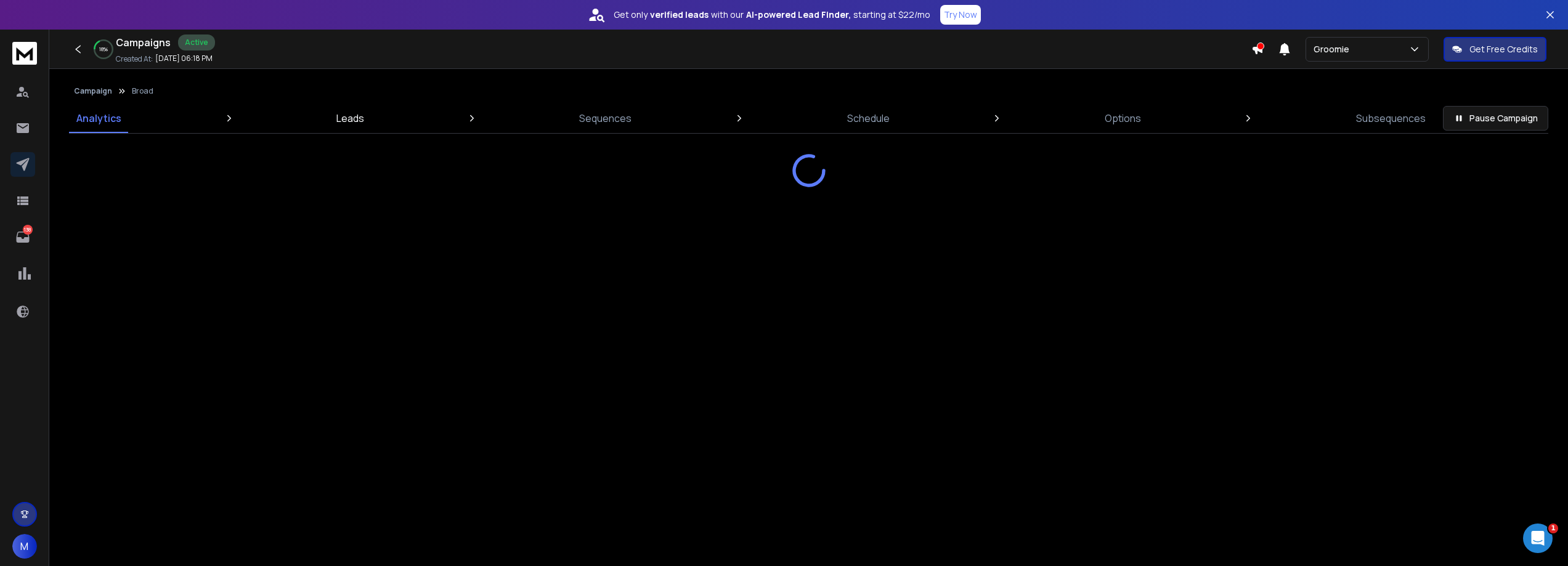
click at [348, 120] on p "Leads" at bounding box center [350, 118] width 28 height 15
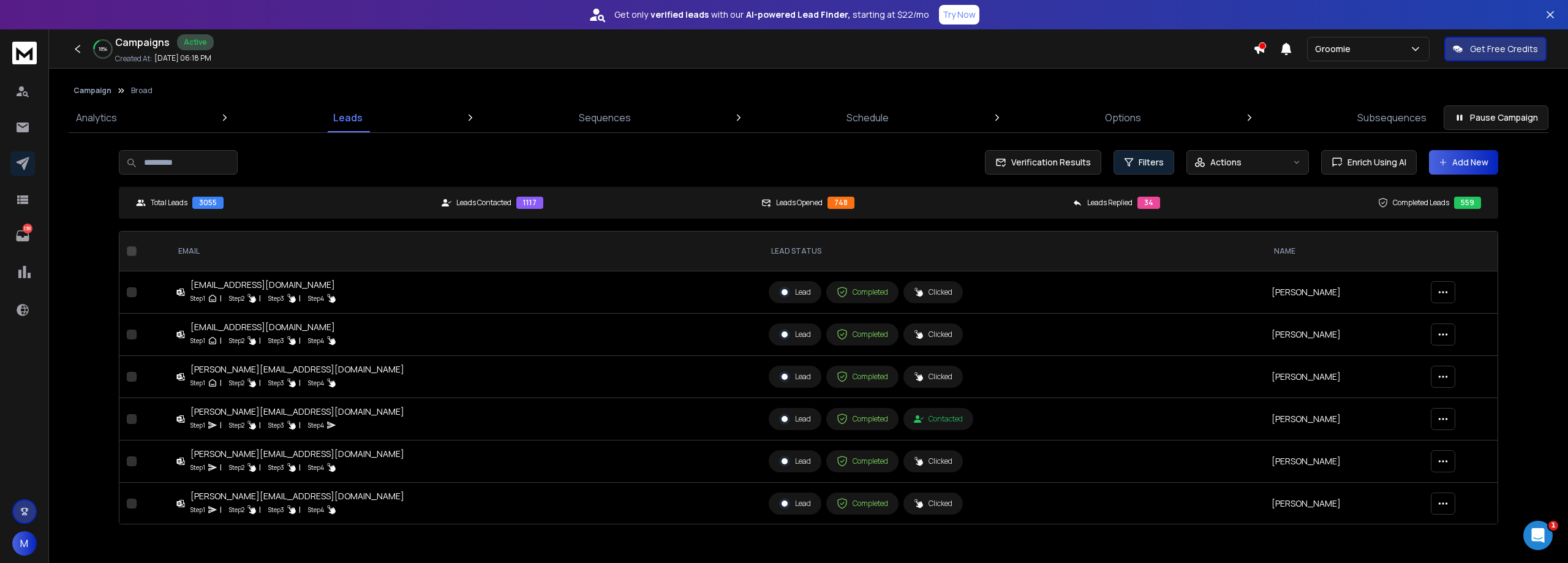
click at [1136, 162] on button "Filters" at bounding box center [1144, 162] width 61 height 24
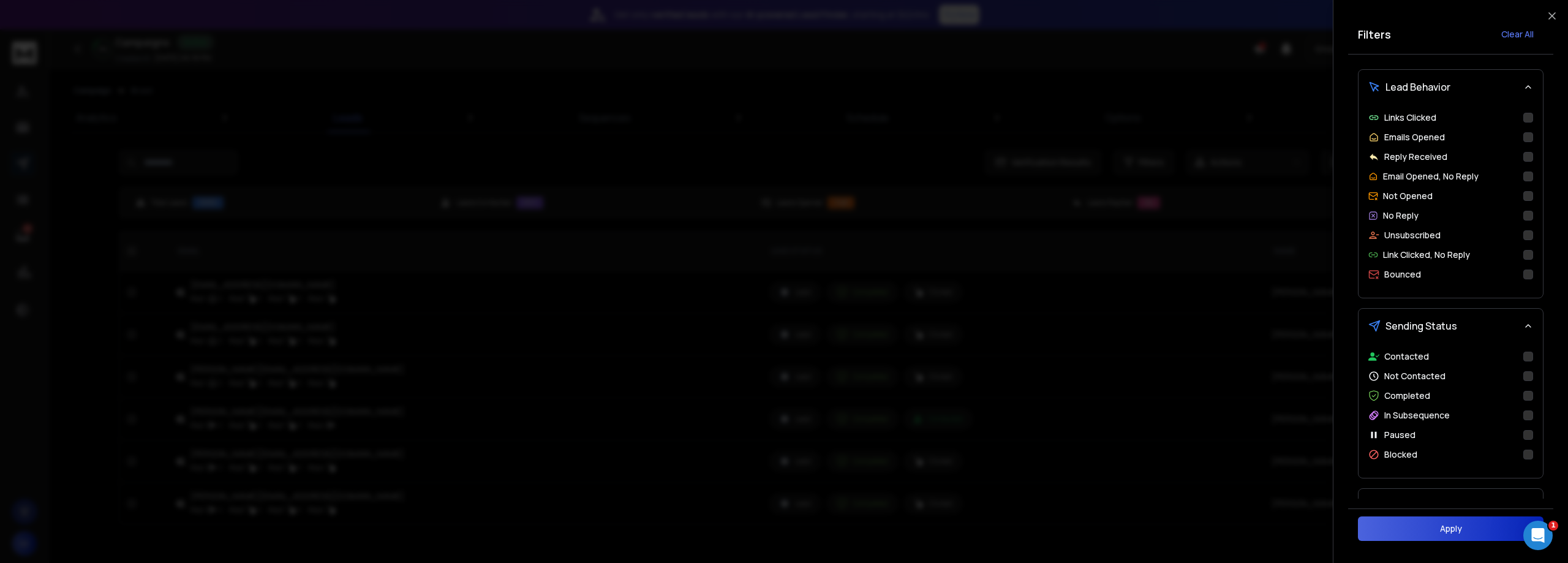
click at [1419, 369] on div "Contacted Not Contacted Completed In Subsequence Paused Blocked" at bounding box center [1450, 414] width 185 height 128
click at [1419, 378] on p "Not Contacted" at bounding box center [1414, 376] width 61 height 13
click at [1523, 378] on button "Not Contacted" at bounding box center [1528, 377] width 10 height 10
click at [1459, 528] on button "Apply" at bounding box center [1450, 528] width 185 height 24
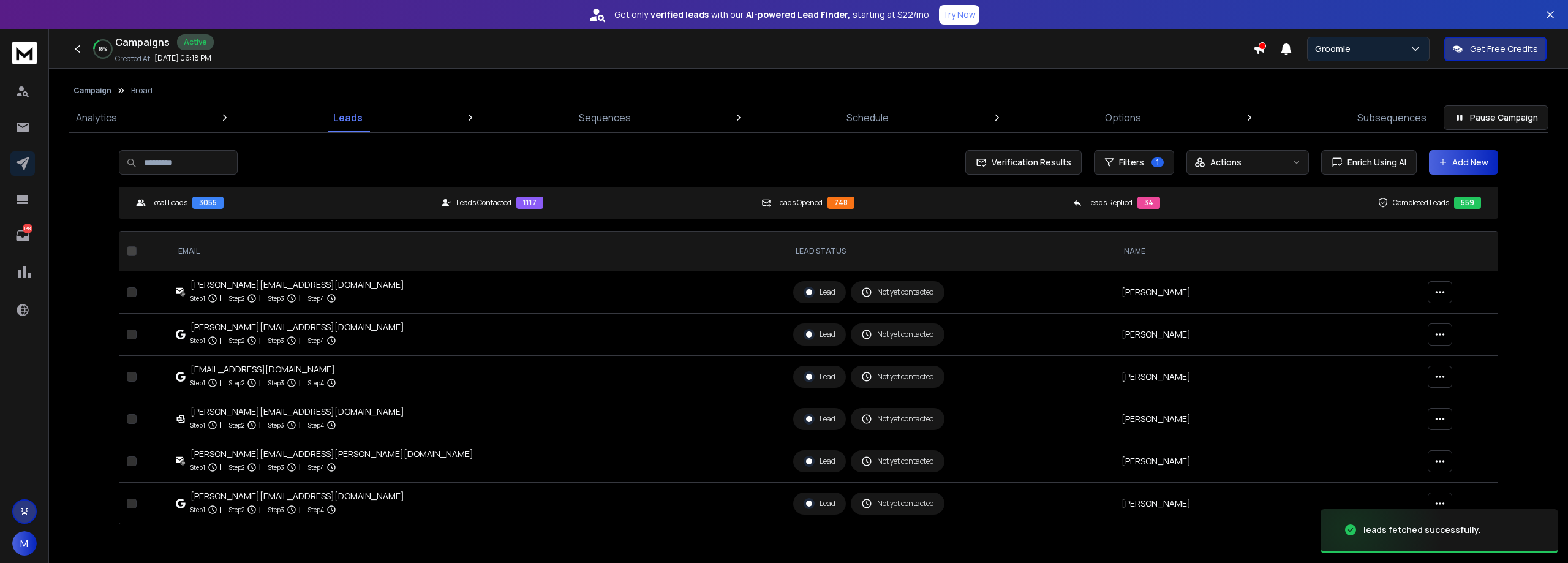
click at [1340, 53] on p "Groomie" at bounding box center [1335, 48] width 40 height 13
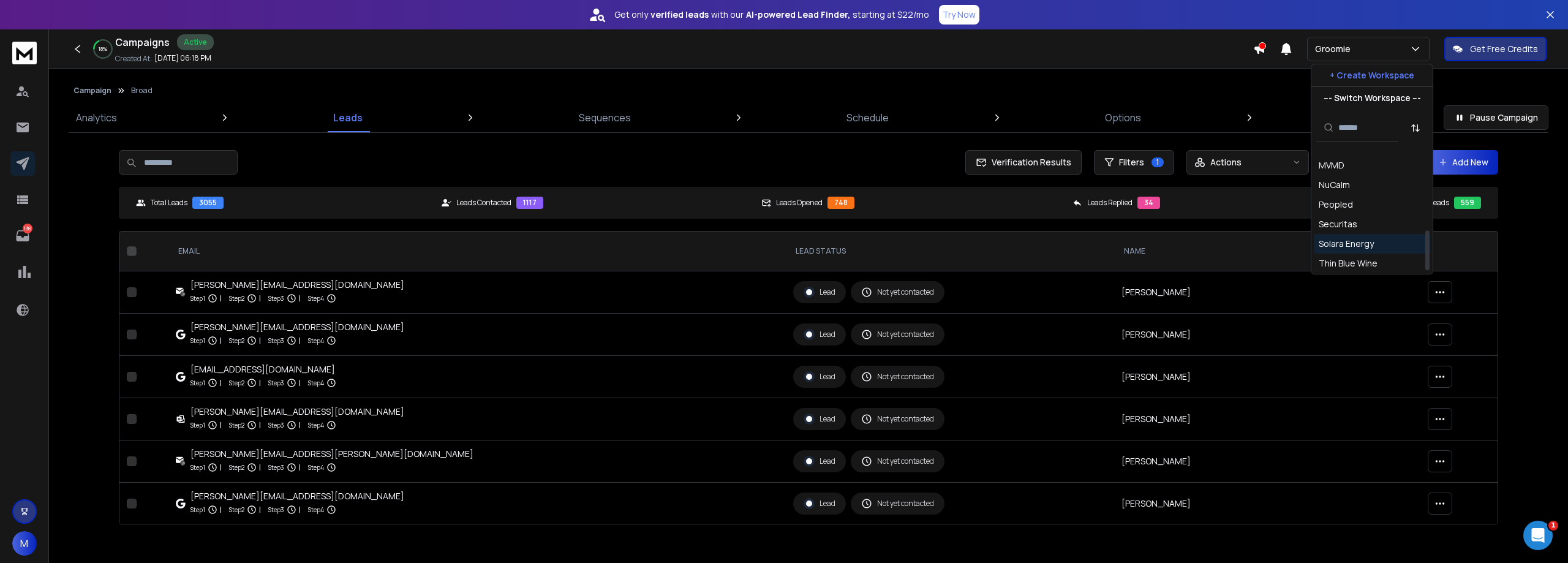
scroll to position [250, 0]
click at [1364, 207] on div "Peopled" at bounding box center [1372, 202] width 116 height 19
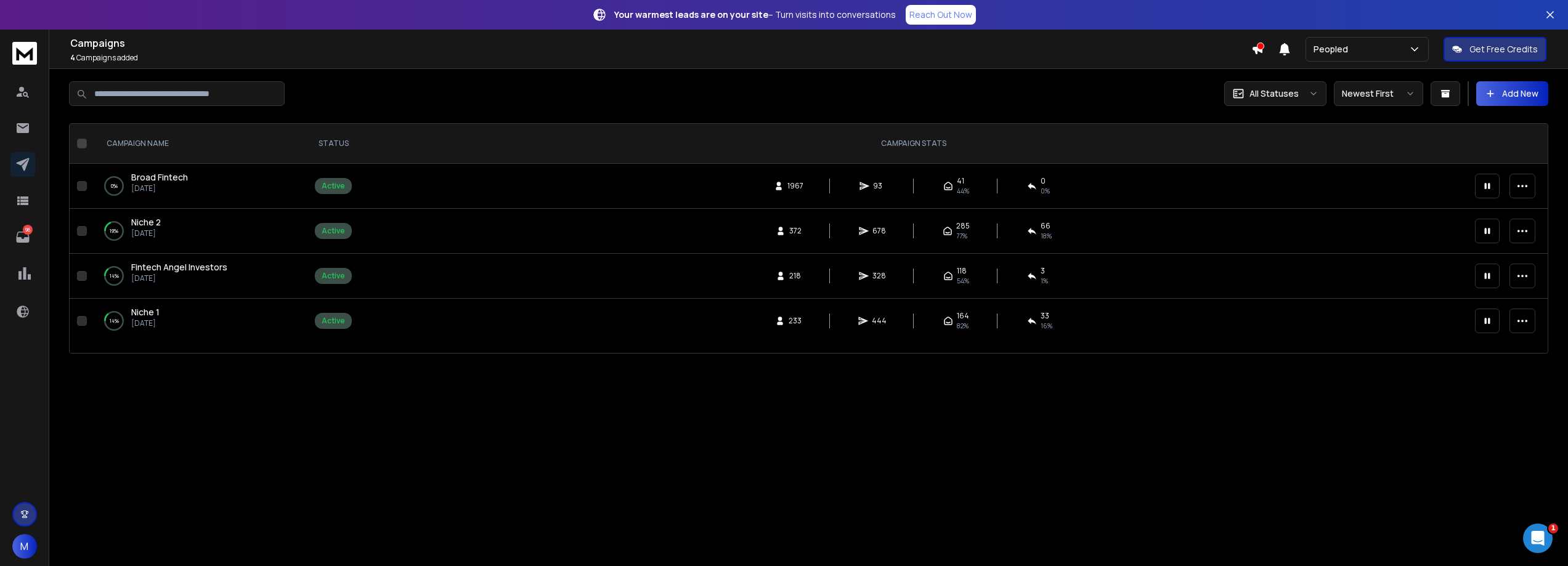
click at [159, 328] on div "Niche 1 [DATE]" at bounding box center [145, 321] width 29 height 29
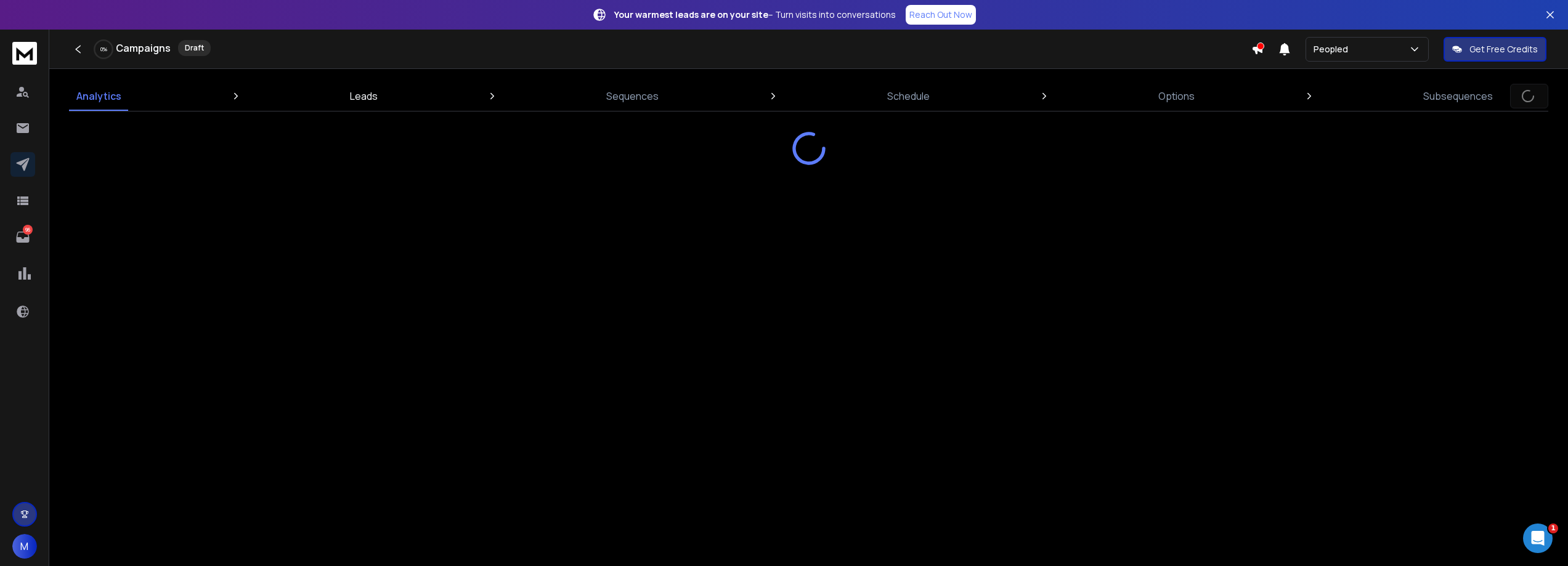
click at [368, 102] on p "Leads" at bounding box center [364, 97] width 28 height 15
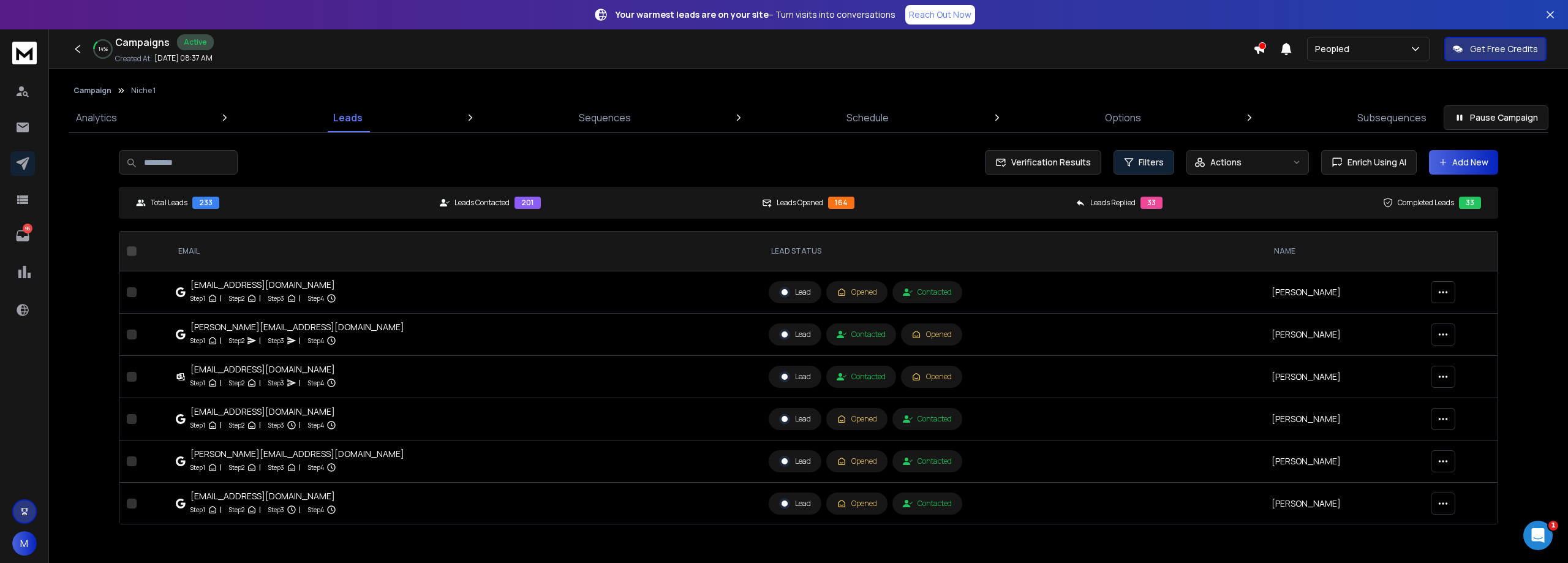
click at [1140, 167] on span "Filters" at bounding box center [1151, 162] width 25 height 13
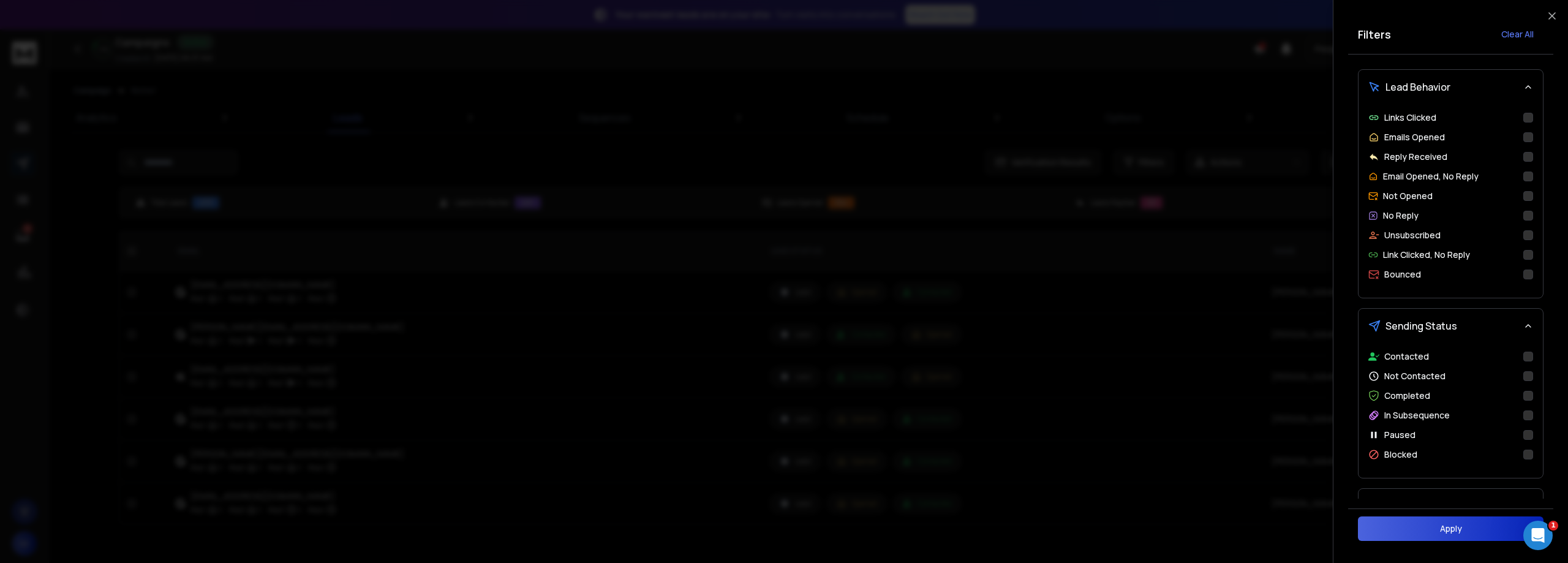
drag, startPoint x: 1417, startPoint y: 376, endPoint x: 1440, endPoint y: 449, distance: 76.5
click at [1417, 376] on p "Not Contacted" at bounding box center [1414, 376] width 61 height 13
click at [1523, 376] on button "Not Contacted" at bounding box center [1528, 377] width 10 height 10
click at [1446, 521] on button "Apply" at bounding box center [1450, 528] width 185 height 24
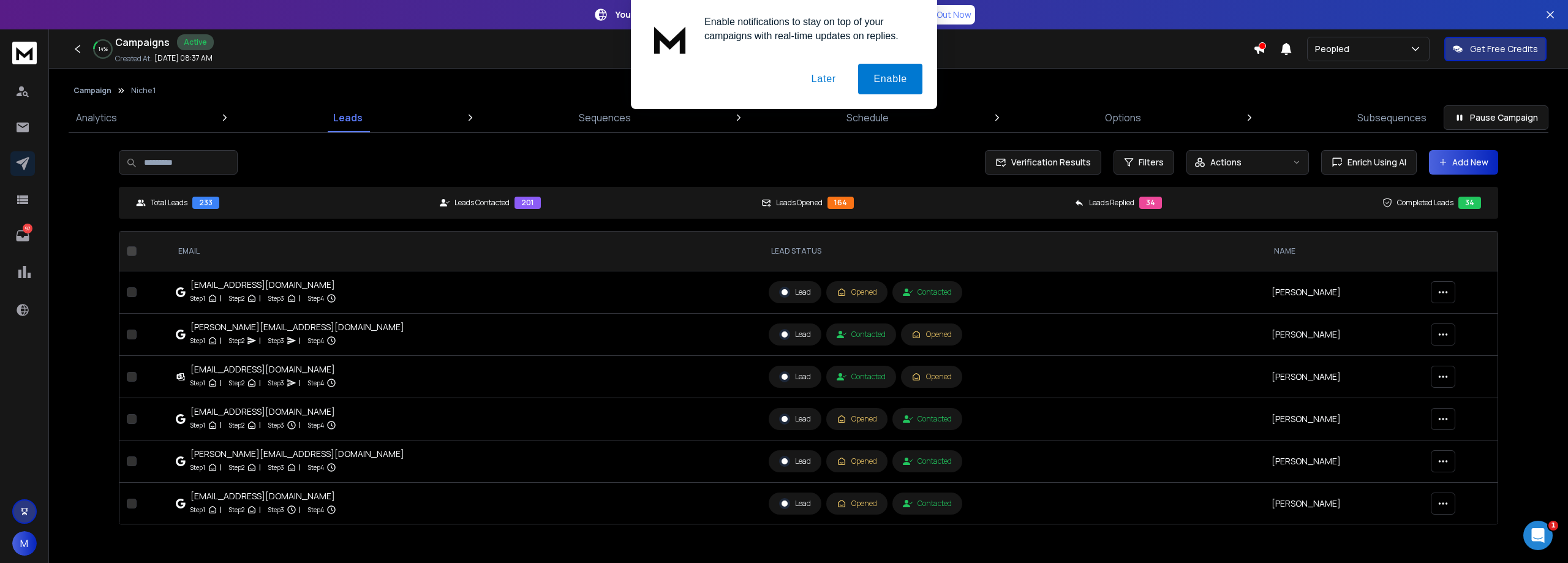
click at [822, 80] on button "Later" at bounding box center [823, 79] width 55 height 31
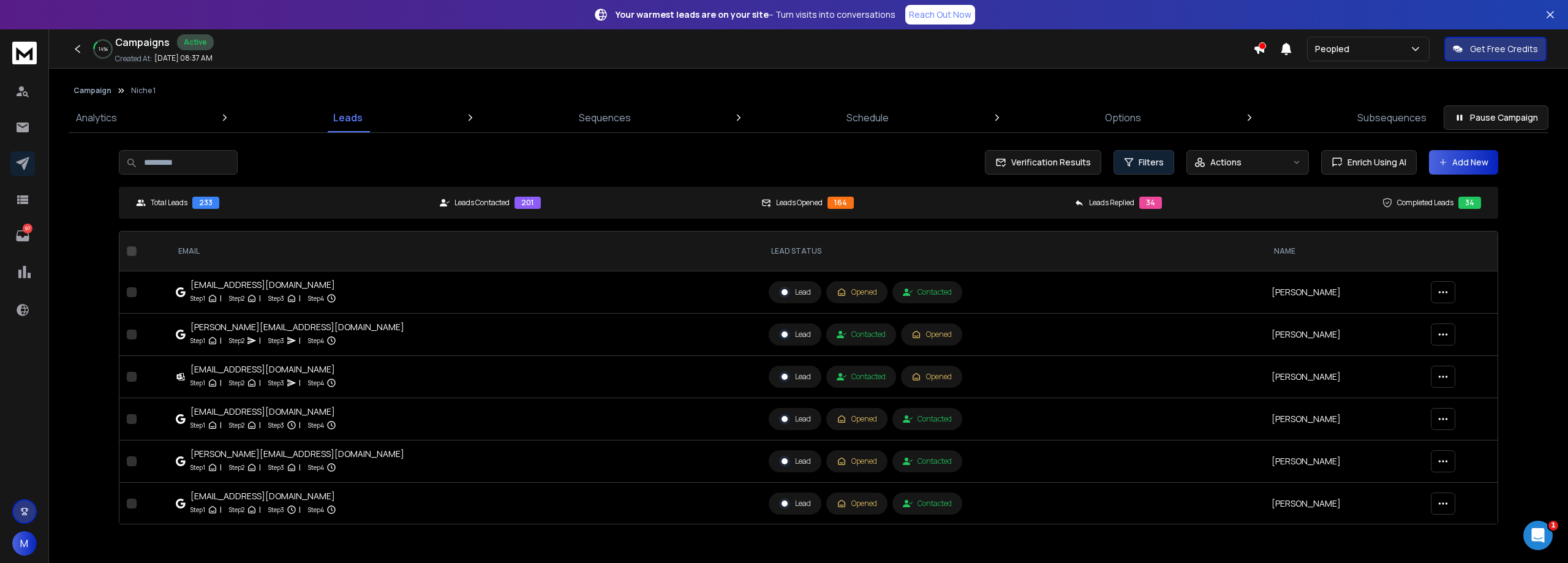
click at [1154, 165] on span "Filters" at bounding box center [1151, 162] width 25 height 13
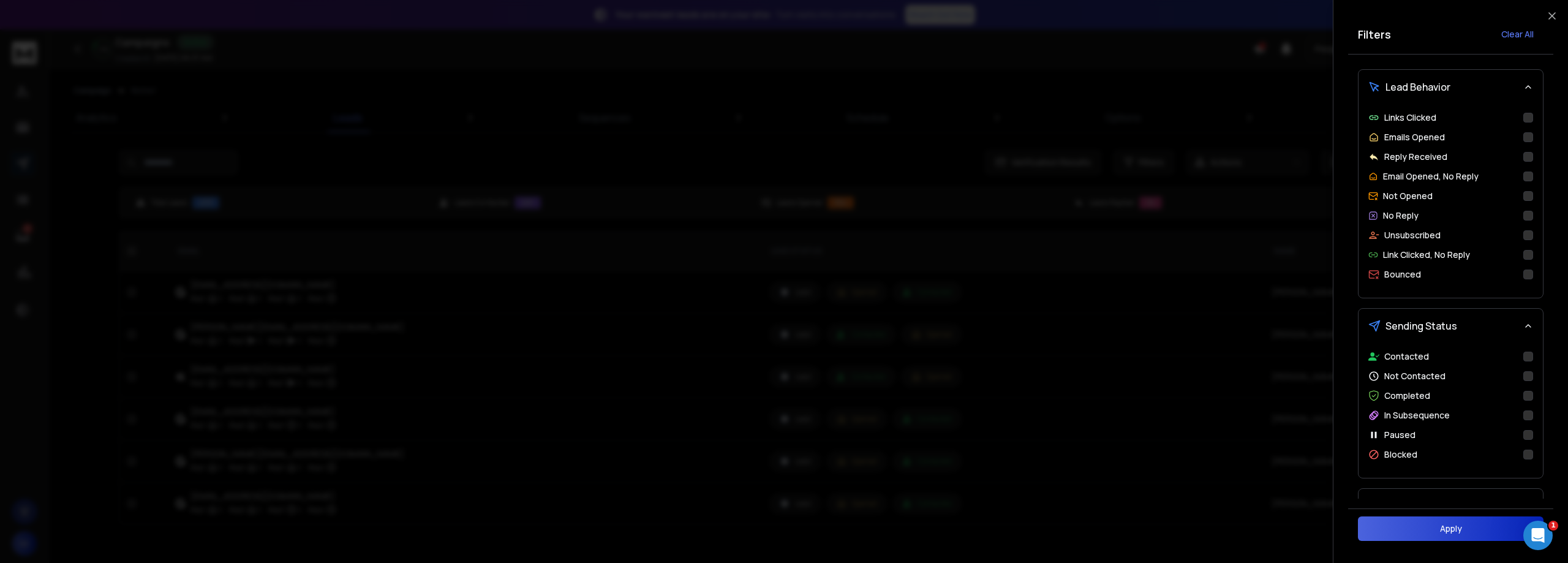
click at [1385, 374] on p "Not Contacted" at bounding box center [1414, 376] width 61 height 13
click at [1523, 374] on button "Not Contacted" at bounding box center [1528, 377] width 10 height 10
click at [1427, 535] on button "Apply" at bounding box center [1450, 528] width 185 height 24
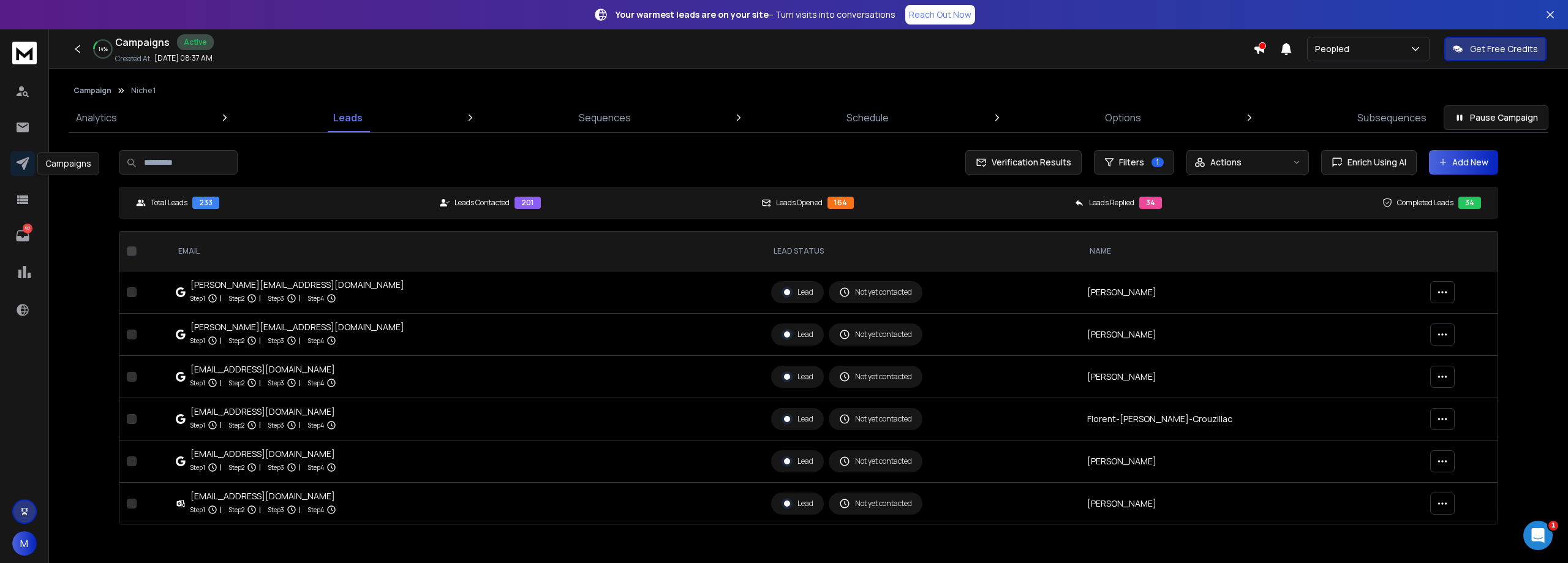
click at [19, 164] on icon at bounding box center [22, 163] width 13 height 13
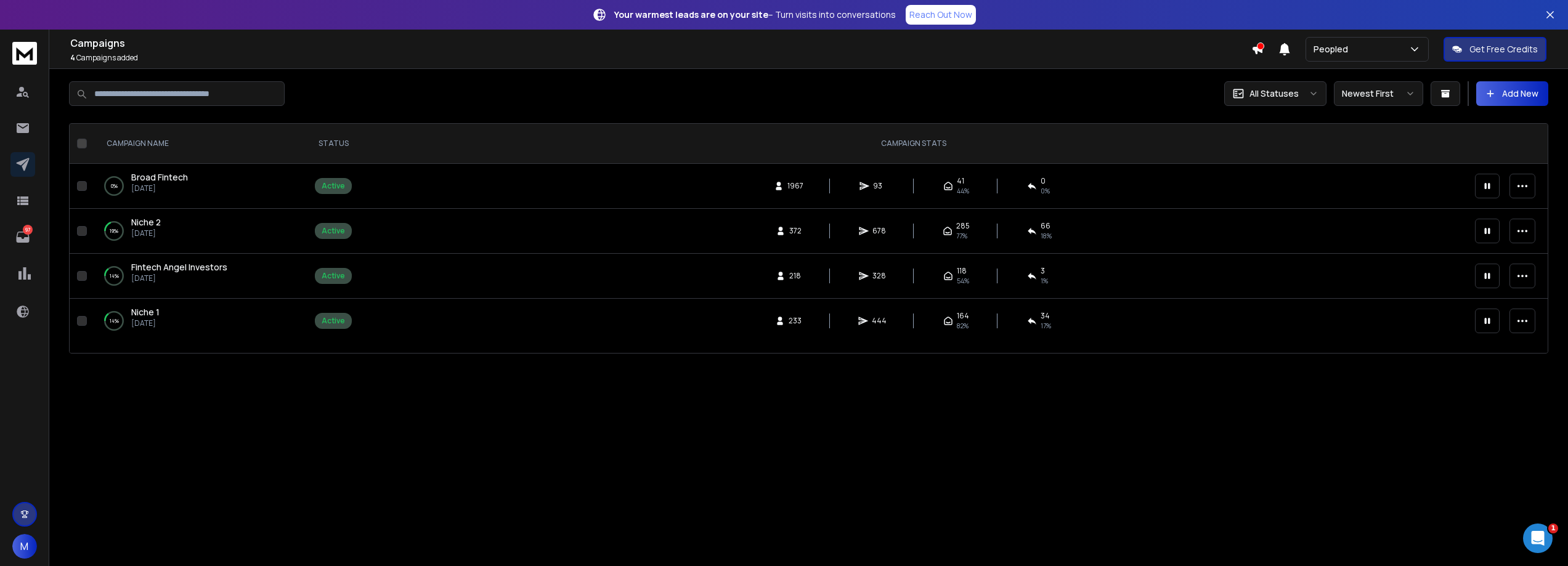
click at [178, 226] on div "19 % Niche 2 [DATE]" at bounding box center [199, 230] width 191 height 29
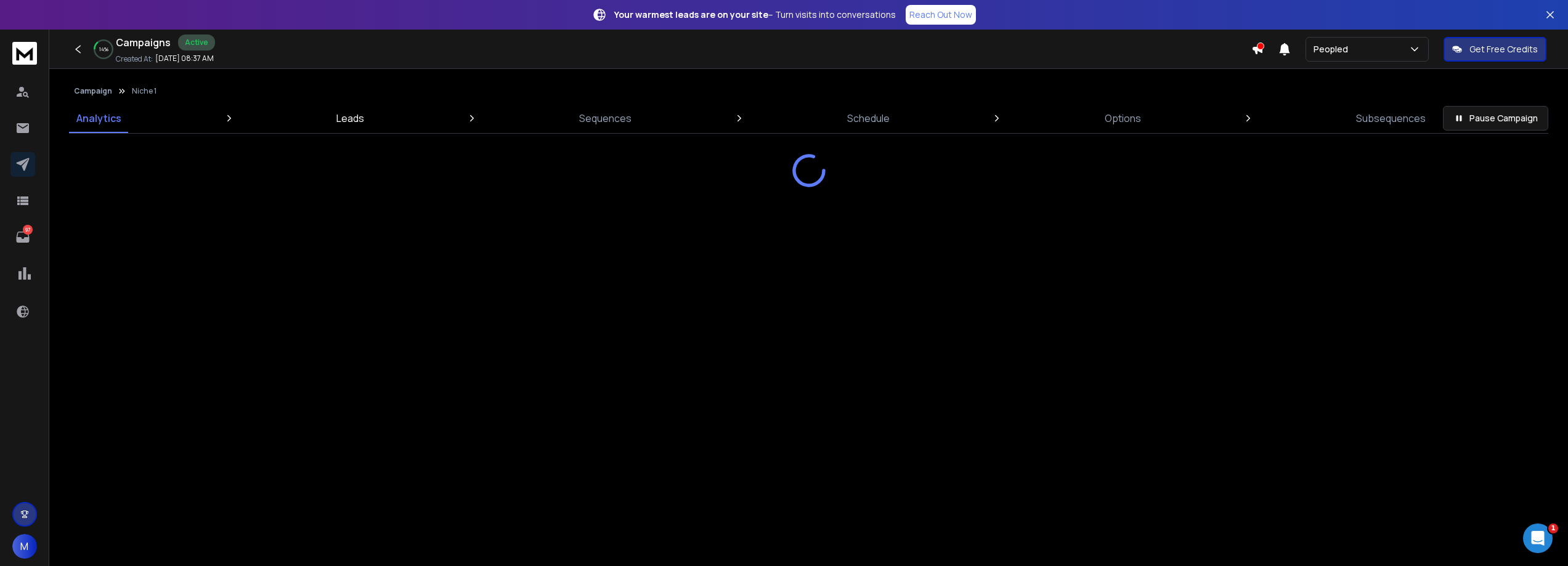
click at [348, 120] on p "Leads" at bounding box center [350, 118] width 28 height 15
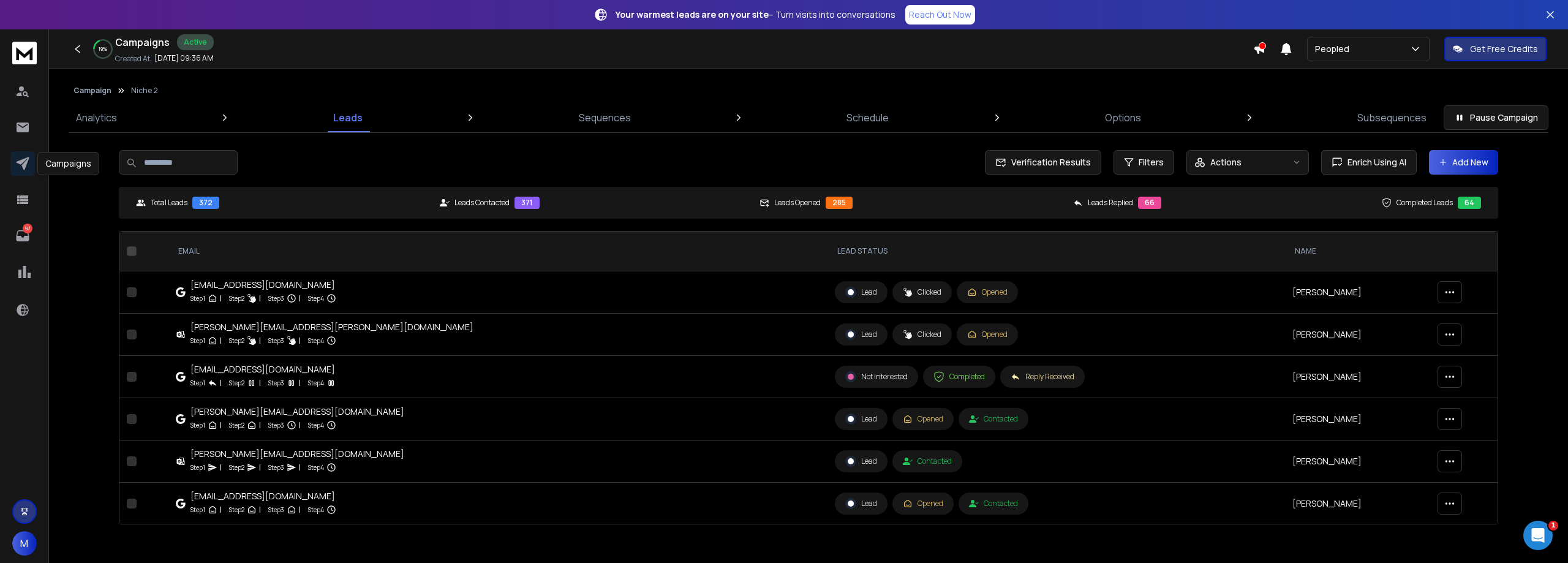
click at [21, 169] on icon at bounding box center [23, 164] width 15 height 15
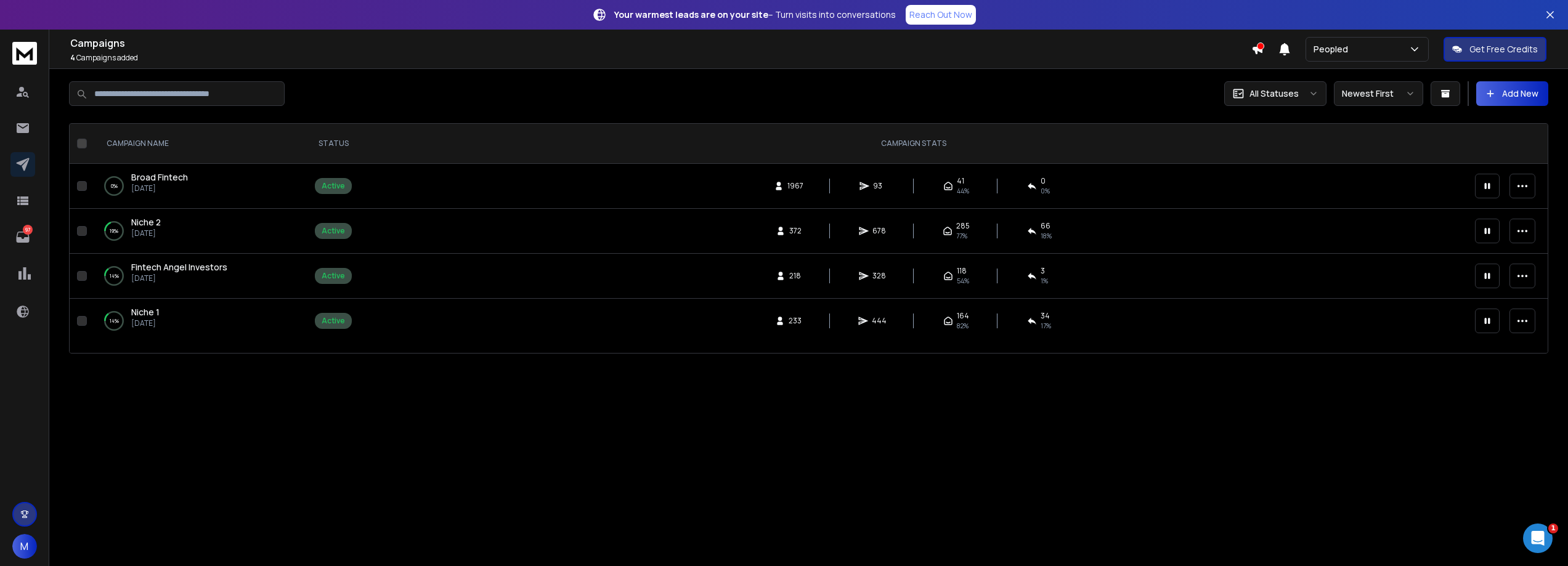
click at [149, 270] on span "Fintech Angel Investors" at bounding box center [179, 267] width 96 height 12
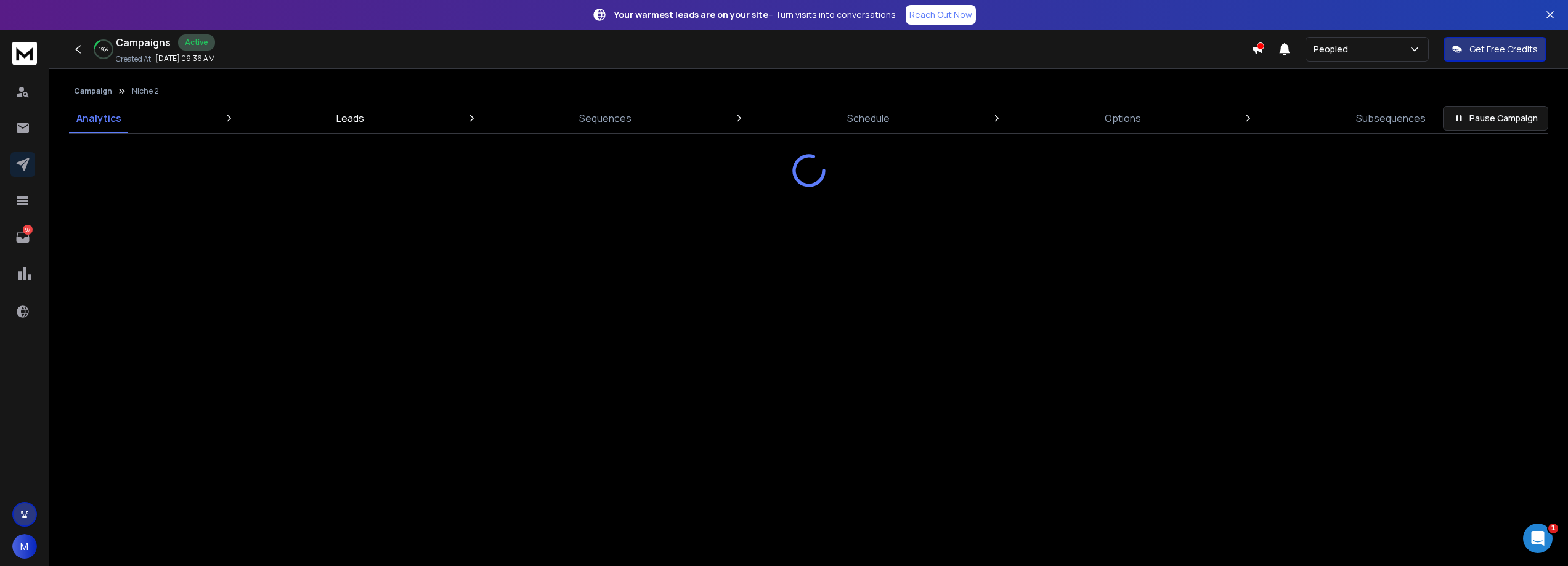
click at [348, 113] on p "Leads" at bounding box center [350, 118] width 28 height 15
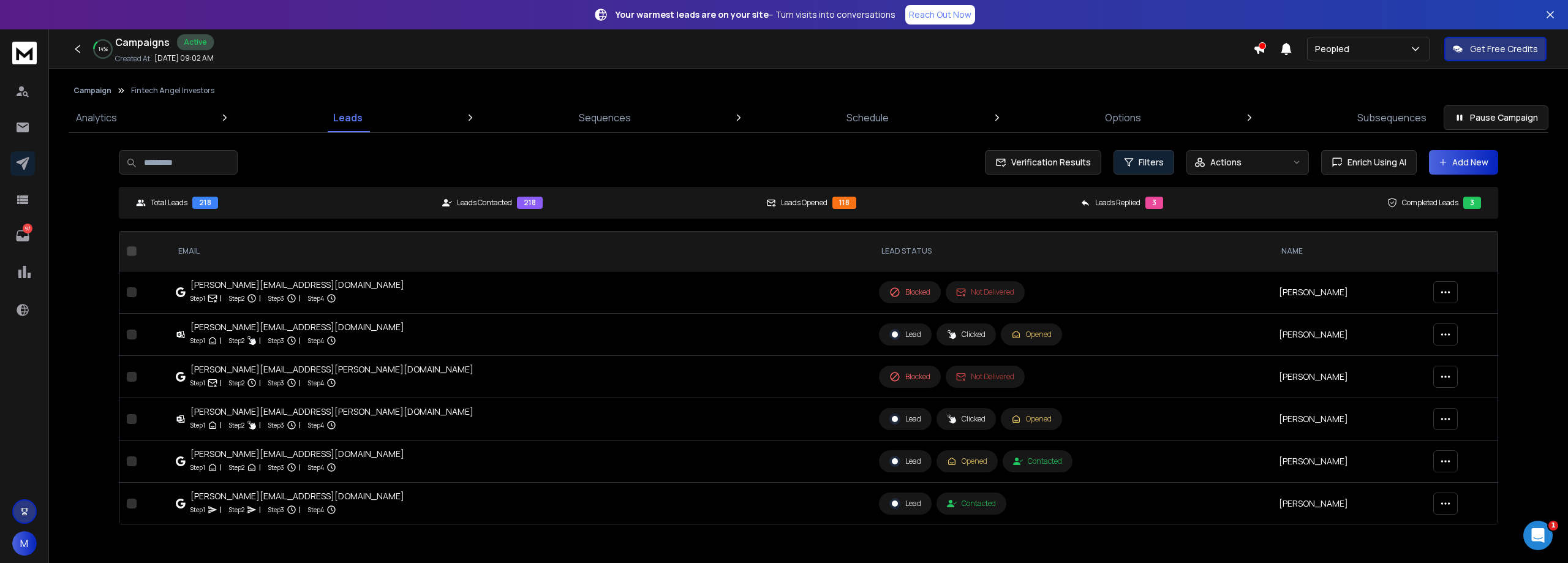
click at [1146, 161] on span "Filters" at bounding box center [1151, 162] width 25 height 13
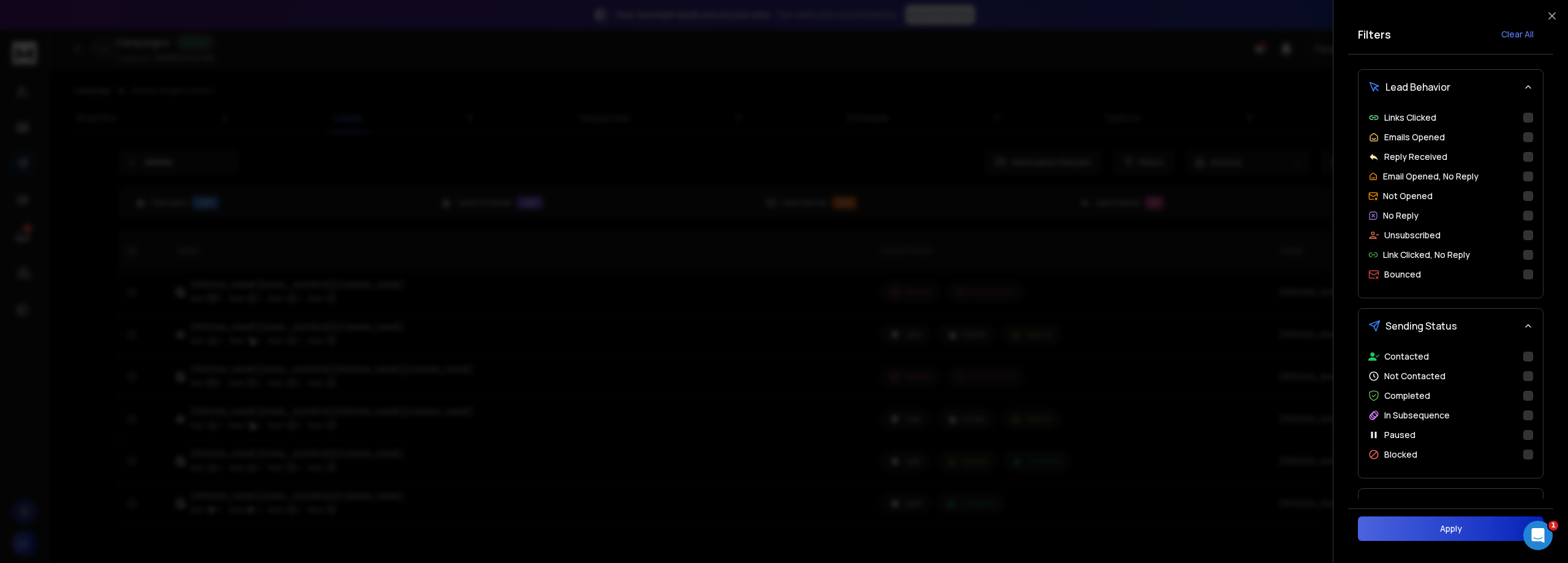
drag, startPoint x: 1409, startPoint y: 373, endPoint x: 1414, endPoint y: 411, distance: 38.3
click at [1409, 373] on p "Not Contacted" at bounding box center [1414, 376] width 61 height 13
click at [1523, 373] on button "Not Contacted" at bounding box center [1528, 377] width 10 height 10
click at [1410, 525] on button "Apply" at bounding box center [1450, 528] width 185 height 24
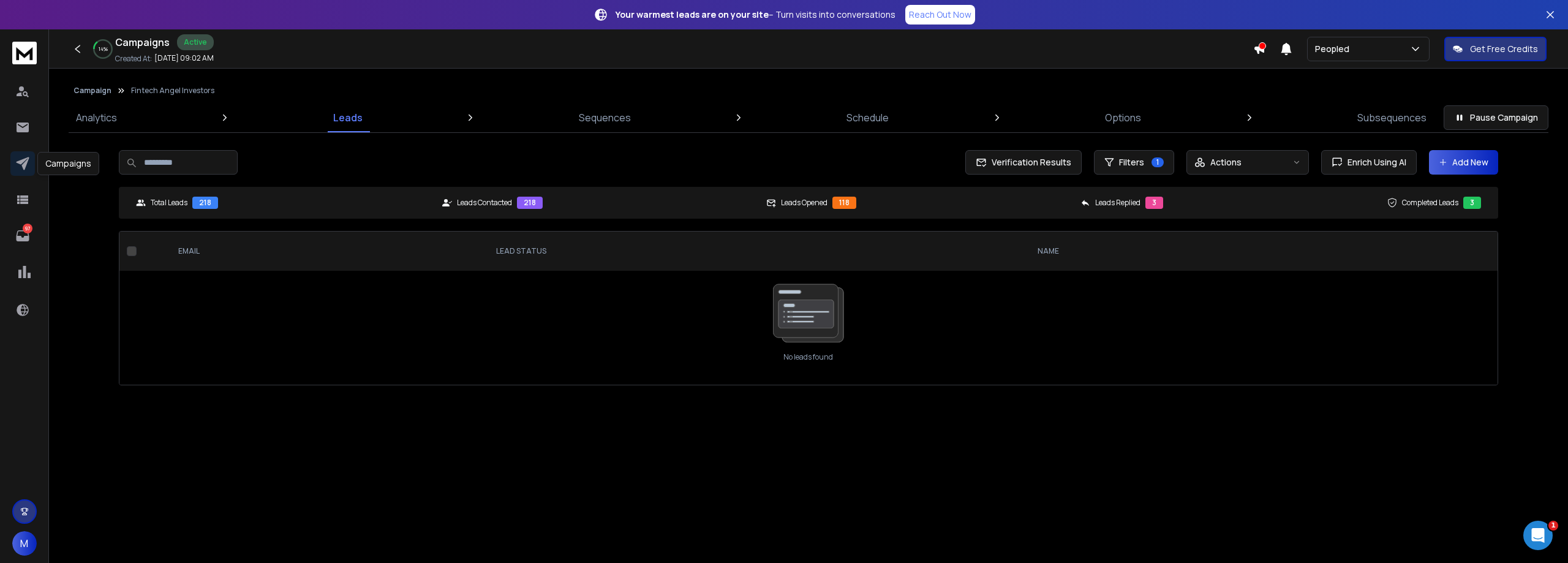
click at [13, 160] on link at bounding box center [22, 163] width 24 height 24
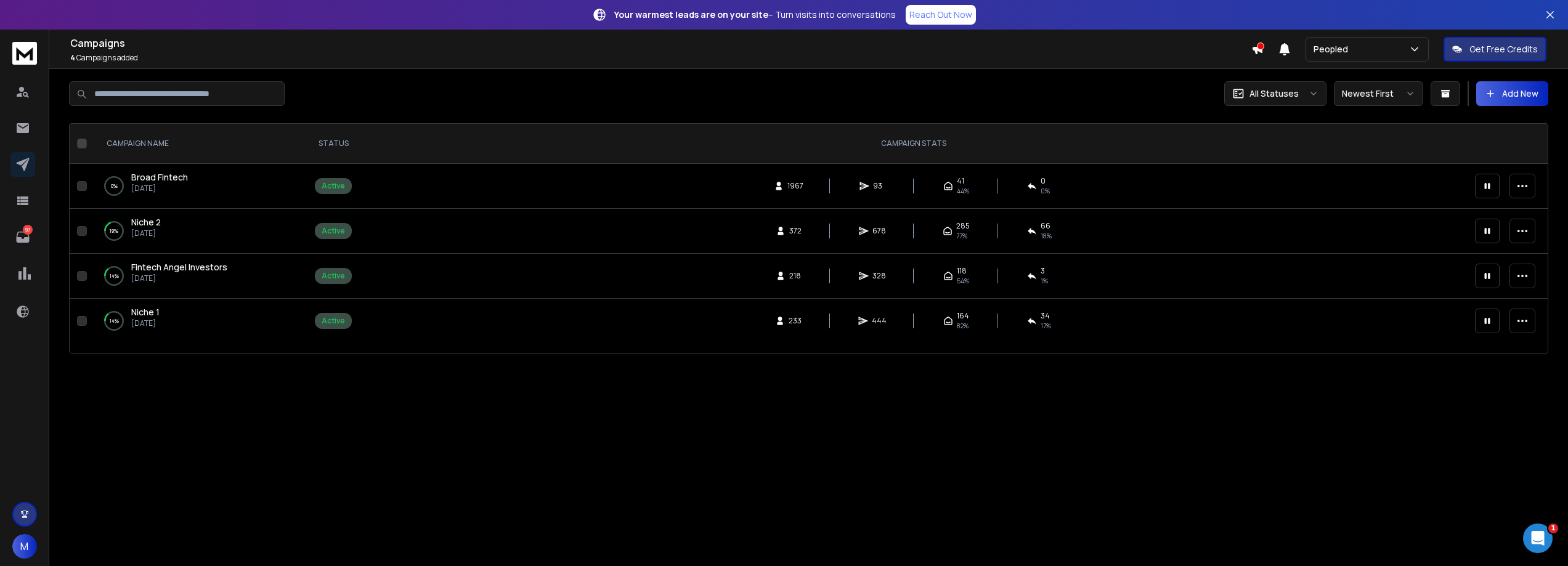
click at [169, 185] on p "[DATE]" at bounding box center [159, 189] width 56 height 10
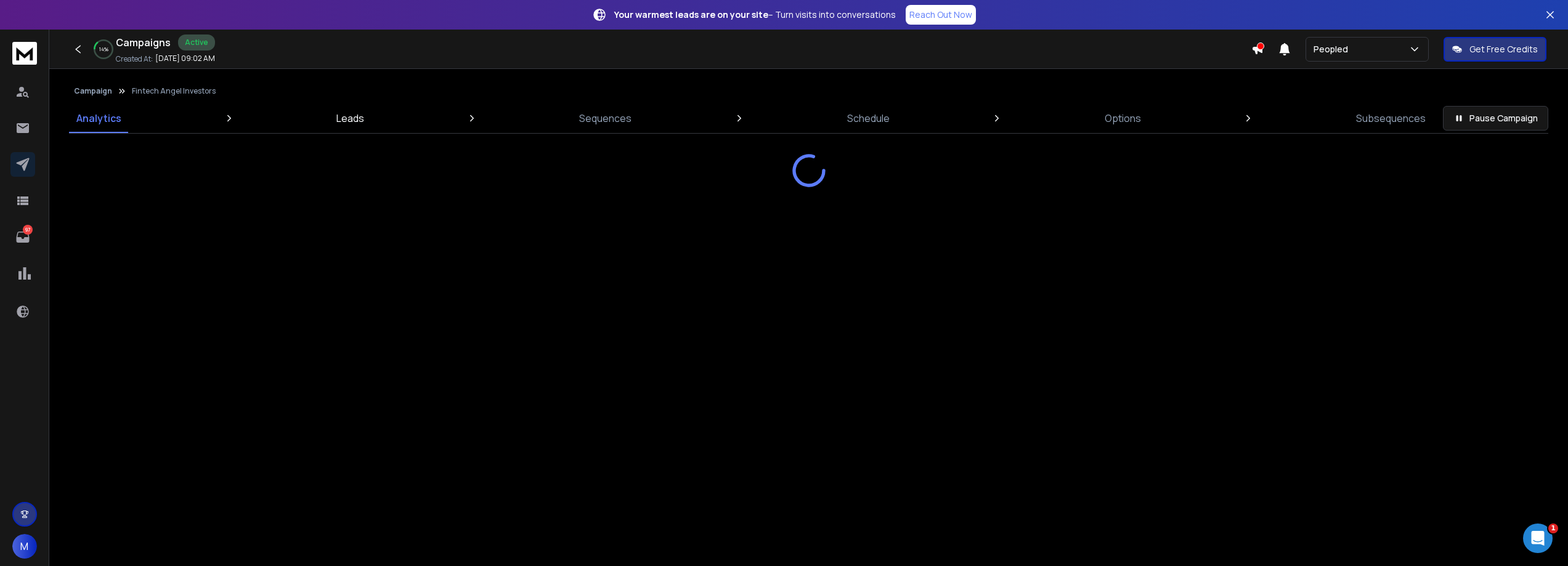
click at [337, 120] on p "Leads" at bounding box center [350, 118] width 28 height 15
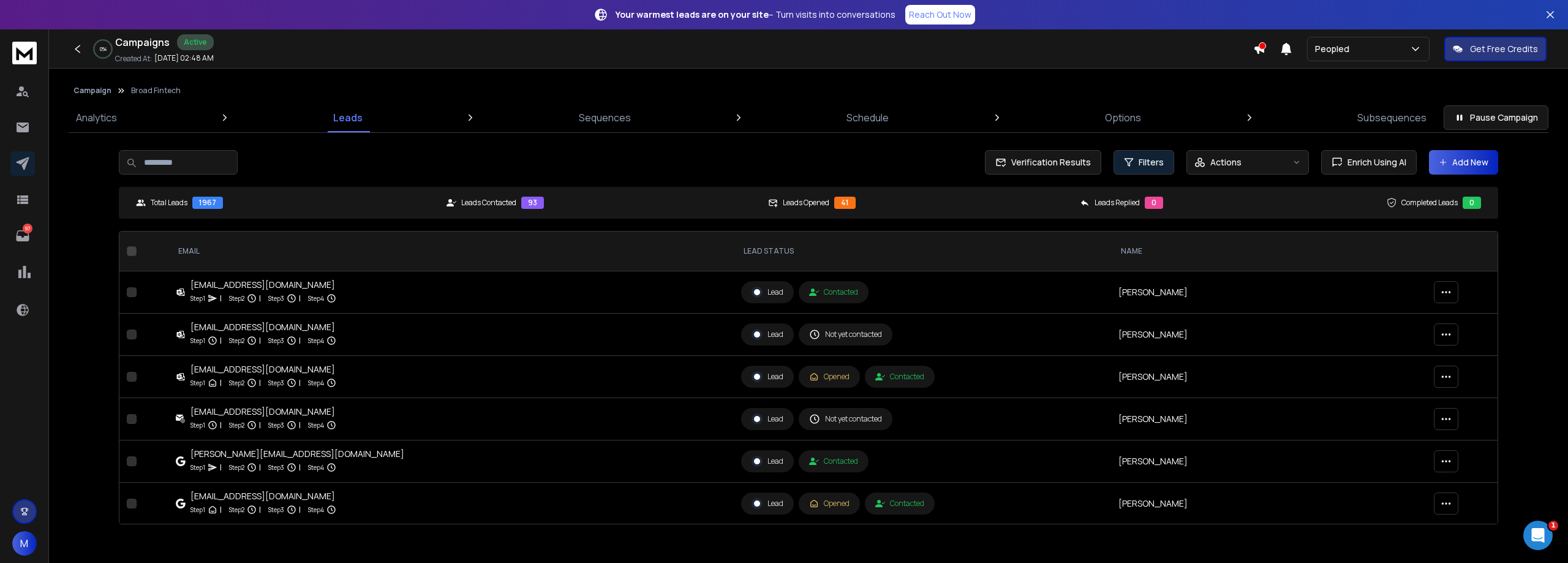
click at [1153, 163] on span "Filters" at bounding box center [1151, 162] width 25 height 13
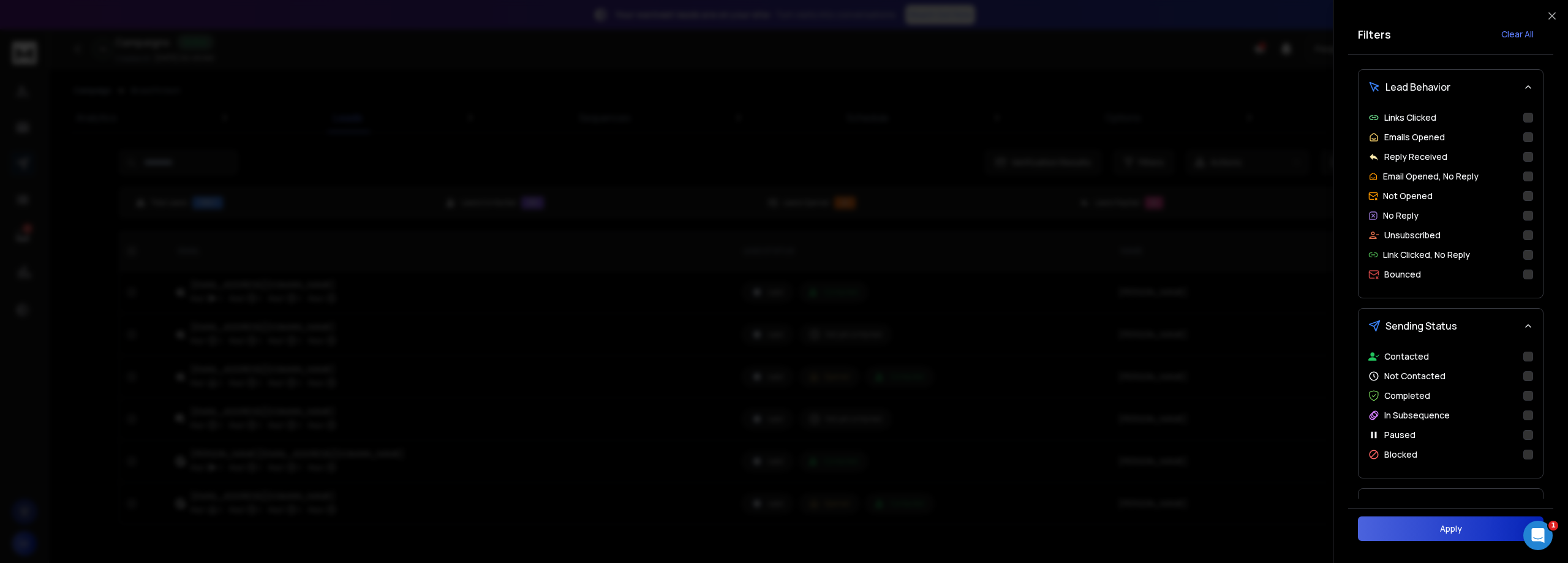
click at [1436, 376] on p "Not Contacted" at bounding box center [1414, 376] width 61 height 13
click at [1523, 376] on button "Not Contacted" at bounding box center [1528, 377] width 10 height 10
click at [1436, 537] on button "Apply" at bounding box center [1450, 528] width 185 height 24
